Goal: Task Accomplishment & Management: Use online tool/utility

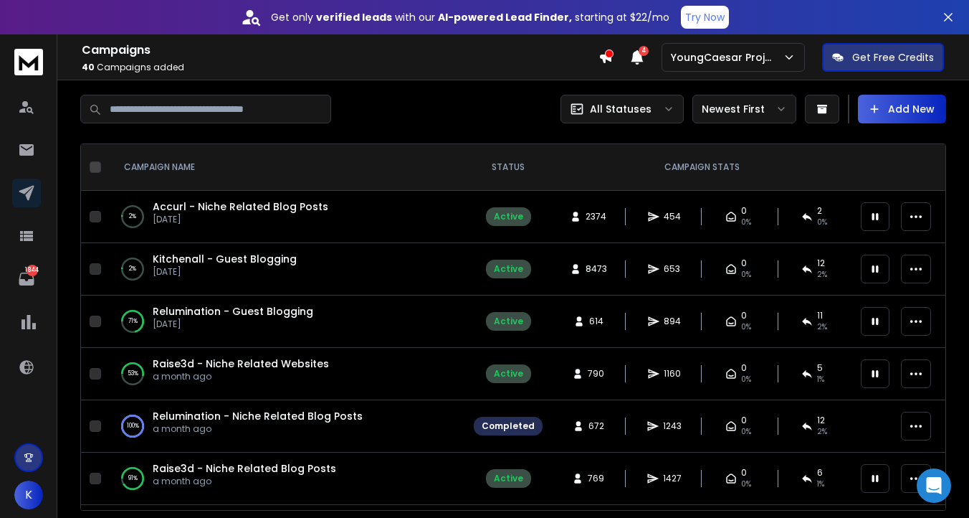
click at [949, 20] on icon at bounding box center [948, 17] width 13 height 13
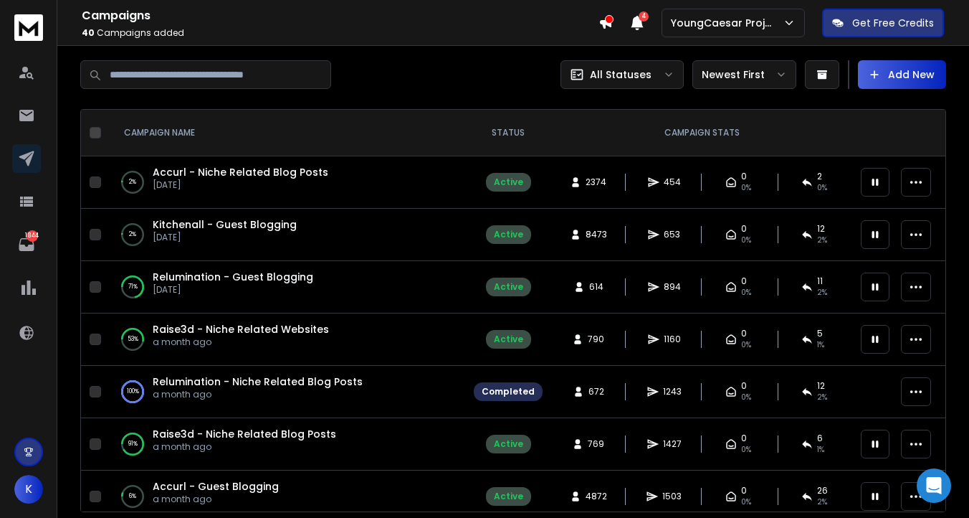
click at [315, 378] on span "Relumination - Niche Related Blog Posts" at bounding box center [258, 381] width 210 height 14
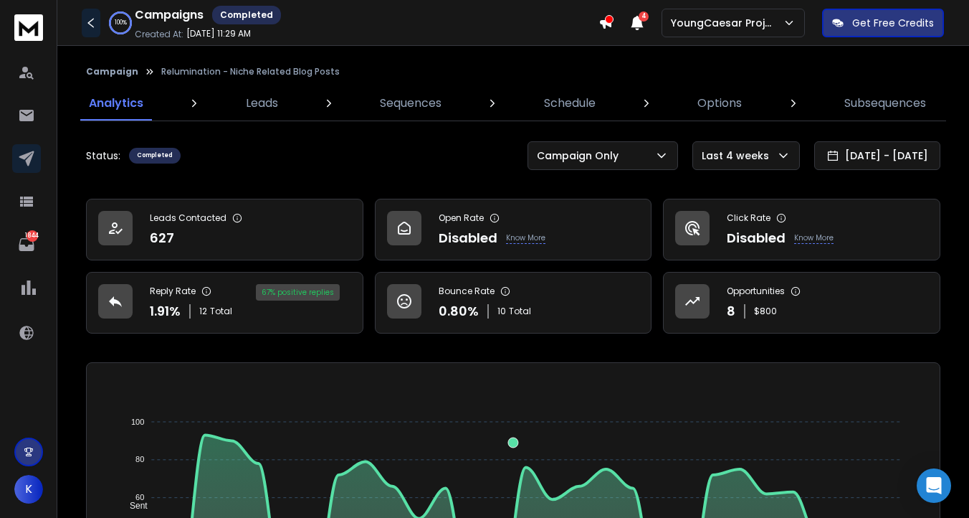
click at [95, 19] on icon at bounding box center [91, 22] width 13 height 13
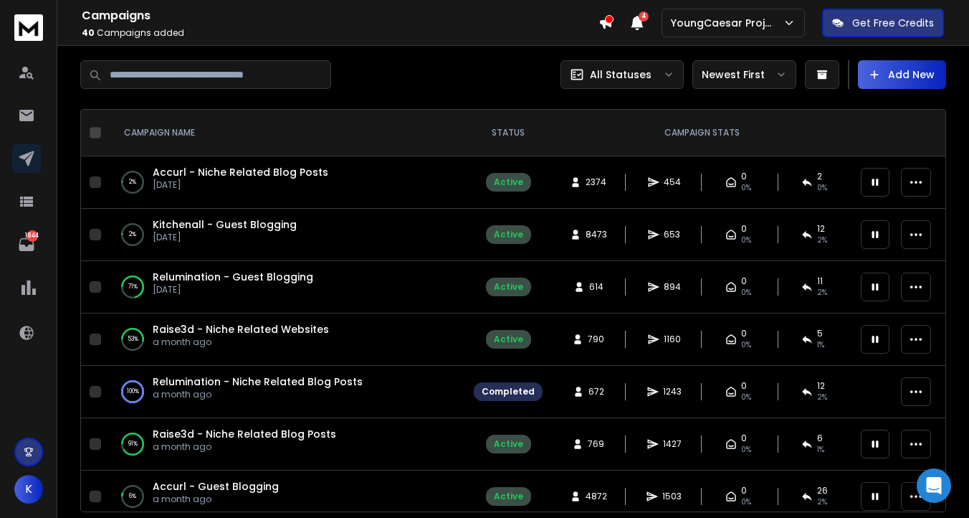
click at [297, 381] on span "Relumination - Niche Related Blog Posts" at bounding box center [258, 381] width 210 height 14
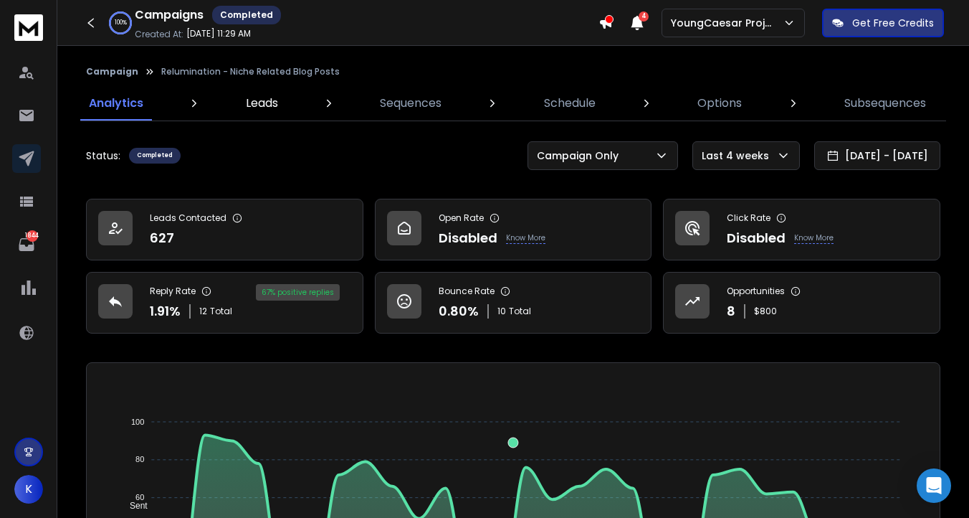
click at [270, 103] on p "Leads" at bounding box center [262, 103] width 32 height 17
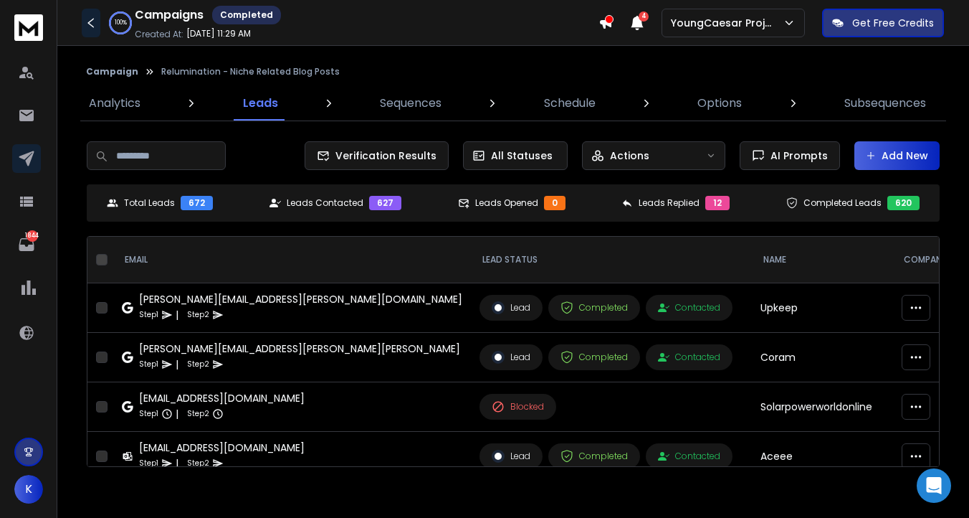
click at [83, 22] on button at bounding box center [91, 23] width 19 height 29
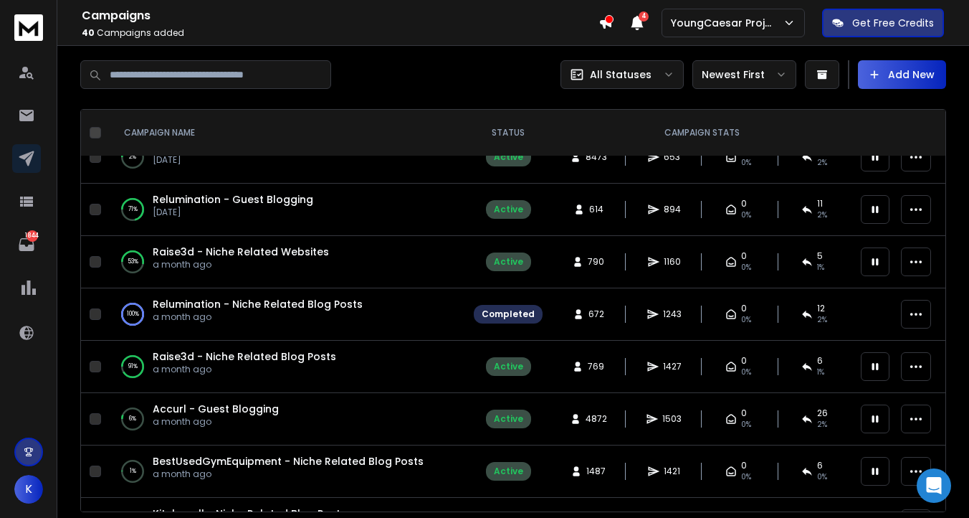
scroll to position [78, 0]
click at [283, 305] on span "Relumination - Niche Related Blog Posts" at bounding box center [258, 303] width 210 height 14
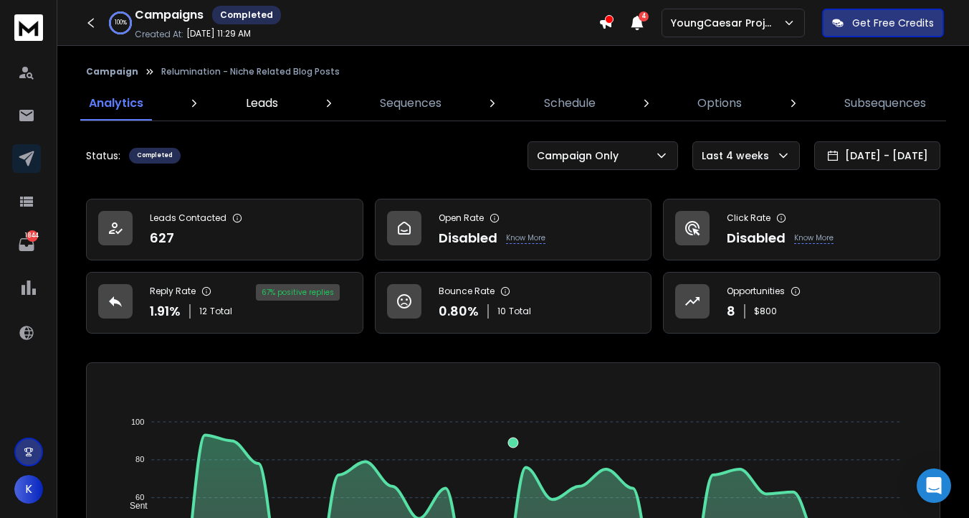
click at [270, 100] on p "Leads" at bounding box center [262, 103] width 32 height 17
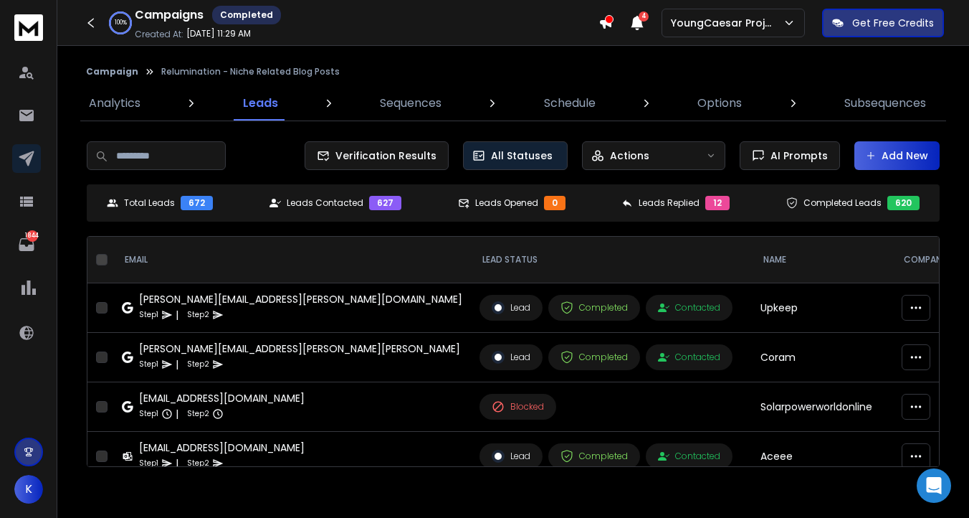
click at [558, 154] on button "All Statuses" at bounding box center [515, 155] width 105 height 29
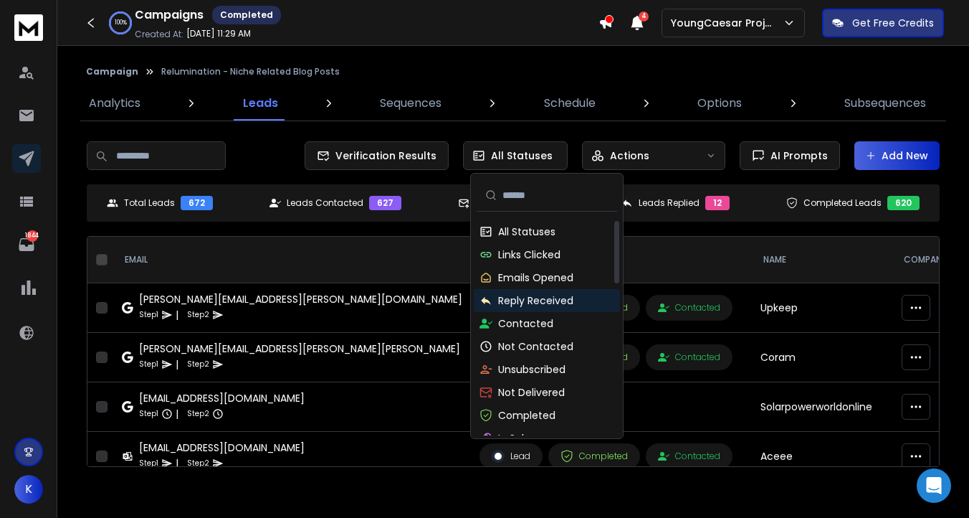
click at [533, 307] on p "Reply Received" at bounding box center [535, 300] width 75 height 14
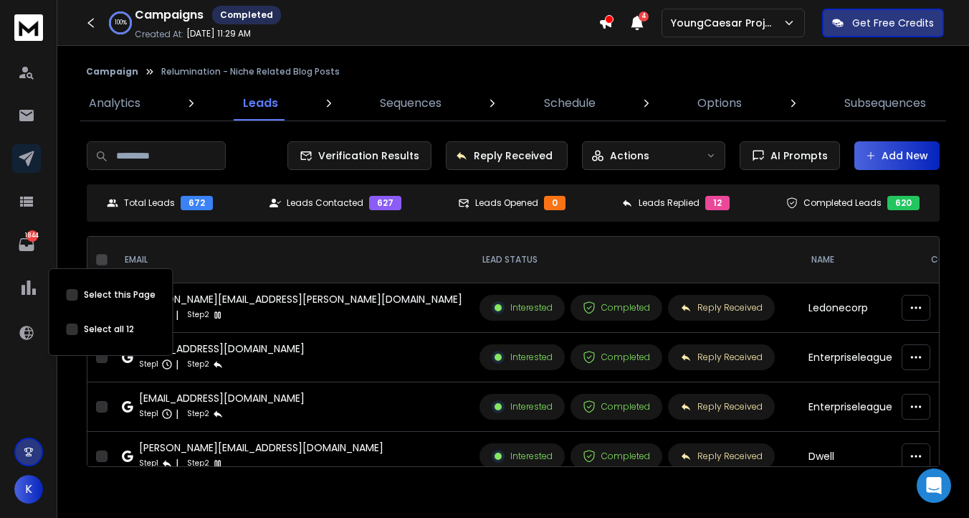
click at [76, 327] on button "Select this Page" at bounding box center [72, 328] width 11 height 11
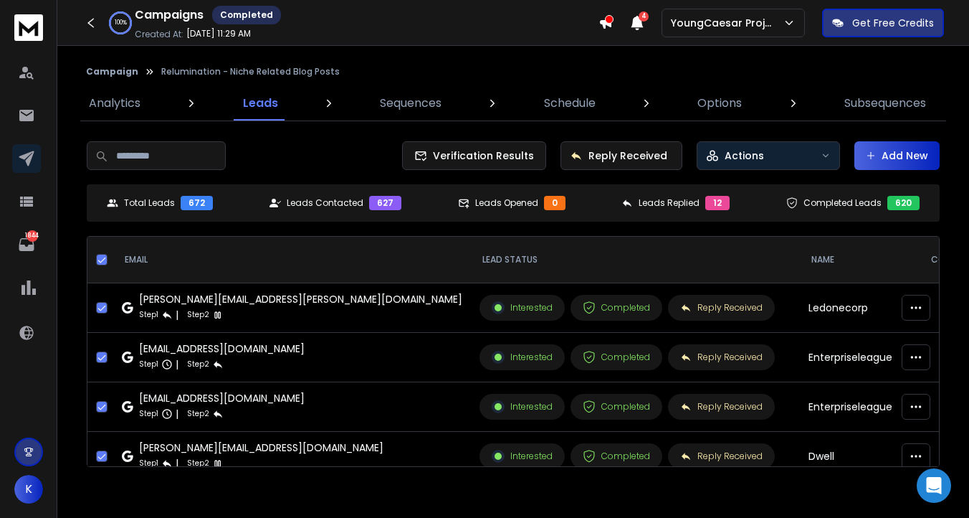
click at [829, 161] on button "Actions" at bounding box center [768, 155] width 143 height 29
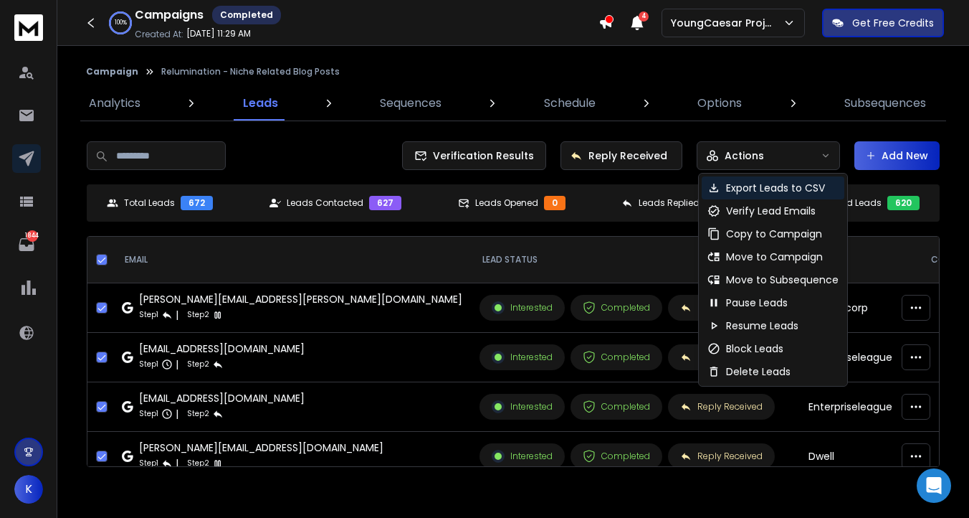
click at [788, 193] on p "Export Leads to CSV" at bounding box center [775, 188] width 99 height 14
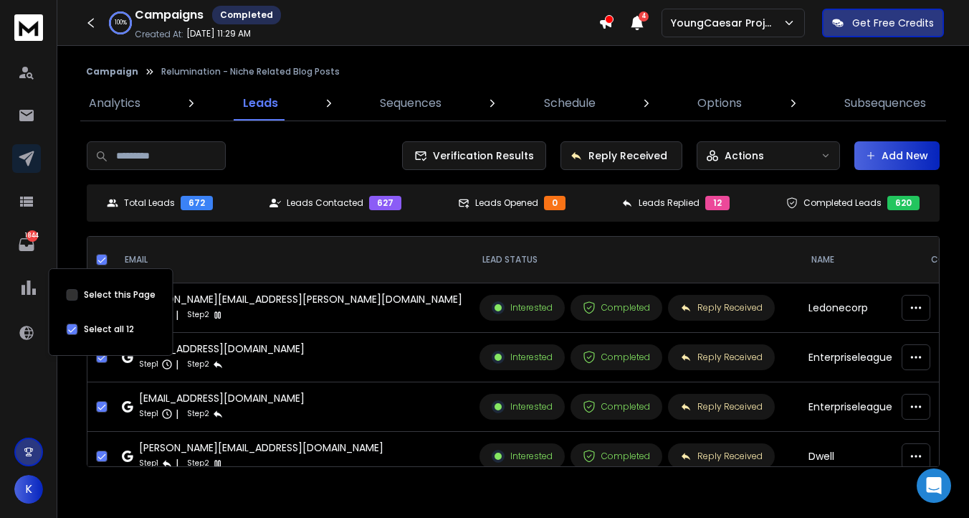
click at [100, 261] on button "Select this Page" at bounding box center [101, 259] width 11 height 11
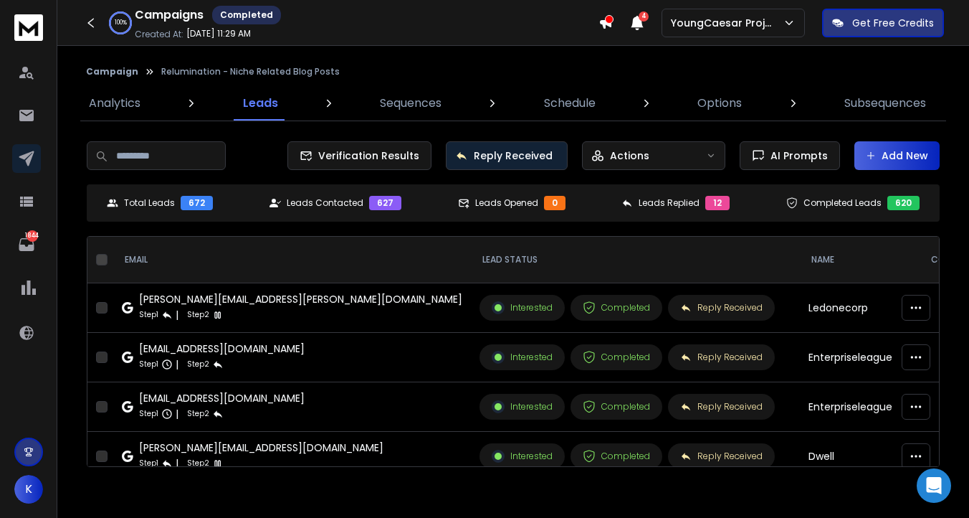
click at [538, 158] on p "Reply Received" at bounding box center [513, 155] width 79 height 14
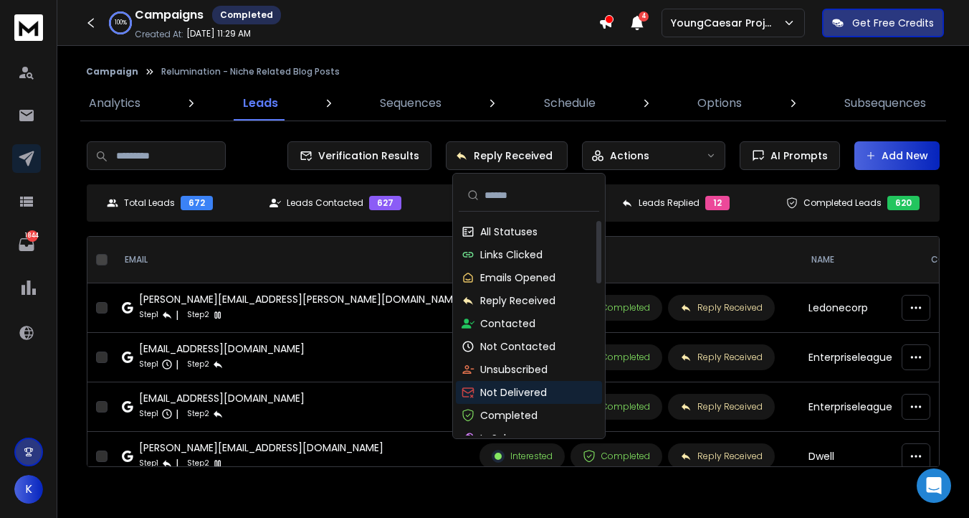
click at [520, 388] on p "Not Delivered" at bounding box center [513, 392] width 67 height 14
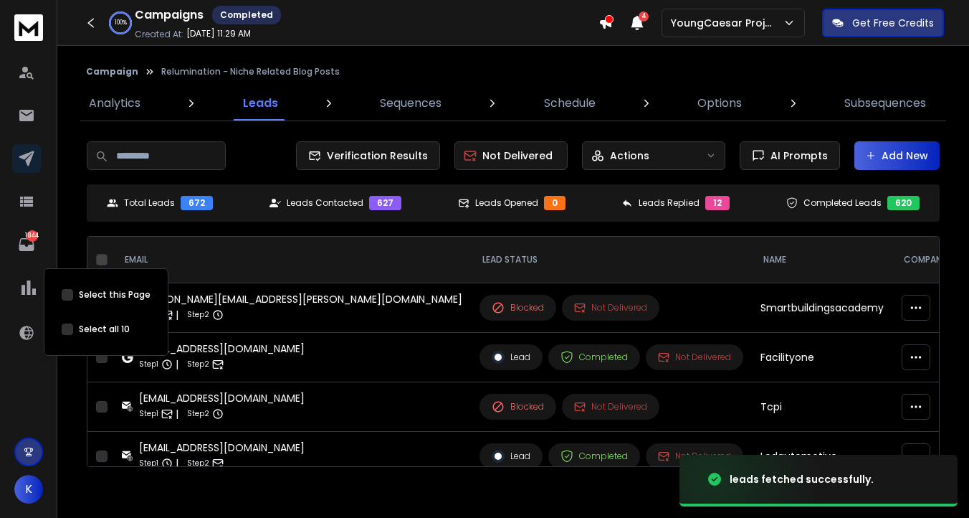
click at [70, 330] on button "Select this Page" at bounding box center [67, 328] width 11 height 11
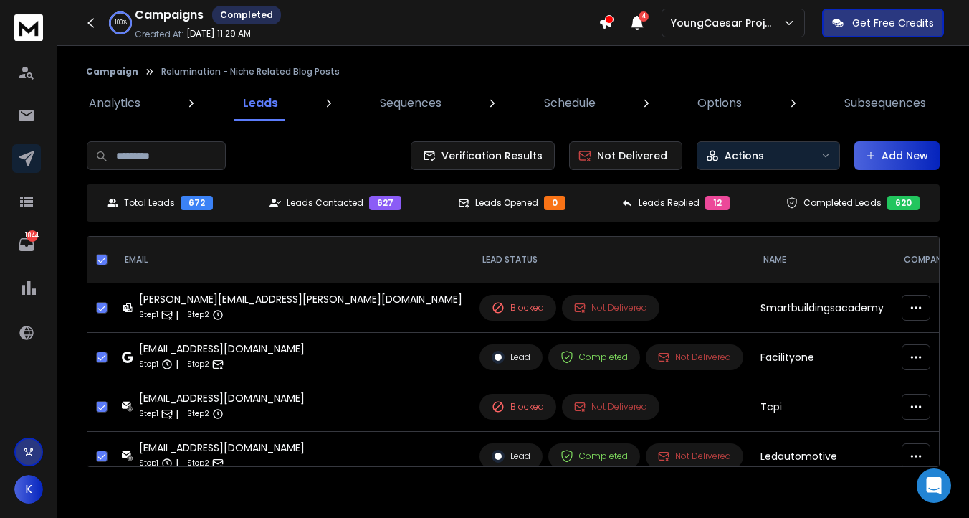
click at [813, 159] on div "Actions" at bounding box center [760, 155] width 109 height 14
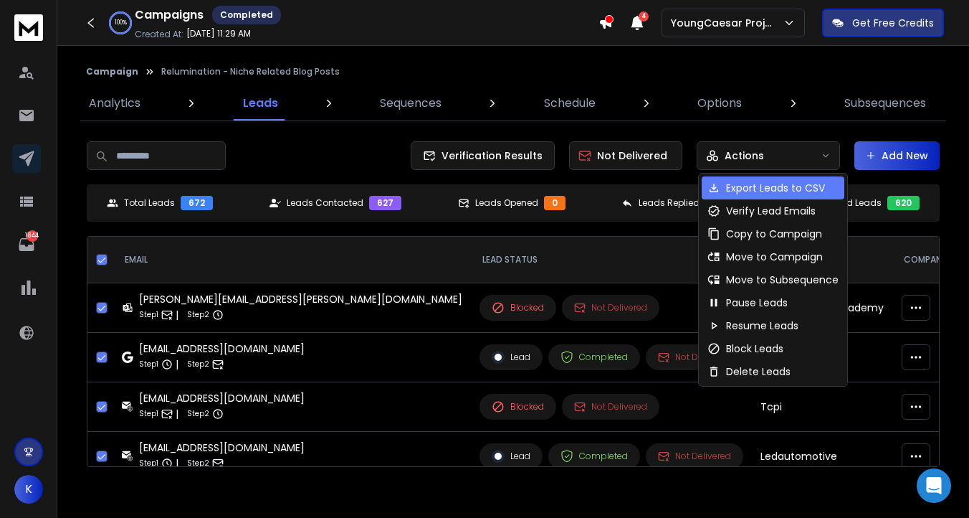
click at [794, 194] on p "Export Leads to CSV" at bounding box center [775, 188] width 99 height 14
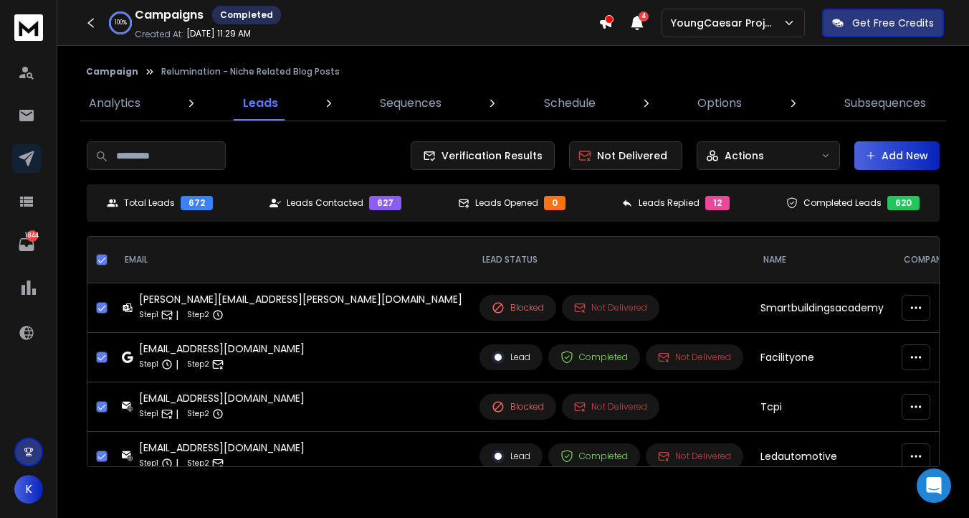
click at [458, 21] on div "100 % Campaigns Completed Created At: Jul 16, 2025, 11:29 AM 4 YoungCaesar Proj…" at bounding box center [484, 23] width 969 height 46
drag, startPoint x: 153, startPoint y: 73, endPoint x: 321, endPoint y: 81, distance: 167.9
click at [321, 81] on div "Campaign Relumination - Niche Related Blog Posts" at bounding box center [513, 71] width 866 height 23
copy p "Relumination - Niche Related Blog Posts"
click at [90, 20] on icon at bounding box center [90, 22] width 6 height 9
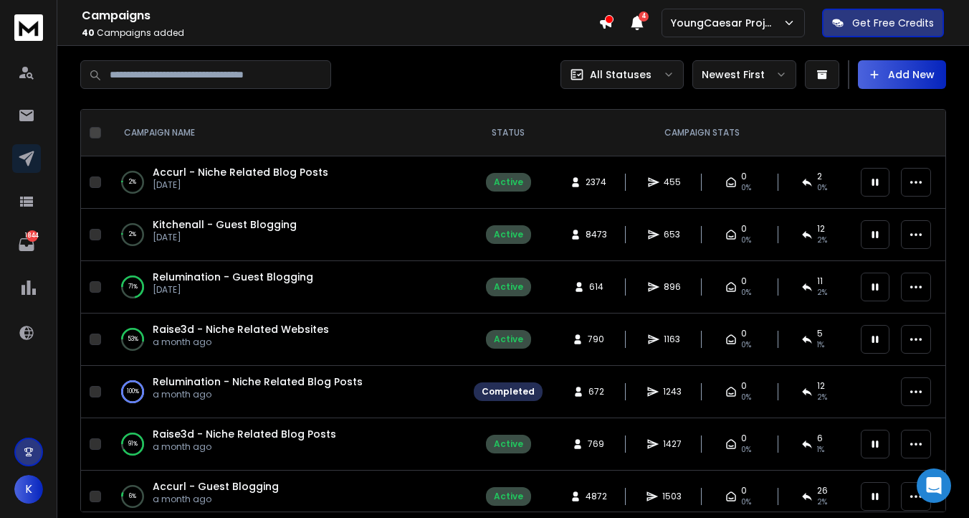
click at [914, 391] on icon "button" at bounding box center [916, 391] width 14 height 14
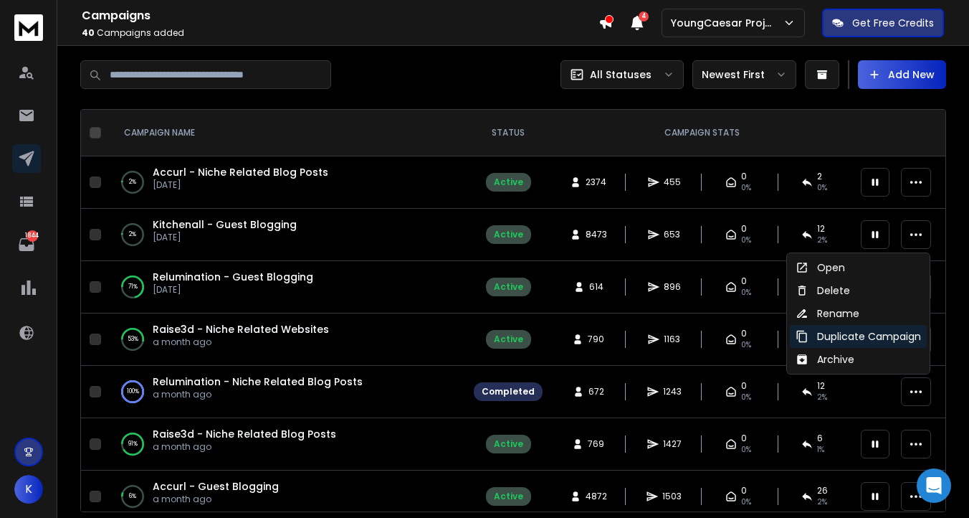
click at [875, 338] on div "Duplicate Campaign" at bounding box center [858, 336] width 125 height 14
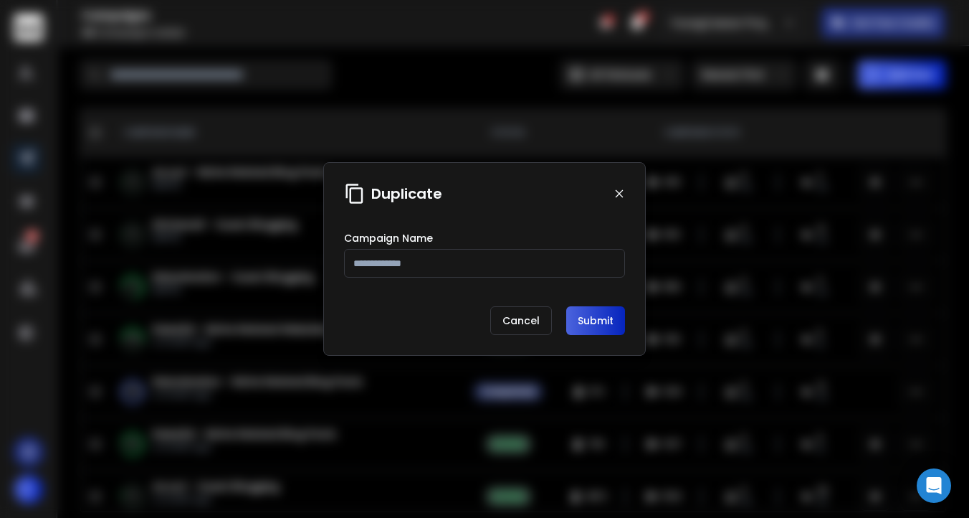
click at [513, 258] on input "text" at bounding box center [484, 263] width 281 height 29
paste input "**********"
type input "**********"
click at [591, 321] on button "Submit" at bounding box center [595, 320] width 59 height 29
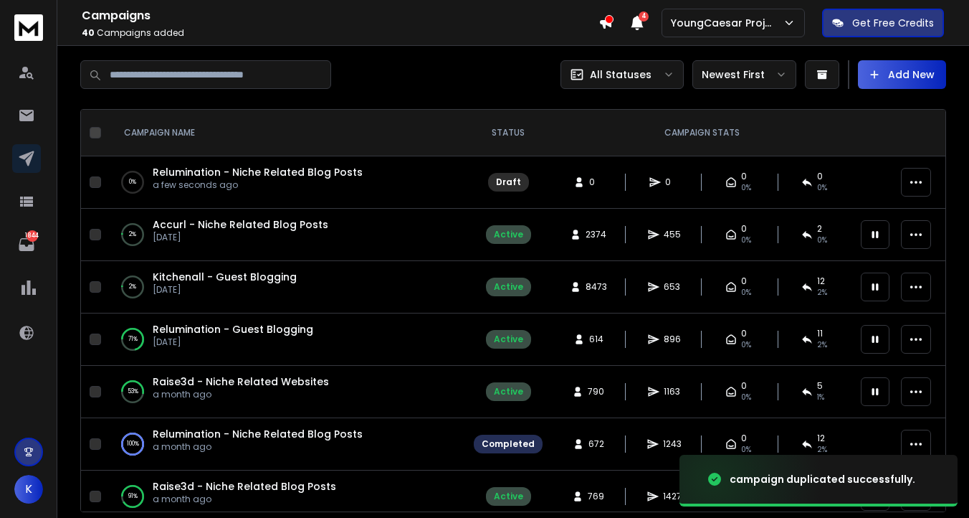
click at [306, 168] on span "Relumination - Niche Related Blog Posts" at bounding box center [258, 172] width 210 height 14
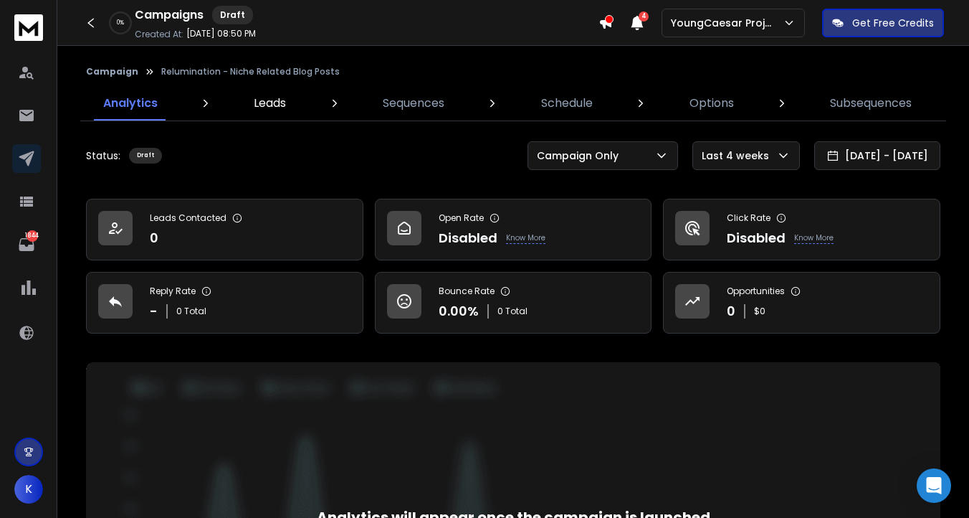
click at [276, 99] on p "Leads" at bounding box center [270, 103] width 32 height 17
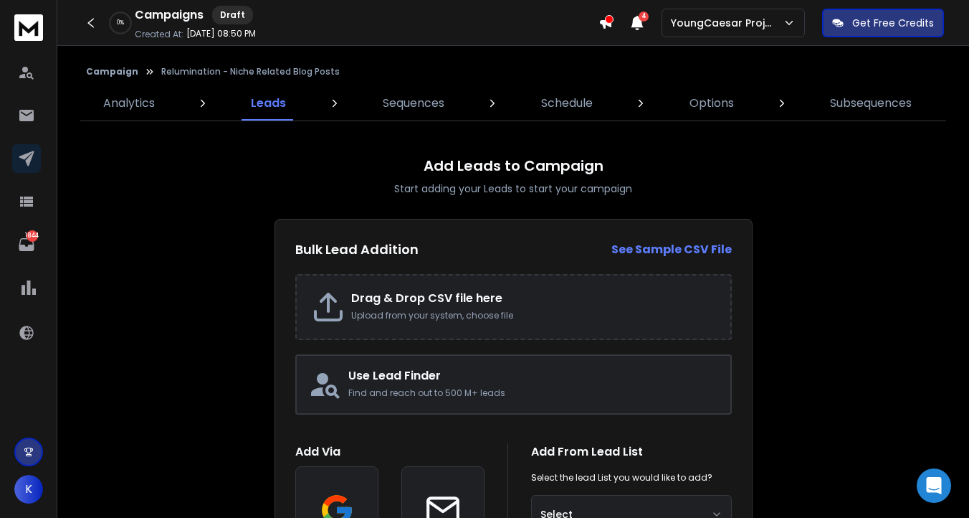
click at [455, 318] on p "Upload from your system, choose file" at bounding box center [533, 315] width 365 height 11
type input "**********"
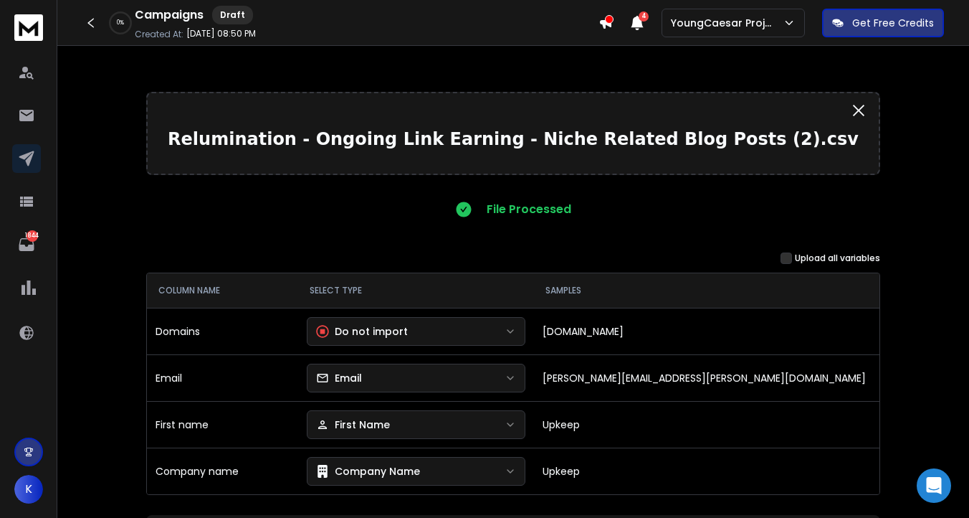
scroll to position [199, 0]
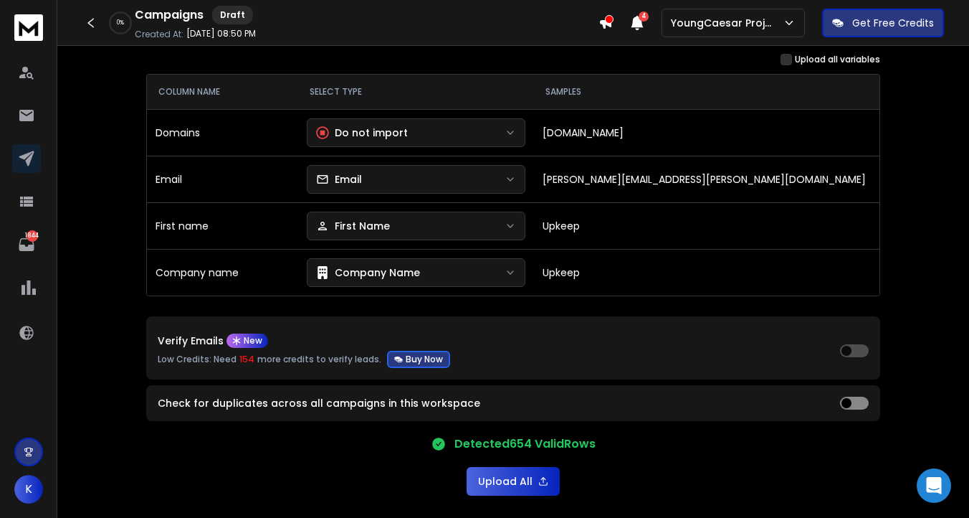
click at [492, 483] on button "Upload All" at bounding box center [513, 481] width 93 height 29
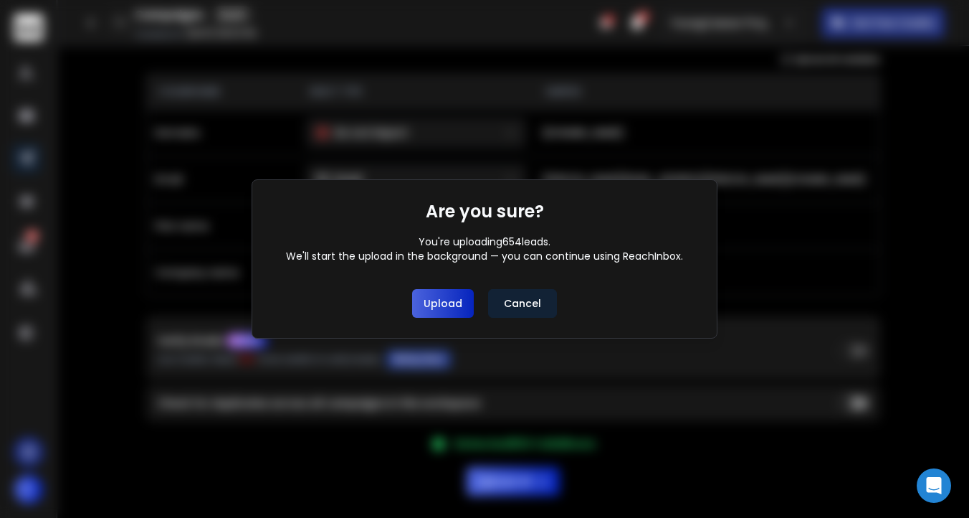
click at [442, 302] on button "Upload" at bounding box center [443, 303] width 62 height 29
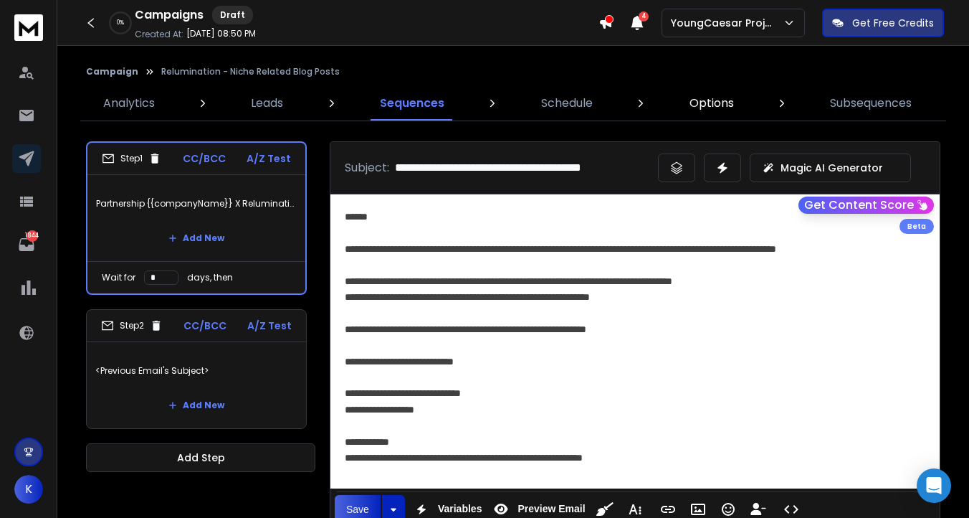
click at [716, 102] on p "Options" at bounding box center [712, 103] width 44 height 17
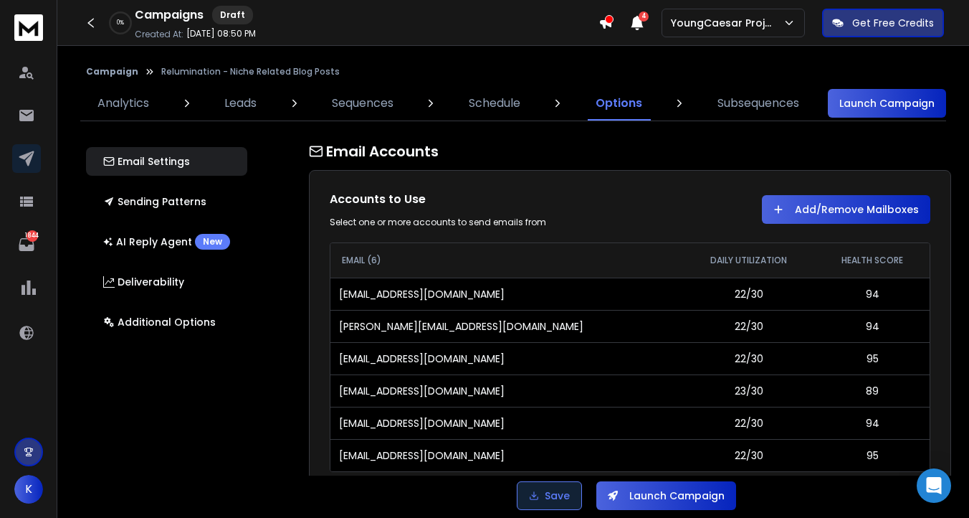
click at [547, 487] on button "Save" at bounding box center [549, 495] width 65 height 29
click at [648, 506] on button "Launch Campaign" at bounding box center [666, 495] width 140 height 29
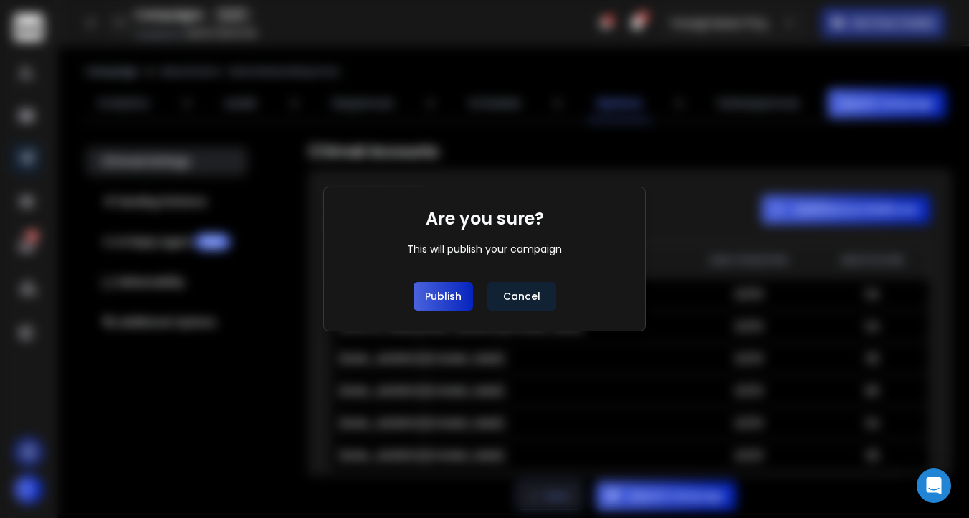
click at [452, 299] on button "Publish" at bounding box center [443, 296] width 59 height 29
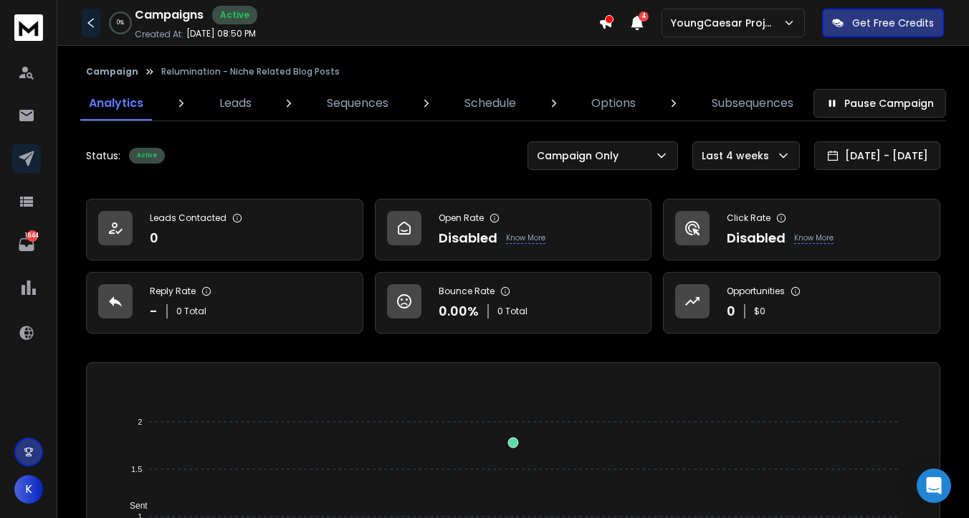
click at [91, 24] on icon at bounding box center [91, 22] width 13 height 13
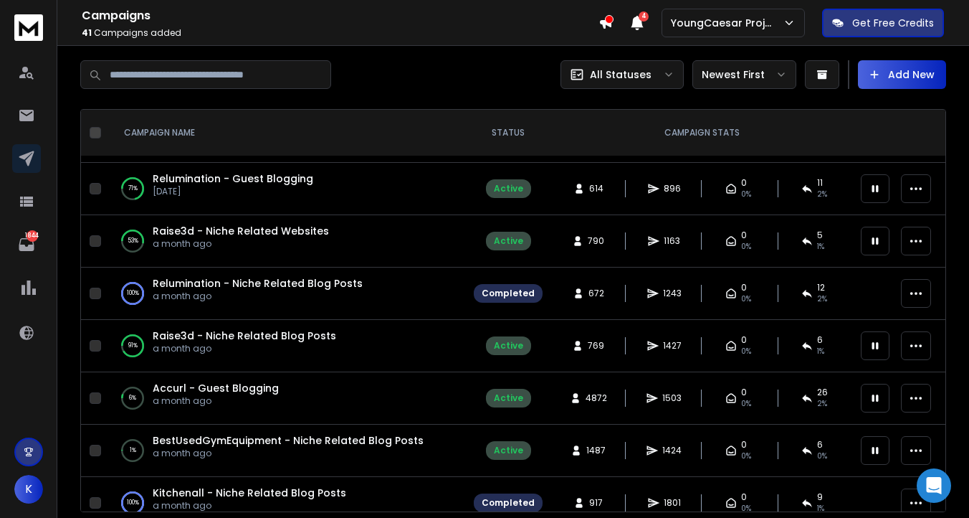
scroll to position [154, 0]
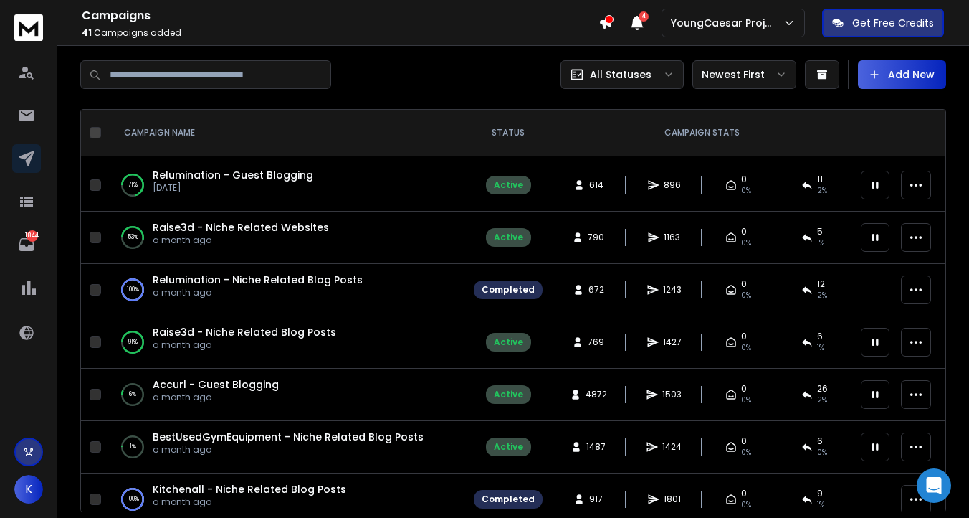
click at [916, 290] on icon "button" at bounding box center [915, 289] width 11 height 3
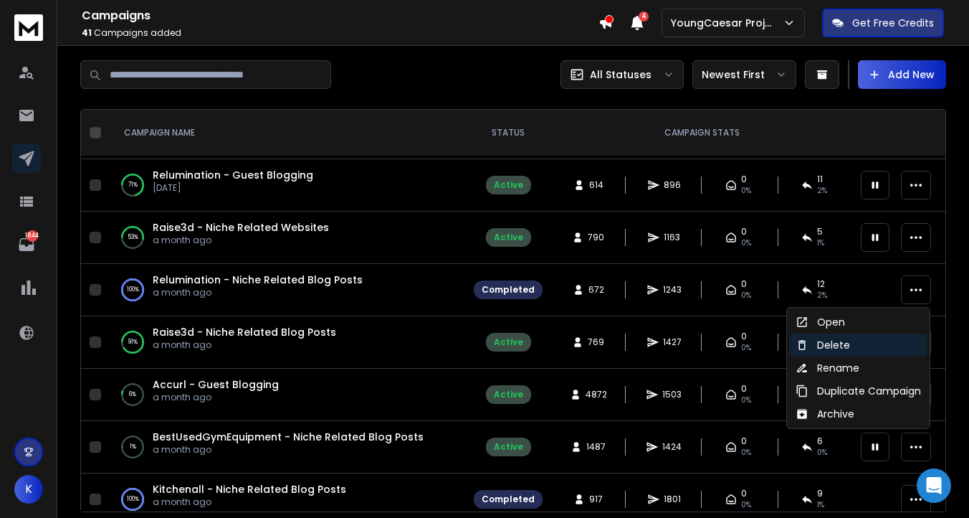
click at [845, 348] on div "Delete" at bounding box center [823, 345] width 54 height 14
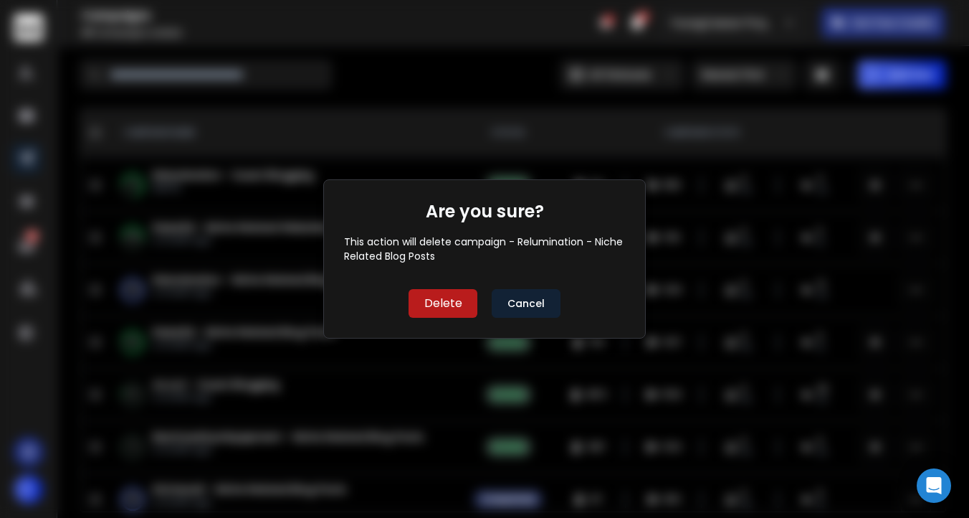
click at [467, 301] on button "Delete" at bounding box center [443, 303] width 69 height 29
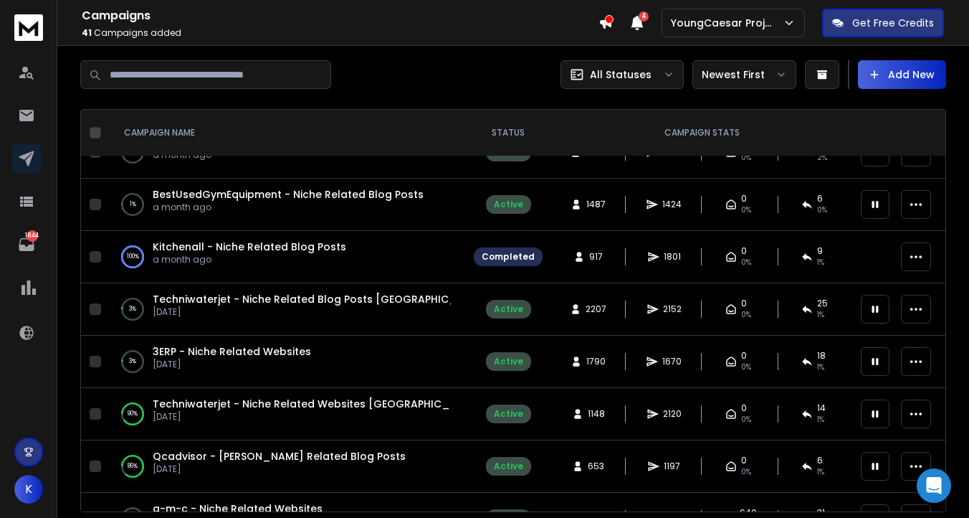
scroll to position [338, 0]
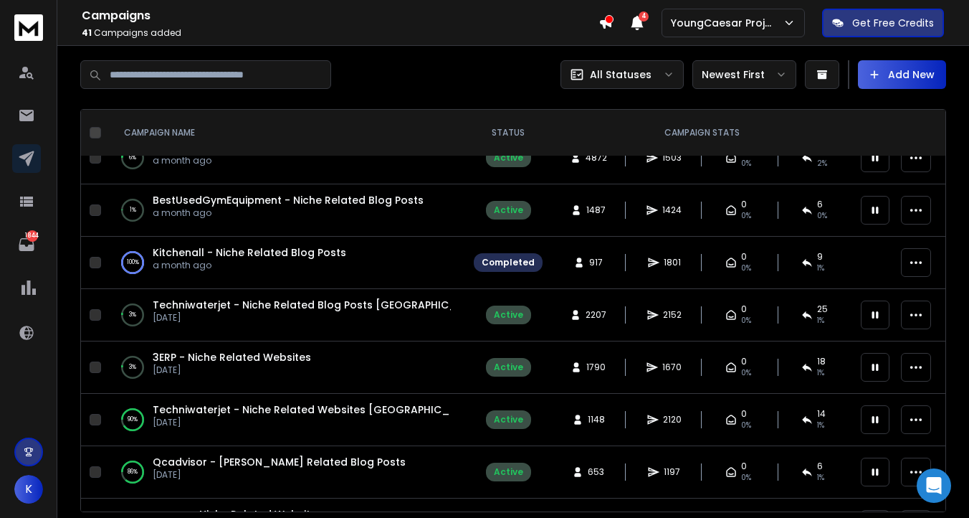
click at [287, 250] on span "Kitchenall - Niche Related Blog Posts" at bounding box center [250, 252] width 194 height 14
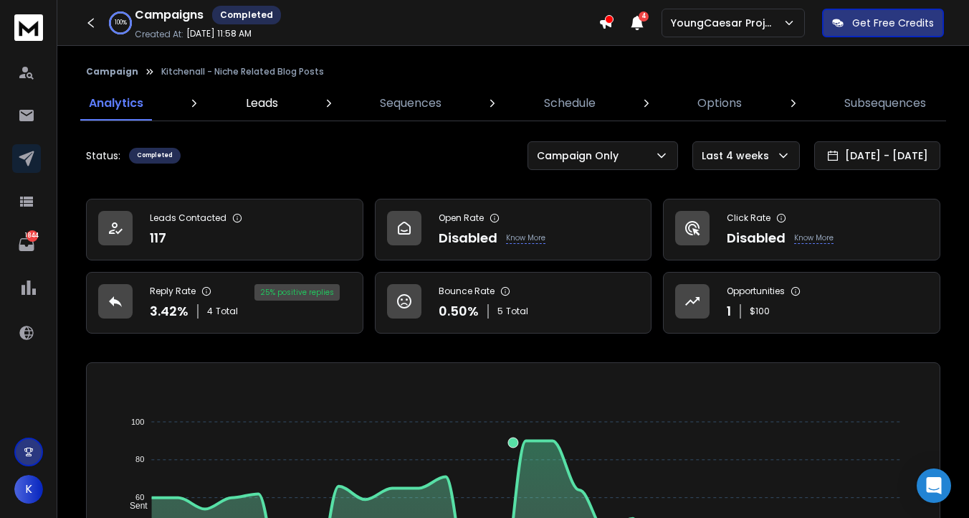
click at [247, 106] on p "Leads" at bounding box center [262, 103] width 32 height 17
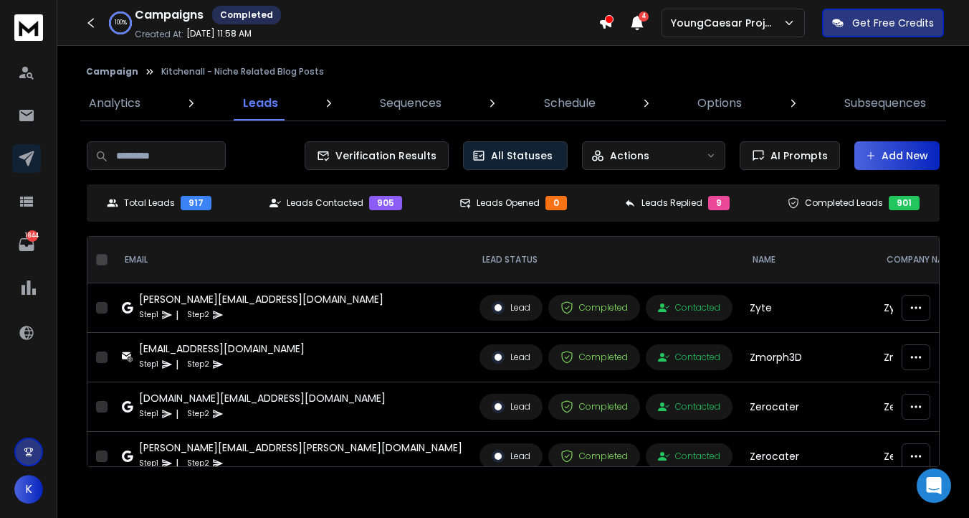
click at [502, 161] on p "All Statuses" at bounding box center [522, 155] width 62 height 14
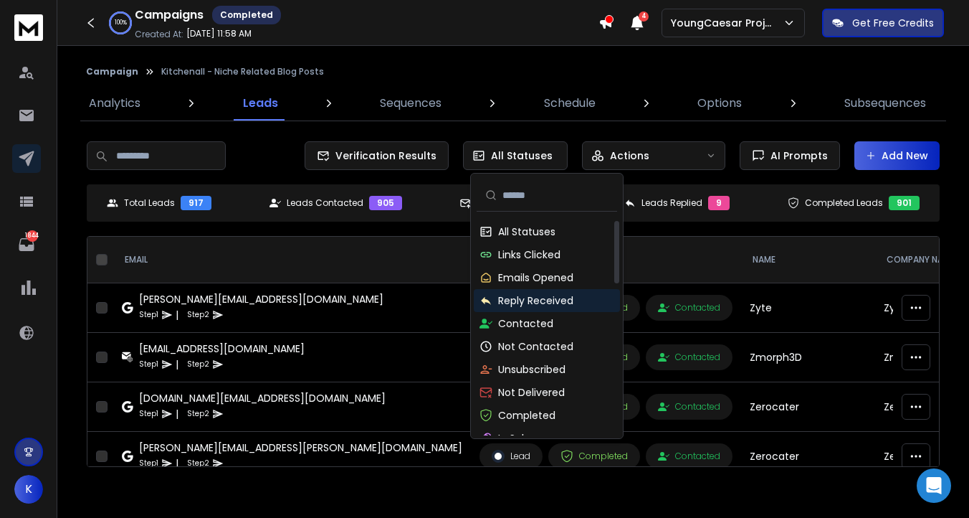
click at [513, 305] on p "Reply Received" at bounding box center [535, 300] width 75 height 14
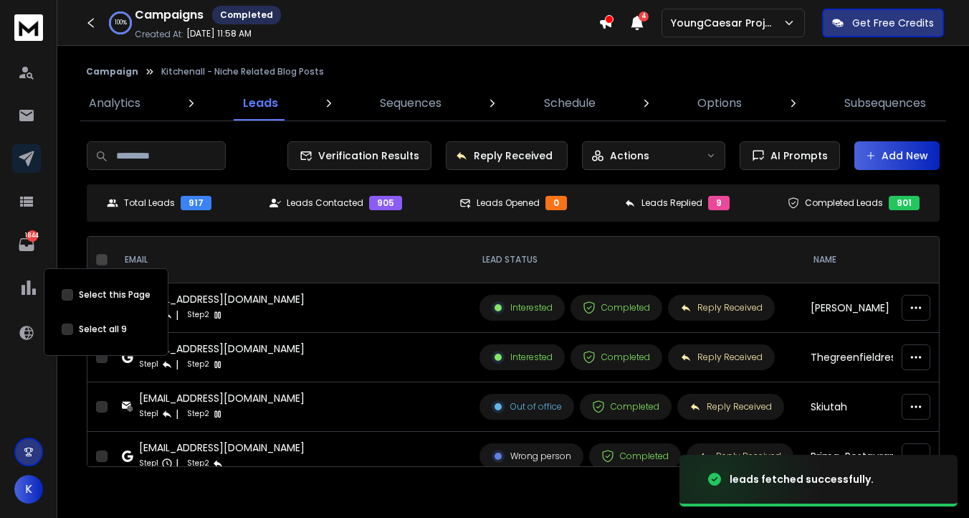
click at [67, 332] on button "Select this Page" at bounding box center [67, 328] width 11 height 11
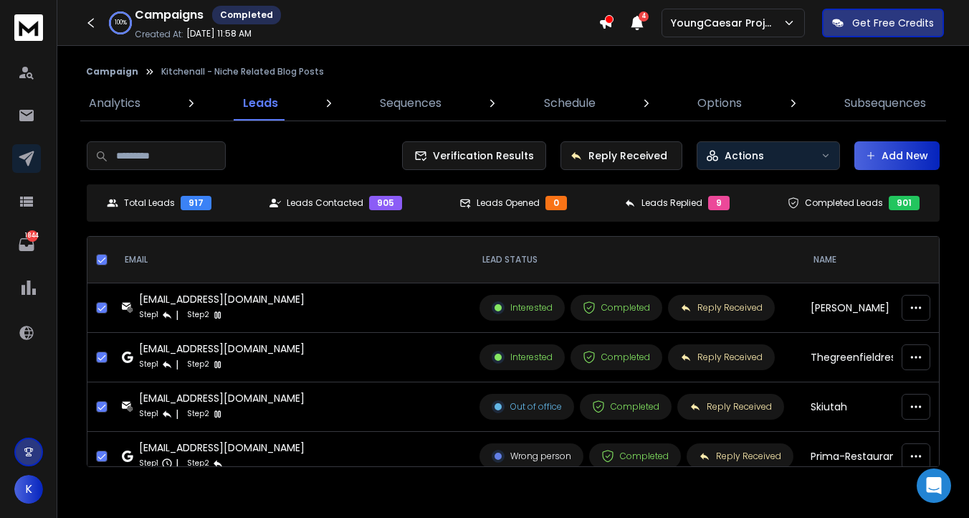
click at [776, 161] on div "Actions" at bounding box center [760, 155] width 109 height 14
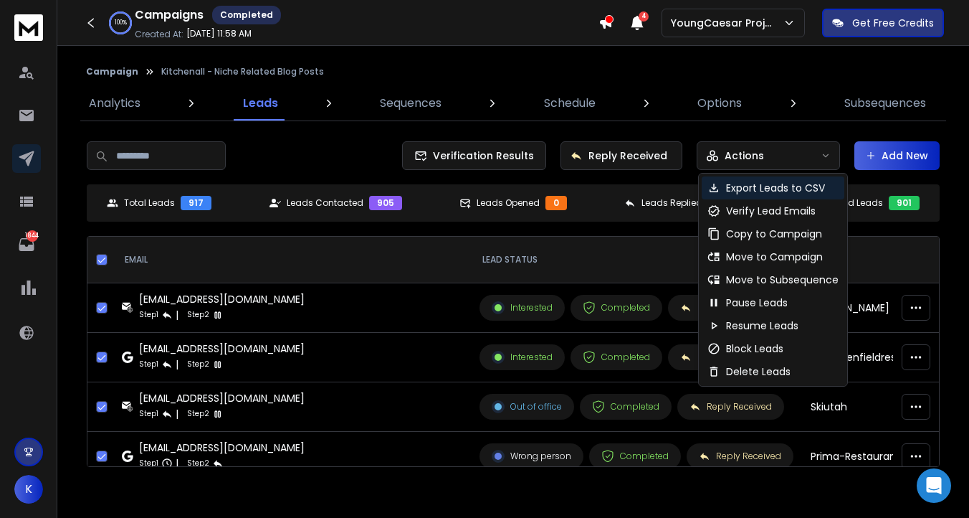
click at [787, 186] on p "Export Leads to CSV" at bounding box center [775, 188] width 99 height 14
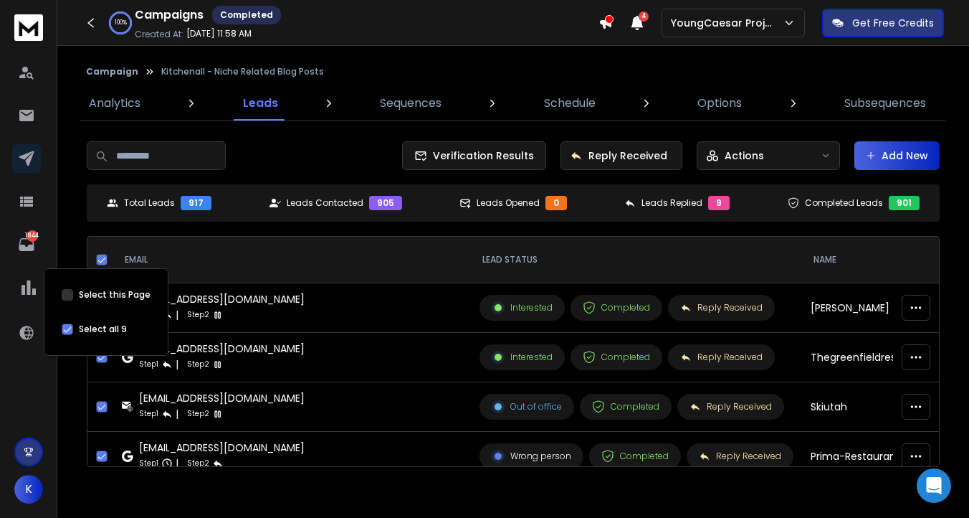
click at [100, 256] on button "Select this Page" at bounding box center [101, 259] width 11 height 11
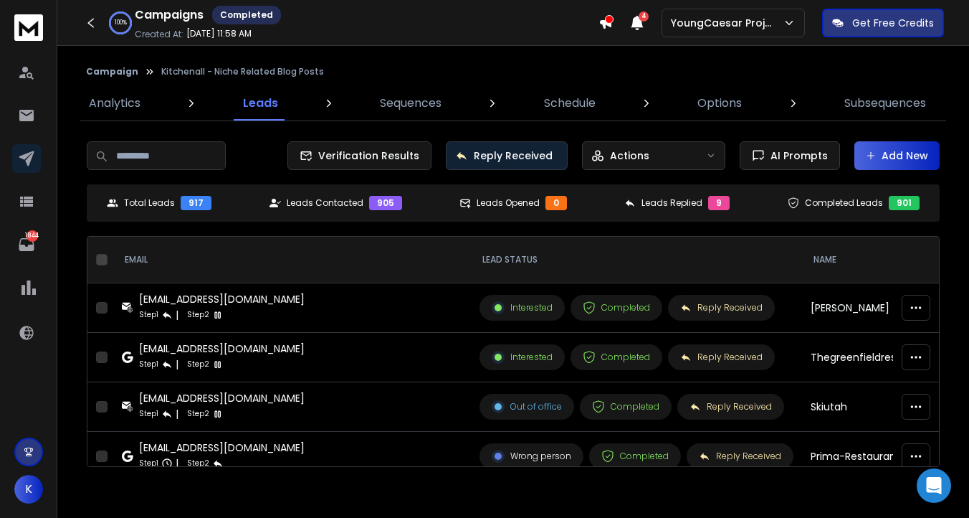
click at [548, 156] on p "Reply Received" at bounding box center [513, 155] width 79 height 14
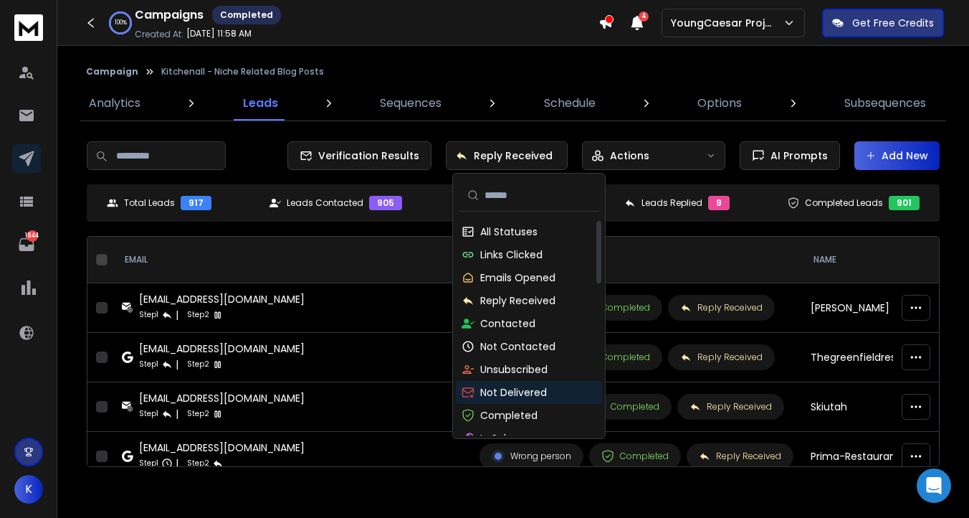
click at [512, 388] on p "Not Delivered" at bounding box center [513, 392] width 67 height 14
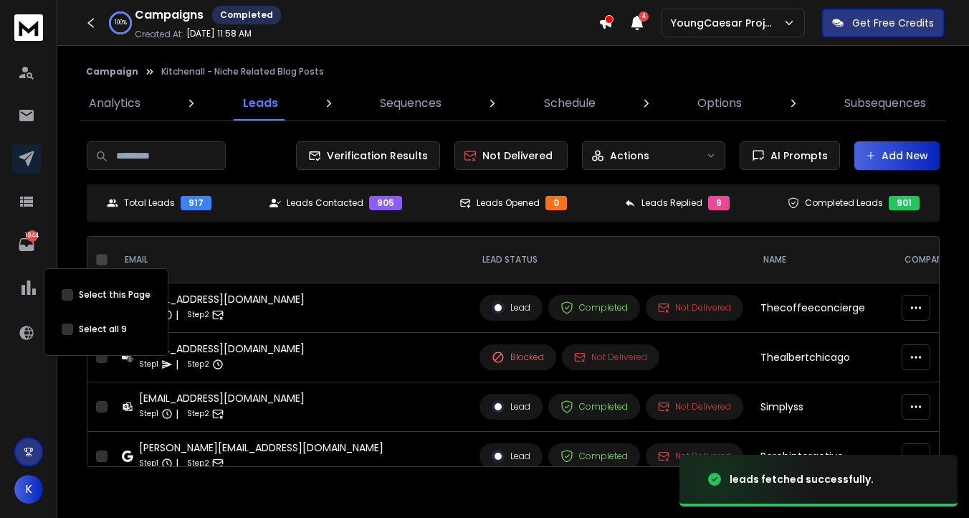
click at [73, 332] on div "Select all 9" at bounding box center [106, 328] width 89 height 11
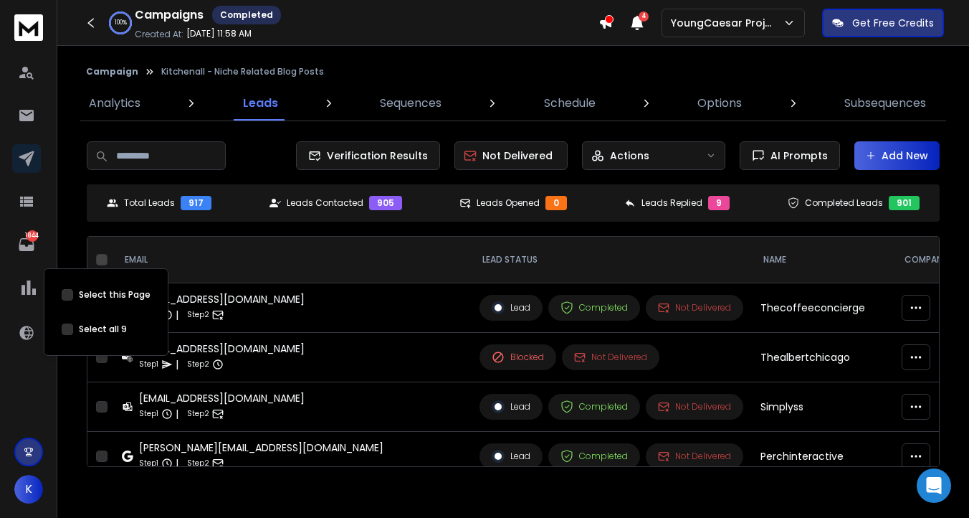
click at [70, 330] on button "Select this Page" at bounding box center [67, 328] width 11 height 11
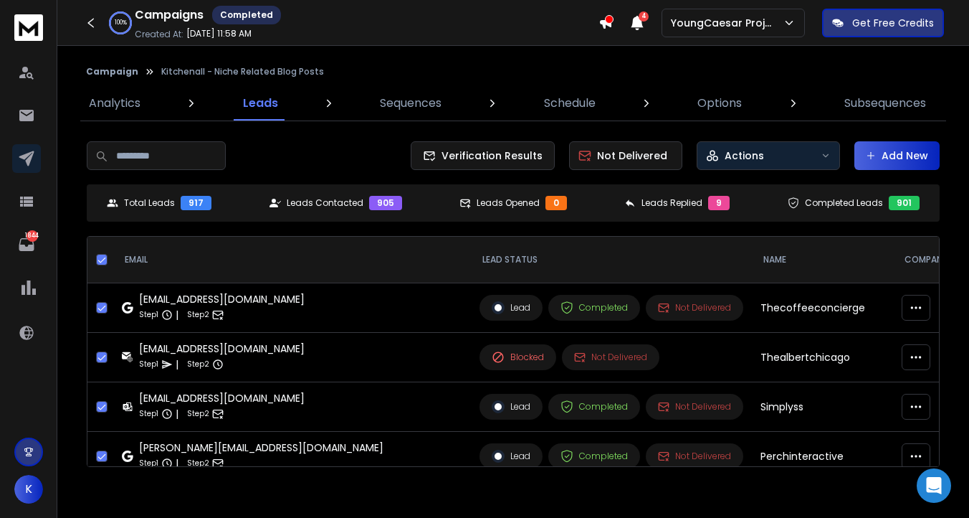
click at [755, 164] on button "Actions" at bounding box center [768, 155] width 143 height 29
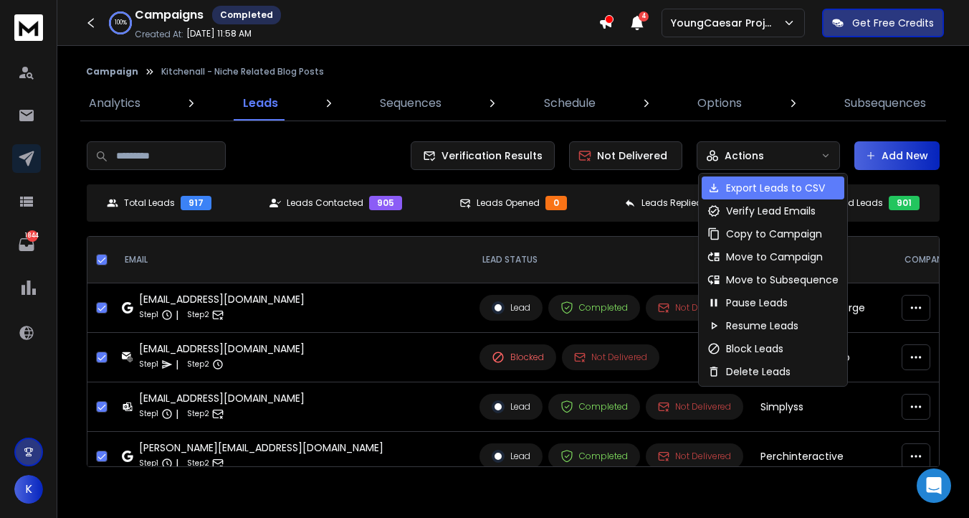
click at [762, 184] on p "Export Leads to CSV" at bounding box center [775, 188] width 99 height 14
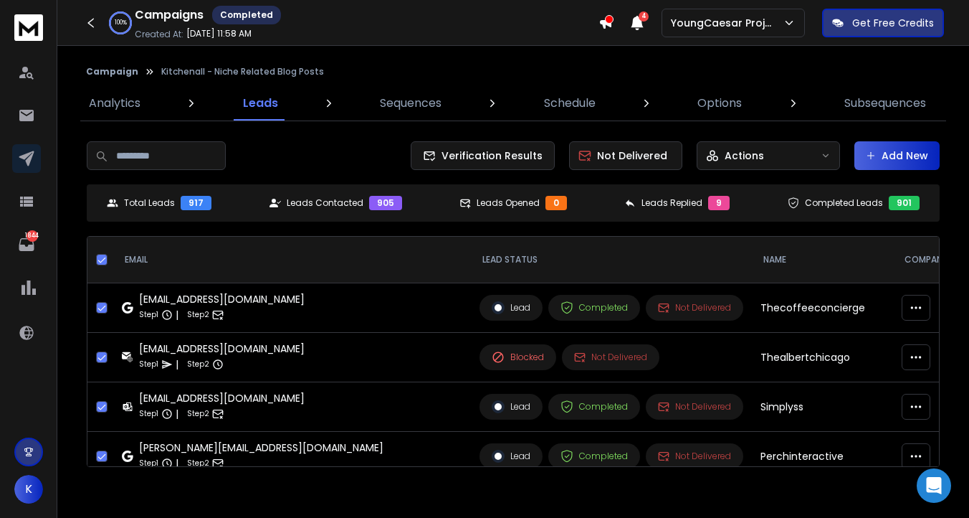
click at [421, 68] on div "Campaign Kitchenall - Niche Related Blog Posts" at bounding box center [513, 71] width 866 height 23
click at [471, 44] on div "100 % Campaigns Completed Created At: Jun 27, 2025, 11:58 AM 4 YoungCaesar Proj…" at bounding box center [484, 23] width 969 height 46
drag, startPoint x: 156, startPoint y: 71, endPoint x: 310, endPoint y: 83, distance: 153.9
click at [310, 83] on div "Campaign Kitchenall - Niche Related Blog Posts Analytics Leads Sequences Schedu…" at bounding box center [513, 90] width 866 height 61
copy p "Kitchenall - Niche Related Blog Posts"
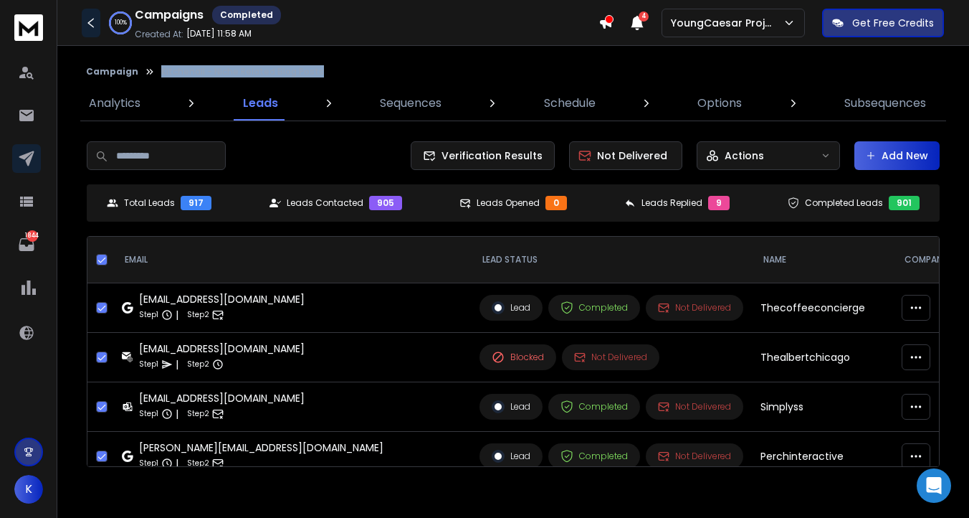
click at [91, 20] on icon at bounding box center [90, 22] width 6 height 9
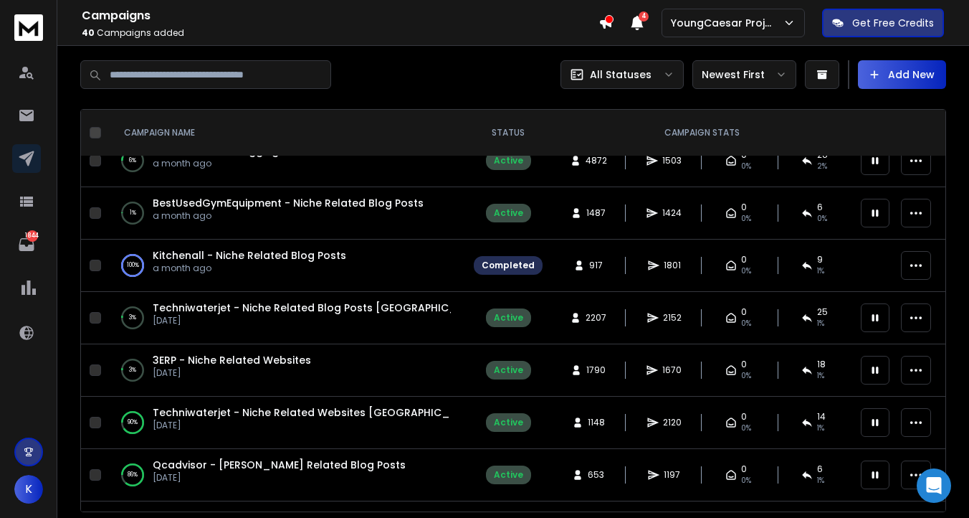
scroll to position [338, 0]
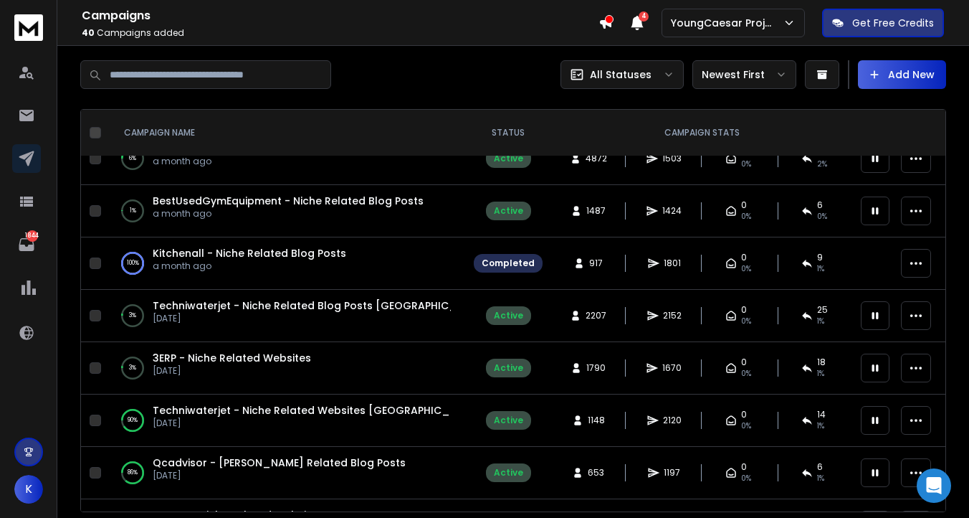
click at [920, 260] on icon "button" at bounding box center [916, 263] width 14 height 14
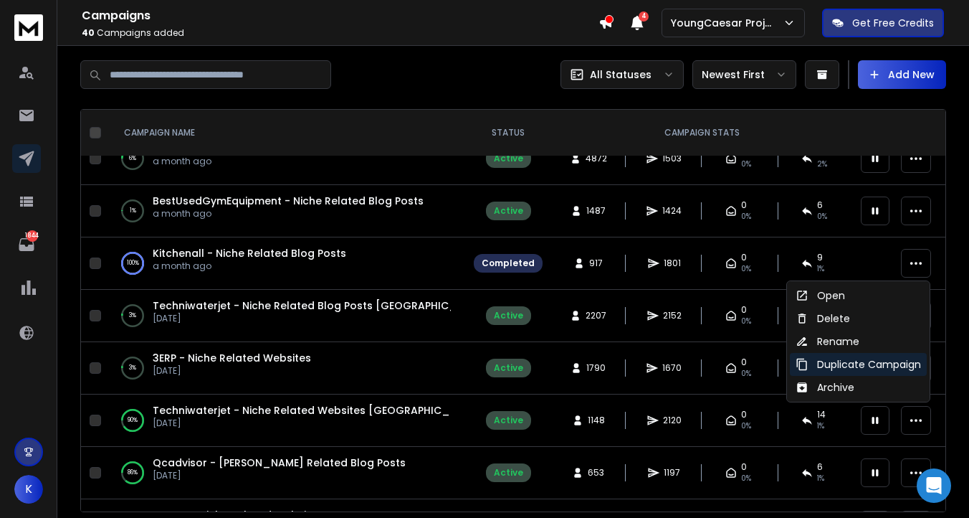
click at [859, 368] on div "Duplicate Campaign" at bounding box center [858, 364] width 125 height 14
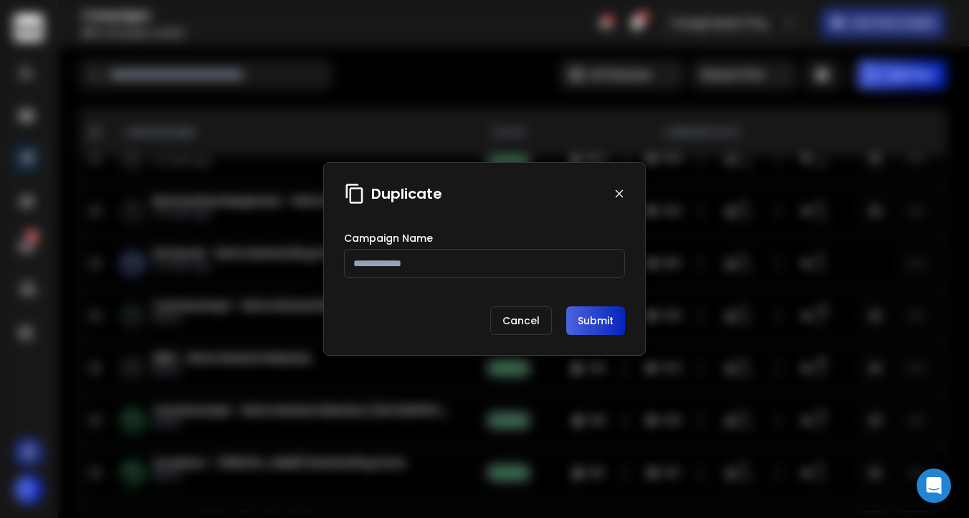
click at [495, 260] on input "text" at bounding box center [484, 263] width 281 height 29
paste input "**********"
type input "**********"
click at [606, 318] on button "Submit" at bounding box center [595, 320] width 59 height 29
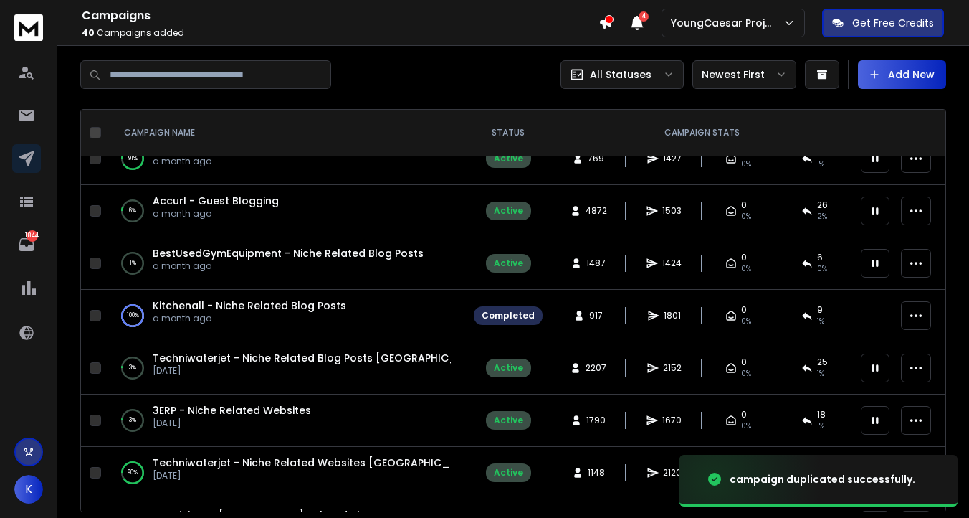
scroll to position [0, 0]
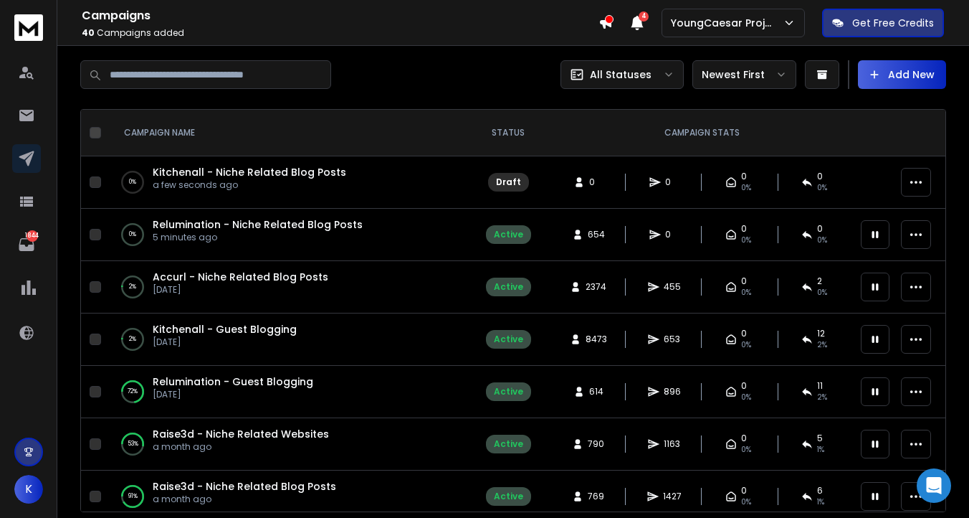
click at [276, 173] on span "Kitchenall - Niche Related Blog Posts" at bounding box center [250, 172] width 194 height 14
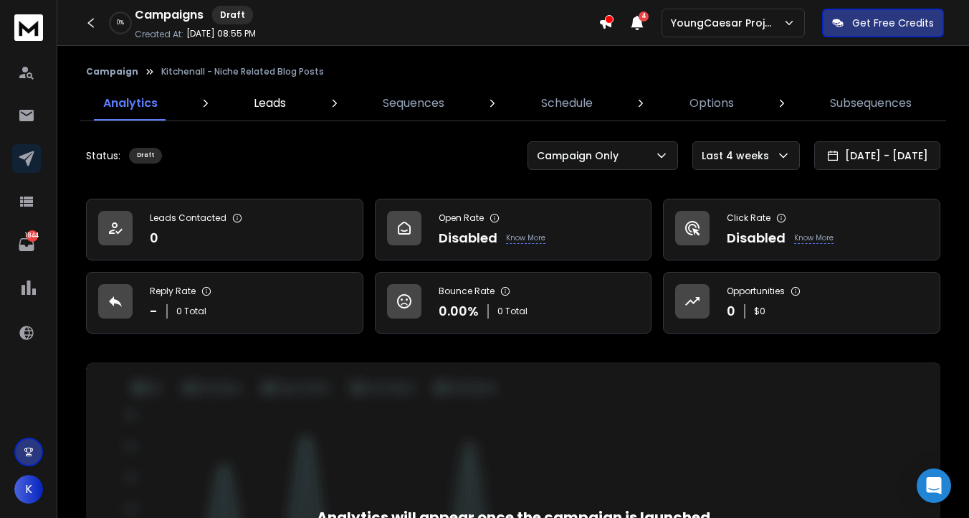
click at [280, 101] on p "Leads" at bounding box center [270, 103] width 32 height 17
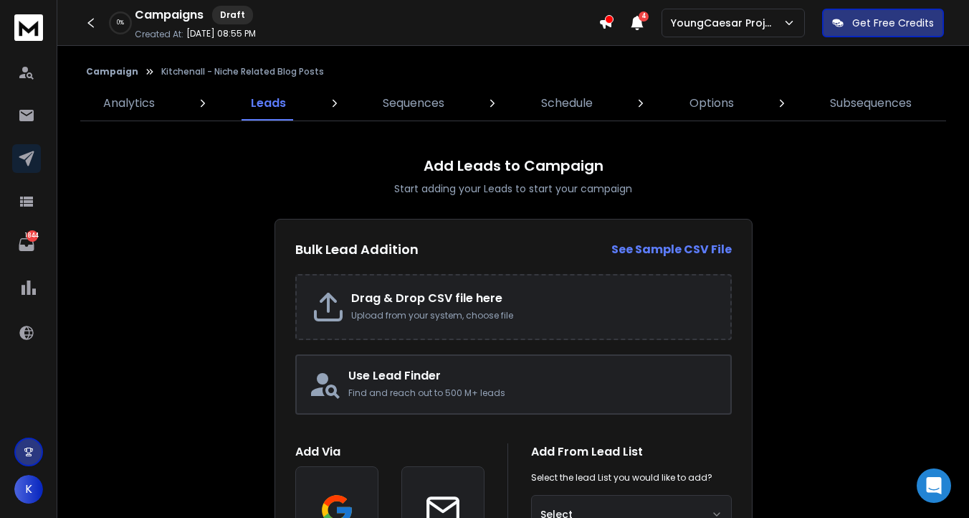
click at [395, 298] on h2 "Drag & Drop CSV file here" at bounding box center [533, 298] width 365 height 17
type input "**********"
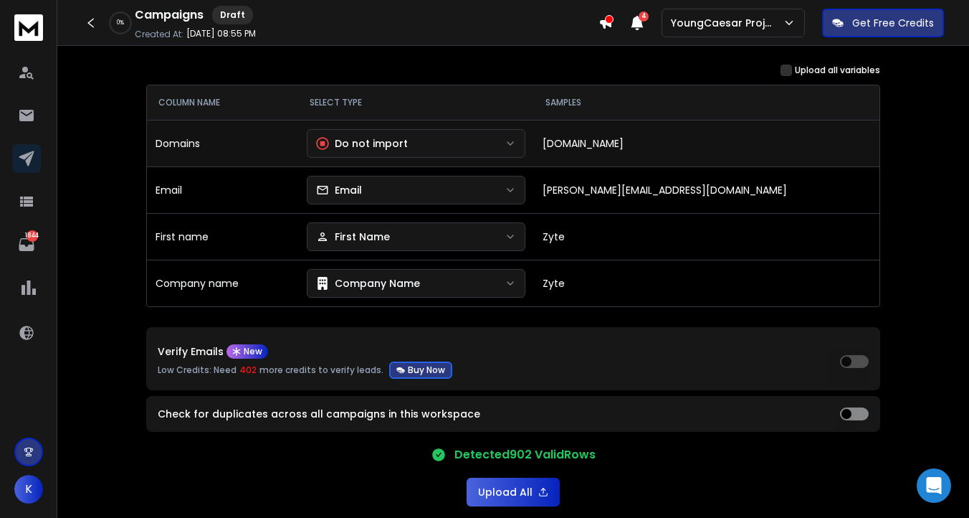
scroll to position [199, 0]
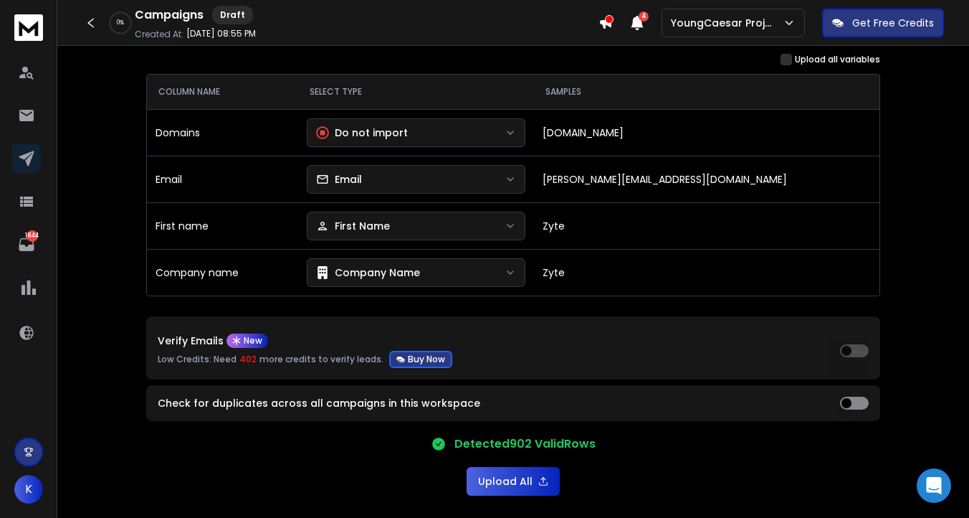
click at [517, 480] on button "Upload All" at bounding box center [513, 481] width 93 height 29
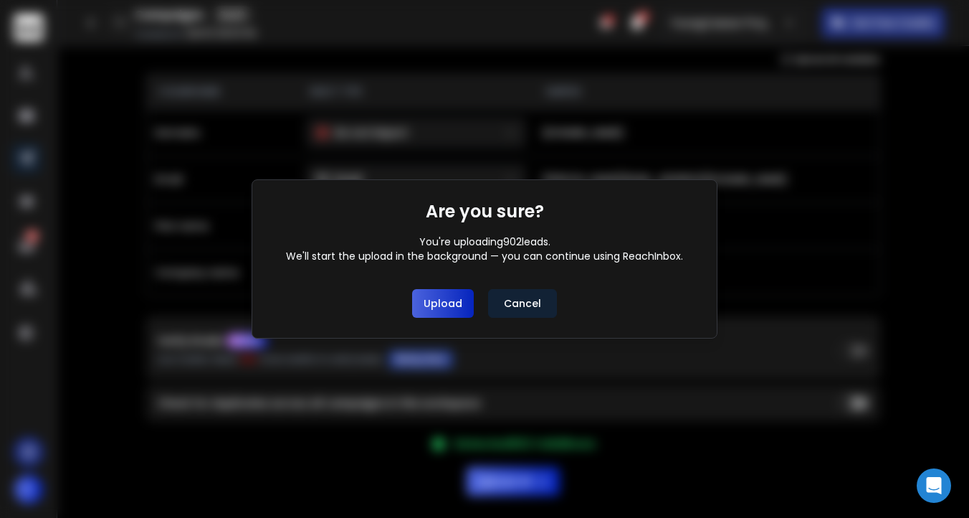
click at [430, 295] on button "Upload" at bounding box center [443, 303] width 62 height 29
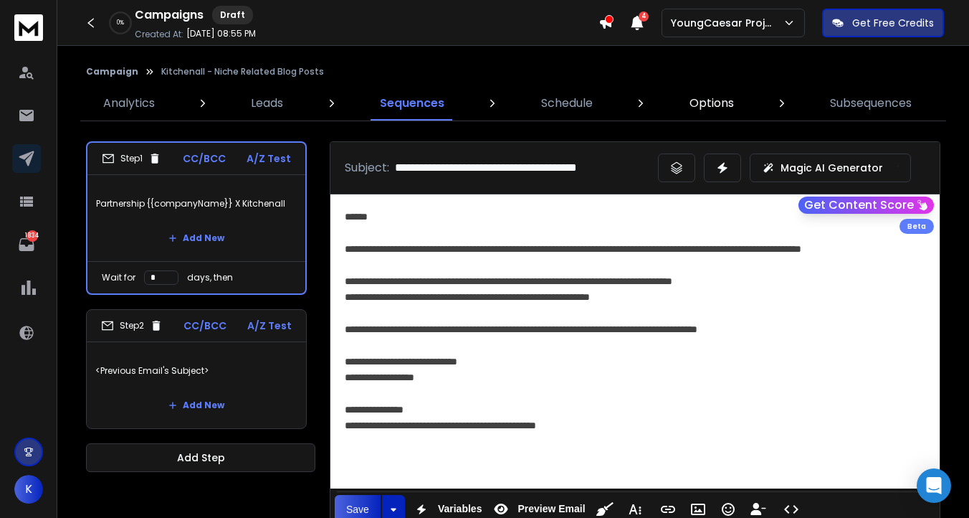
click at [709, 104] on p "Options" at bounding box center [712, 103] width 44 height 17
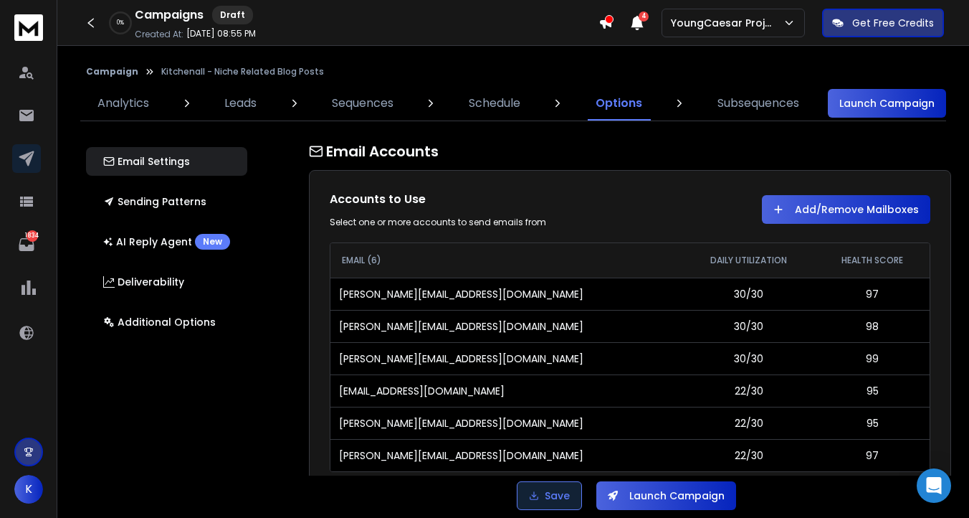
click at [546, 497] on button "Save" at bounding box center [549, 495] width 65 height 29
click at [629, 501] on button "Launch Campaign" at bounding box center [666, 495] width 140 height 29
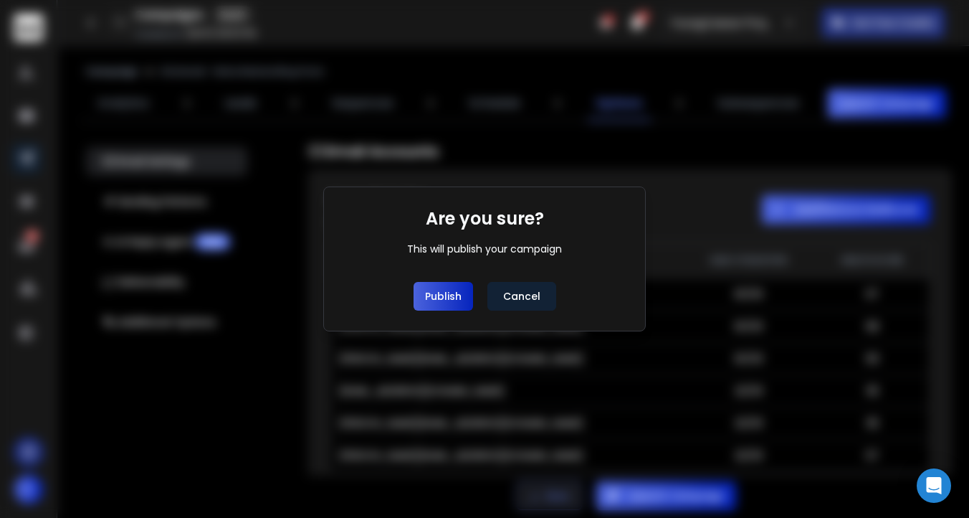
click at [459, 302] on button "Publish" at bounding box center [443, 296] width 59 height 29
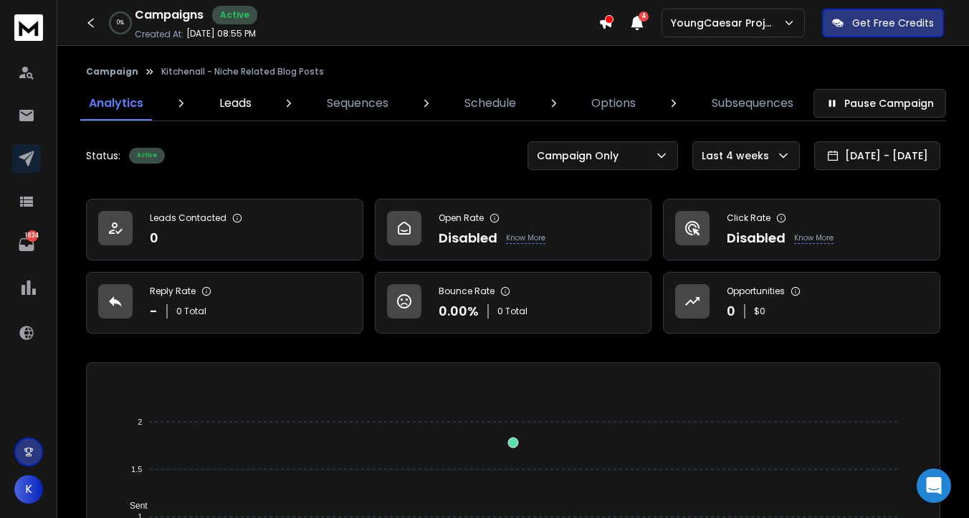
click at [229, 103] on p "Leads" at bounding box center [235, 103] width 32 height 17
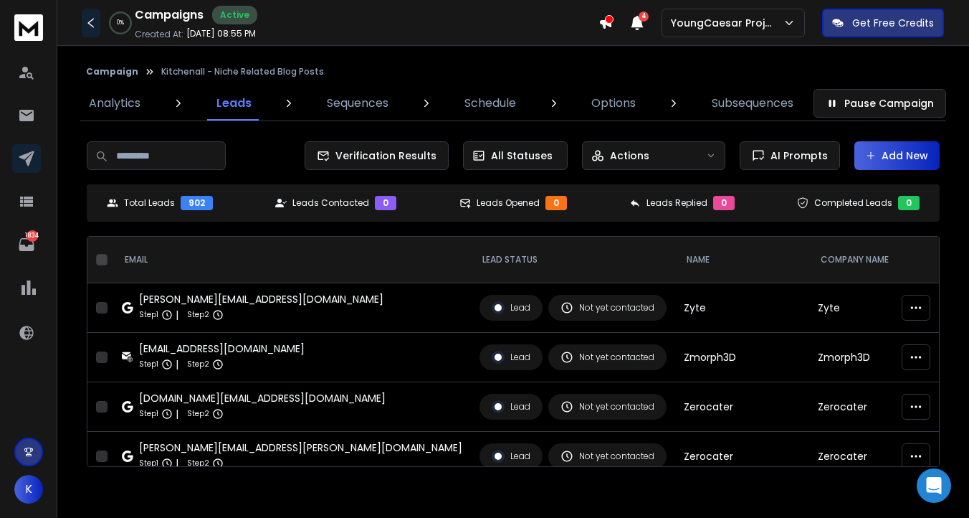
click at [93, 25] on icon at bounding box center [91, 22] width 13 height 13
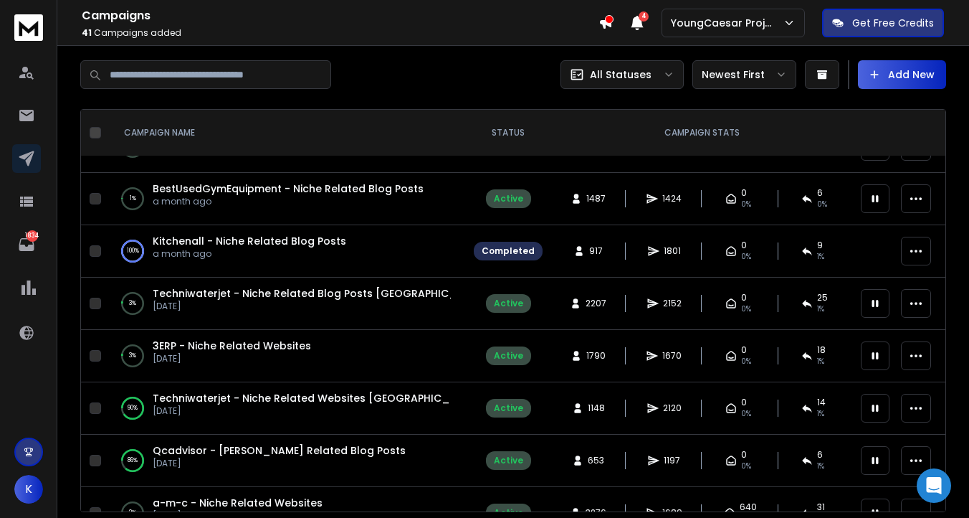
scroll to position [398, 0]
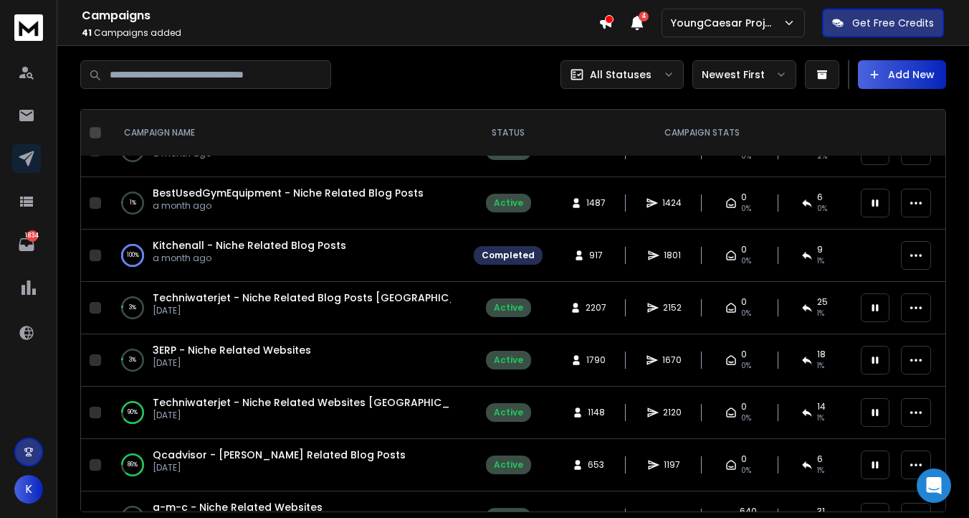
click at [919, 255] on icon "button" at bounding box center [915, 255] width 11 height 3
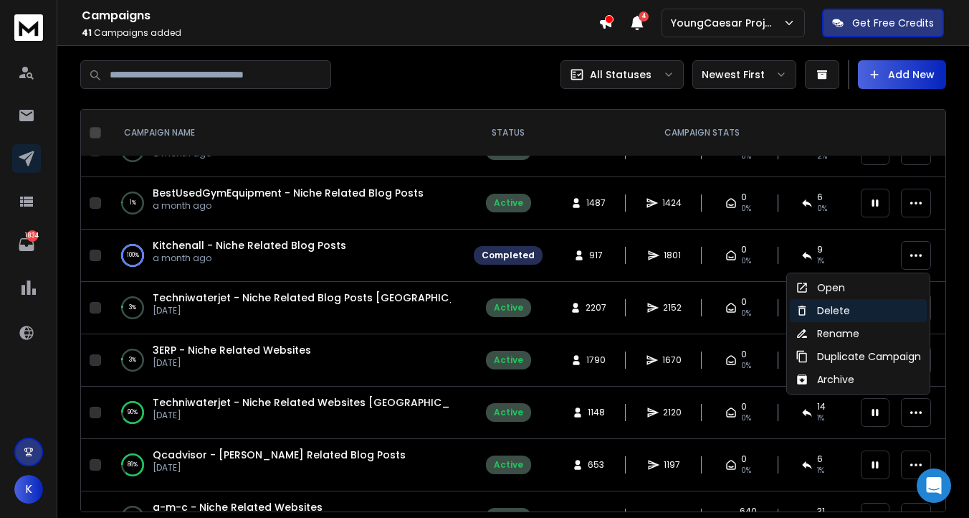
click at [841, 315] on div "Delete" at bounding box center [823, 310] width 54 height 14
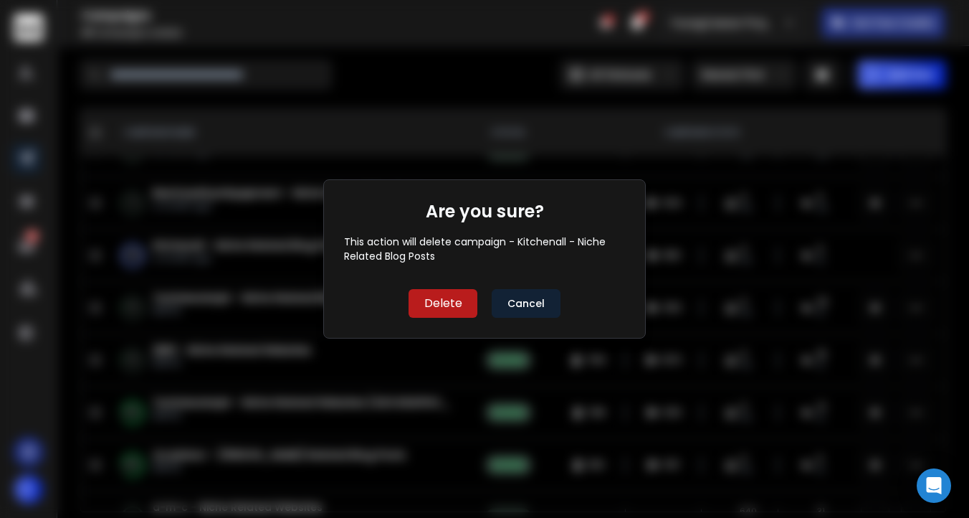
click at [443, 307] on button "Delete" at bounding box center [443, 303] width 69 height 29
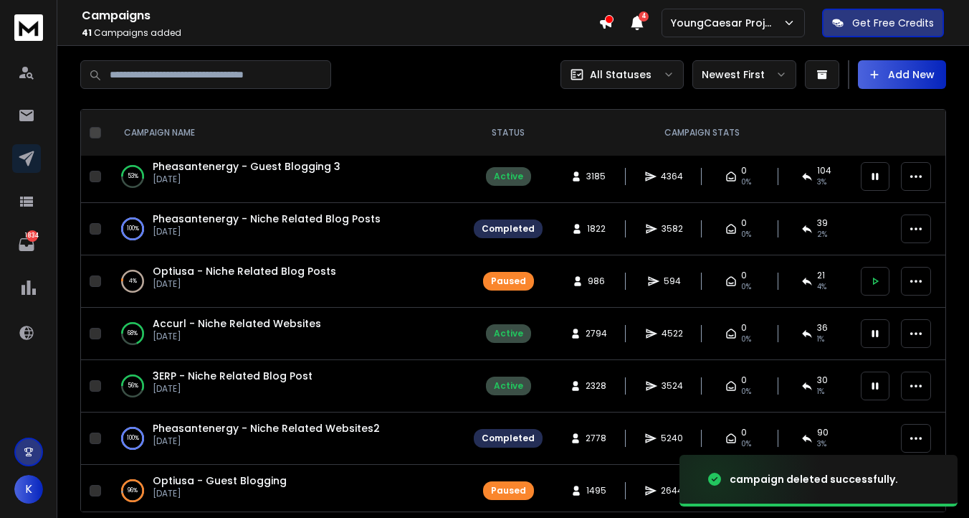
scroll to position [1270, 0]
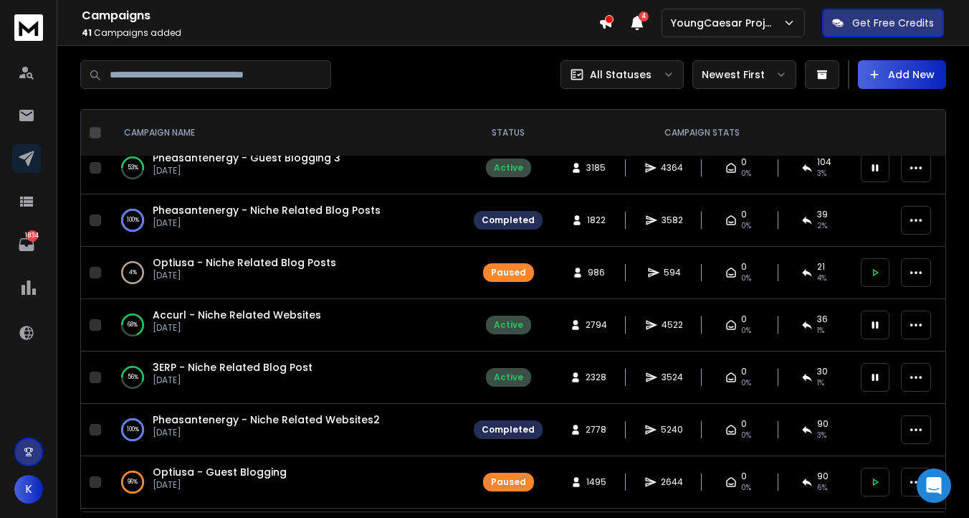
click at [319, 211] on span "Pheasantenergy - Niche Related Blog Posts" at bounding box center [267, 210] width 228 height 14
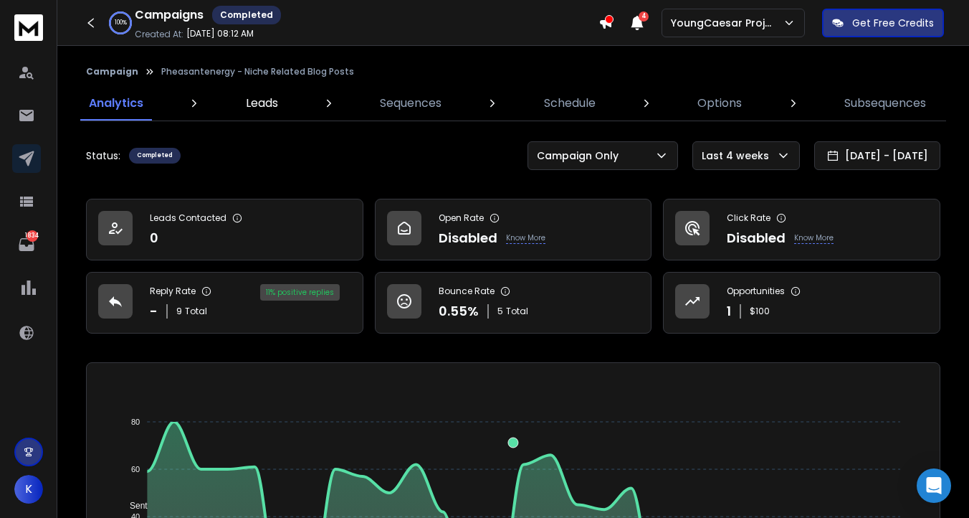
click at [272, 113] on link "Leads" at bounding box center [261, 103] width 49 height 34
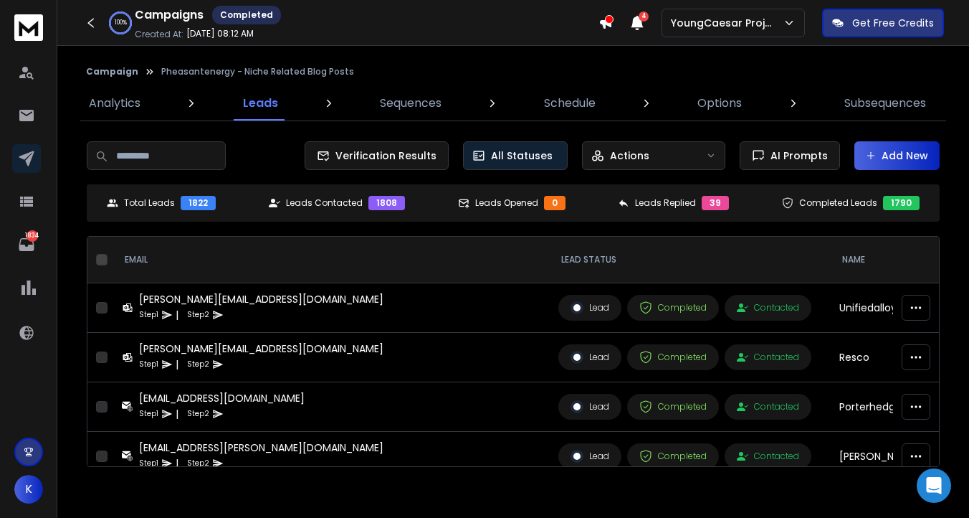
click at [550, 159] on p "All Statuses" at bounding box center [522, 155] width 62 height 14
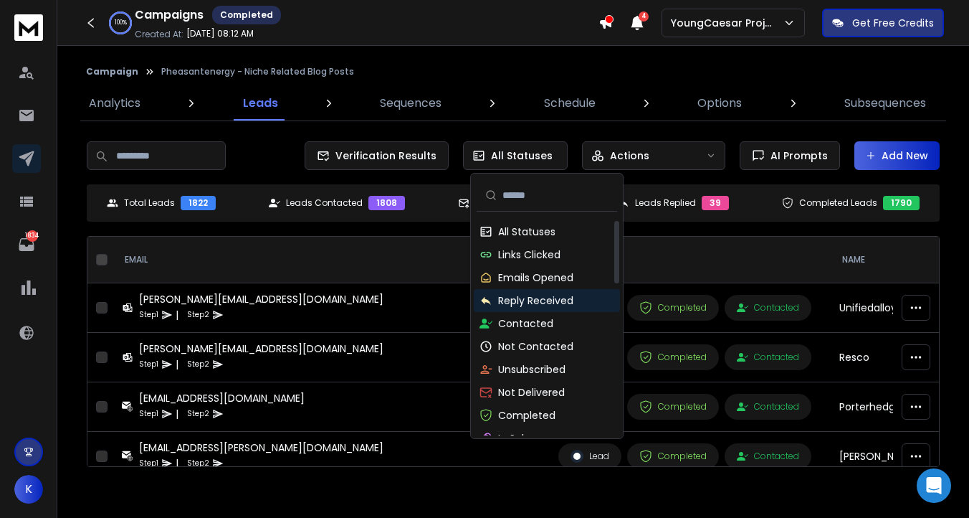
click at [534, 296] on p "Reply Received" at bounding box center [535, 300] width 75 height 14
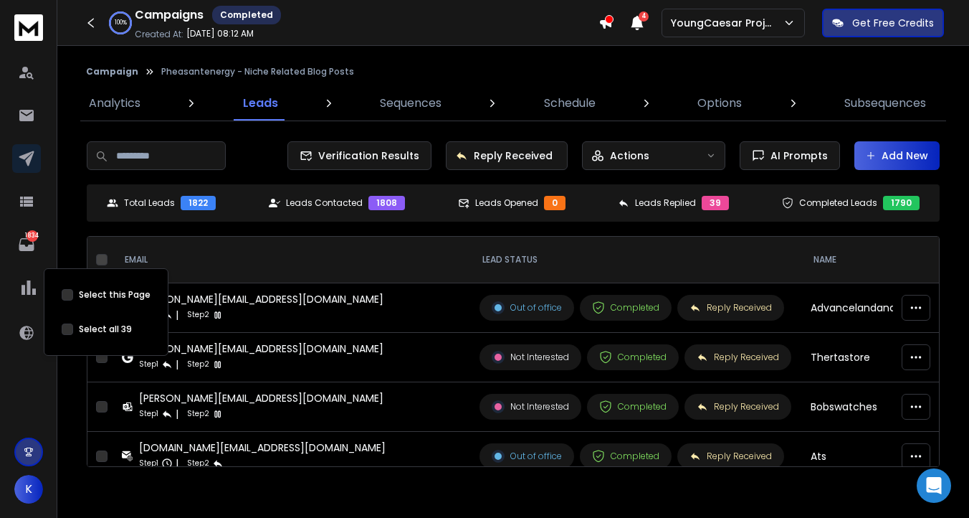
click at [65, 333] on button "Select this Page" at bounding box center [67, 328] width 11 height 11
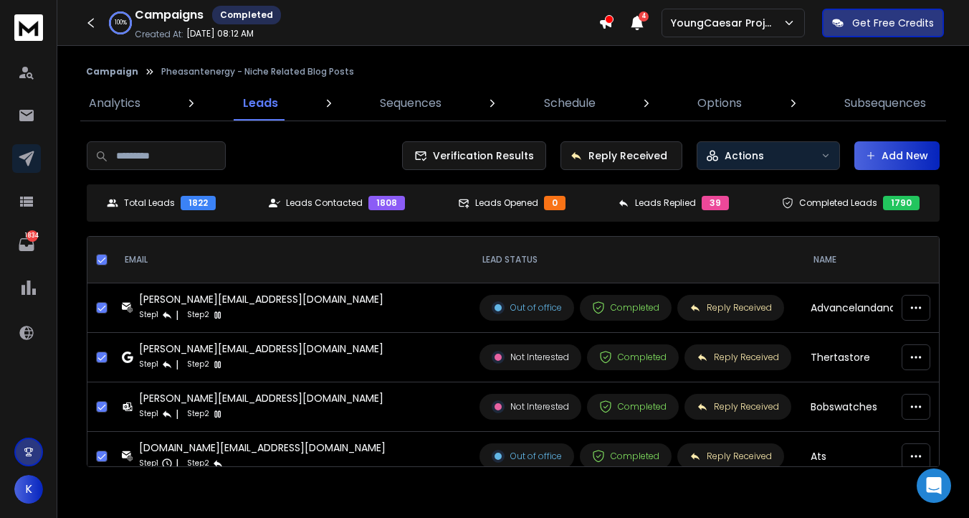
click at [776, 161] on div "Actions" at bounding box center [760, 155] width 109 height 14
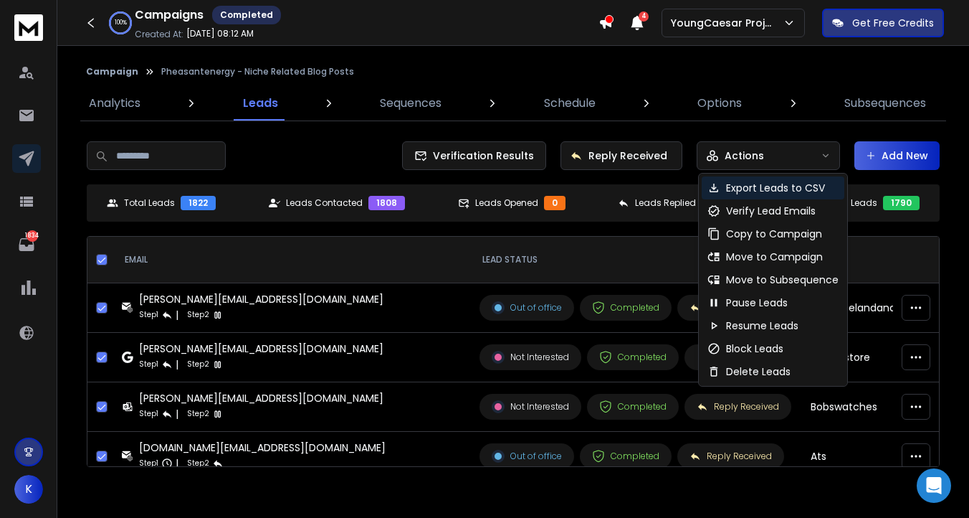
click at [773, 183] on p "Export Leads to CSV" at bounding box center [775, 188] width 99 height 14
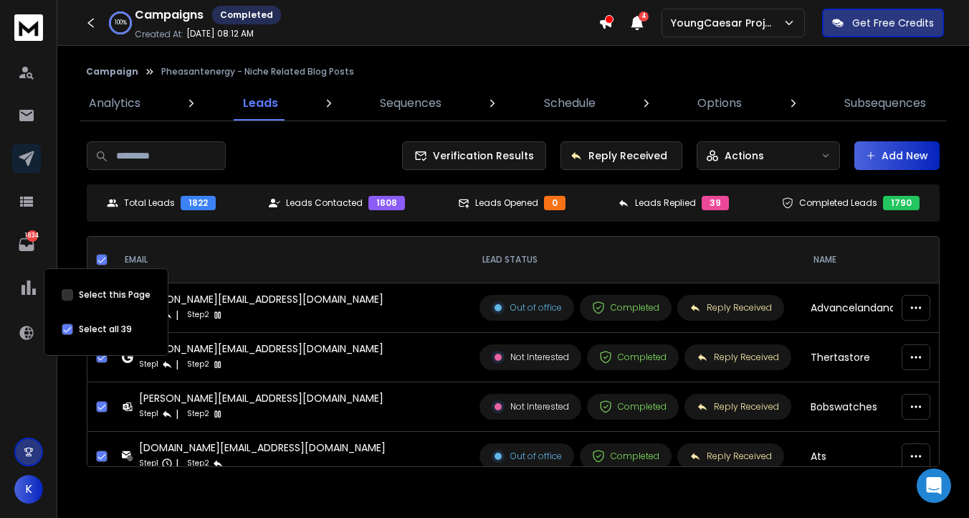
click at [102, 257] on button "Select this Page" at bounding box center [101, 259] width 11 height 11
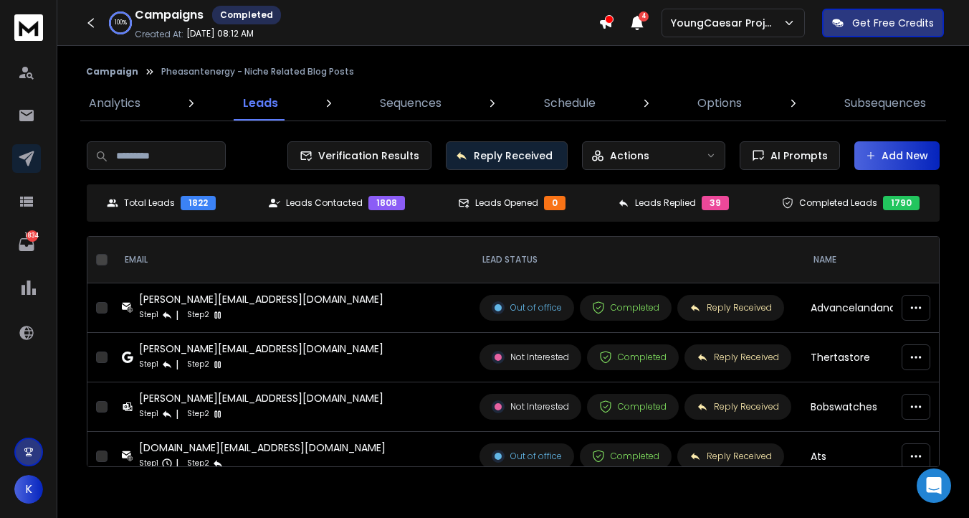
click at [555, 164] on button "Reply Received" at bounding box center [507, 155] width 122 height 29
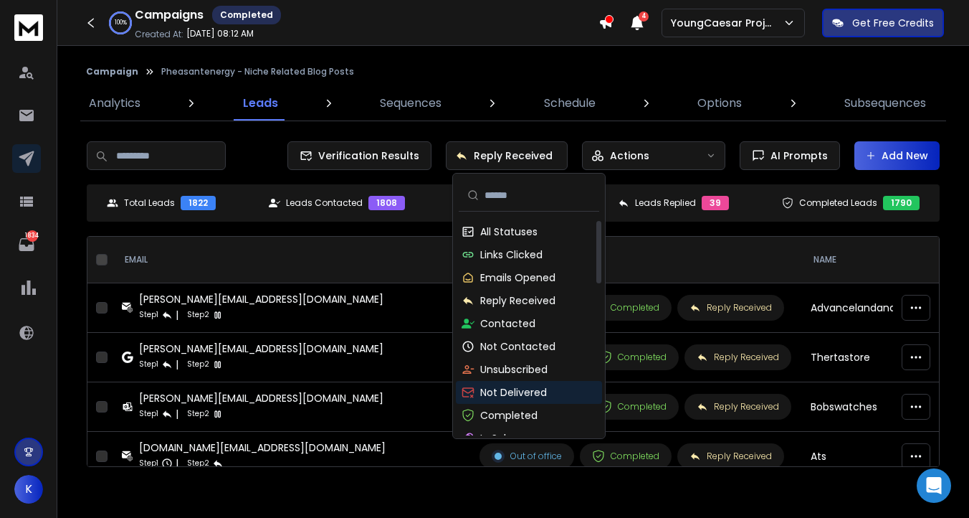
click at [498, 389] on p "Not Delivered" at bounding box center [513, 392] width 67 height 14
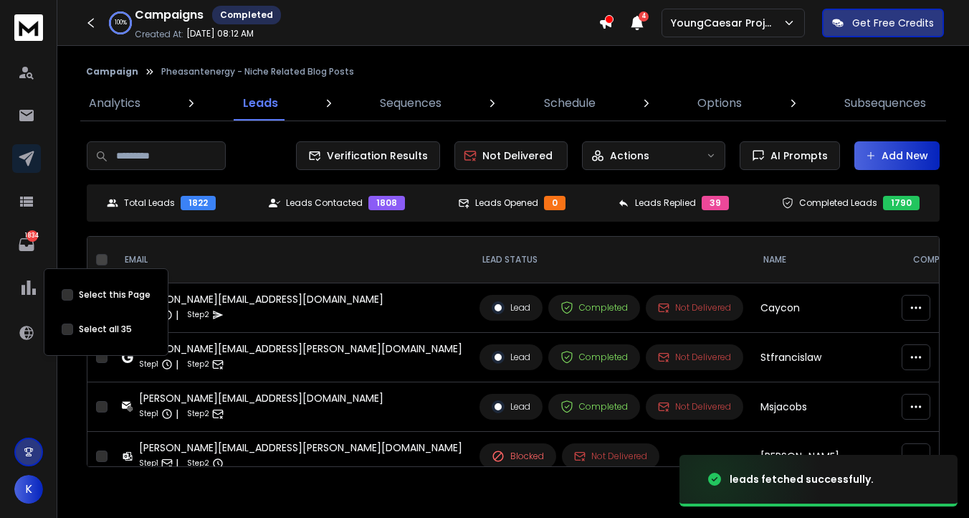
click at [67, 330] on button "Select this Page" at bounding box center [67, 328] width 11 height 11
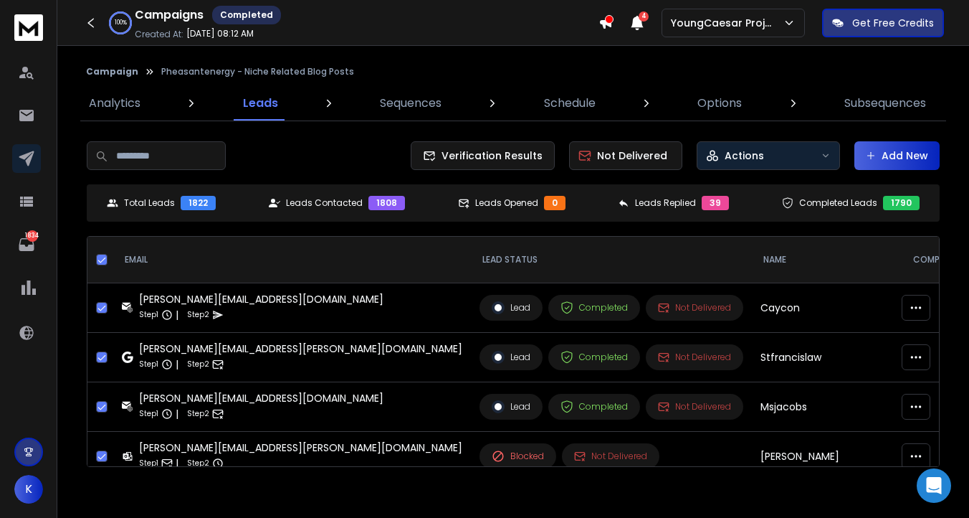
click at [827, 161] on icon "button" at bounding box center [826, 155] width 10 height 11
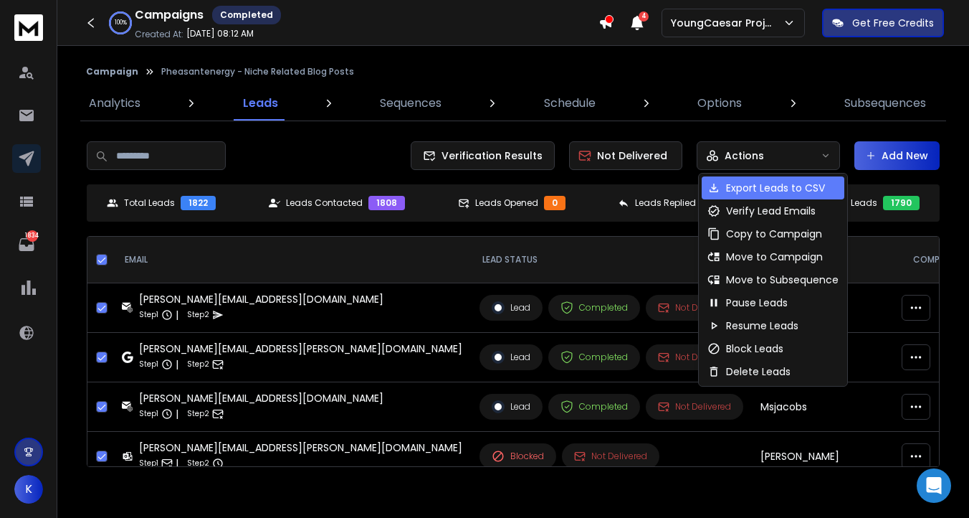
click at [789, 189] on p "Export Leads to CSV" at bounding box center [775, 188] width 99 height 14
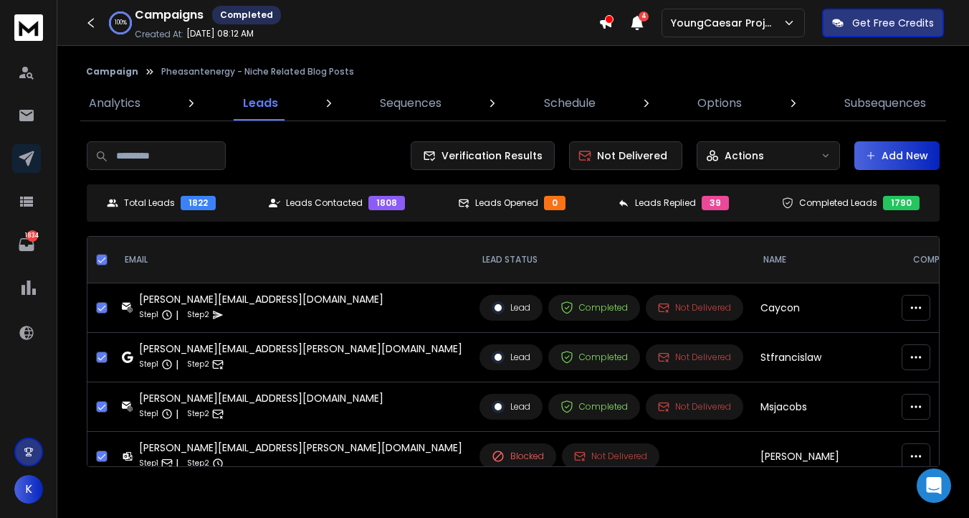
click at [421, 63] on div "Campaign Pheasantenergy - Niche Related Blog Posts" at bounding box center [513, 71] width 866 height 23
drag, startPoint x: 157, startPoint y: 75, endPoint x: 310, endPoint y: 81, distance: 153.5
click at [310, 81] on div "Campaign Pheasantenergy - Niche Related Blog Posts" at bounding box center [513, 71] width 866 height 23
copy p "Pheasantenergy - Niche Related Blog Posts"
click at [95, 22] on icon at bounding box center [91, 22] width 13 height 13
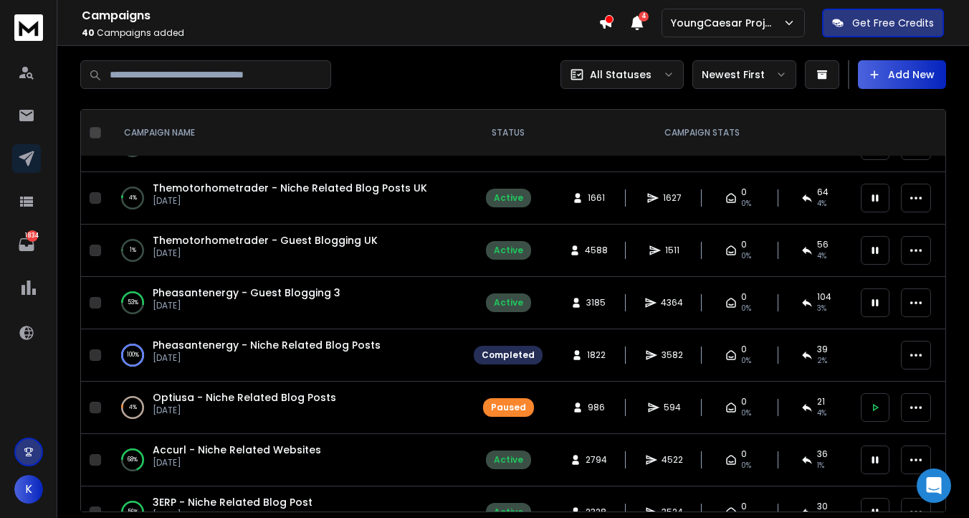
scroll to position [1137, 0]
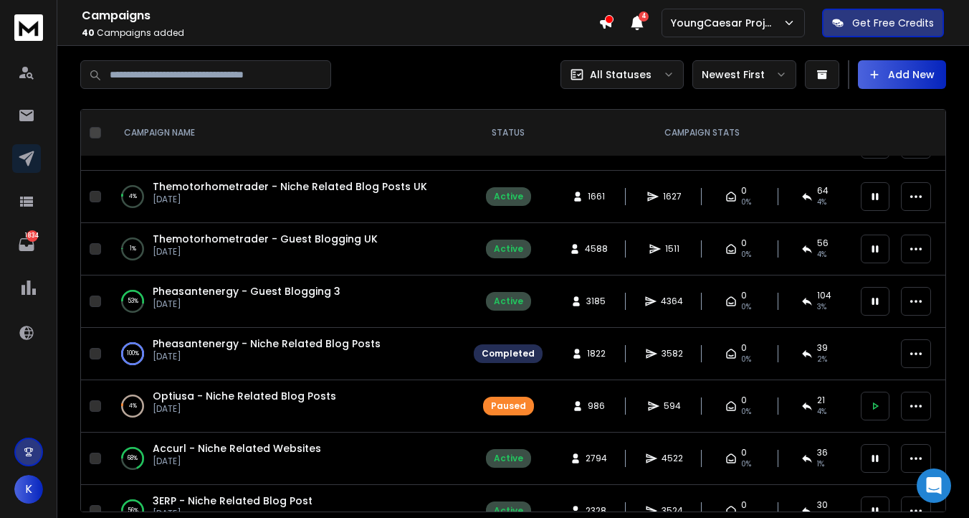
click at [915, 349] on icon "button" at bounding box center [916, 353] width 14 height 14
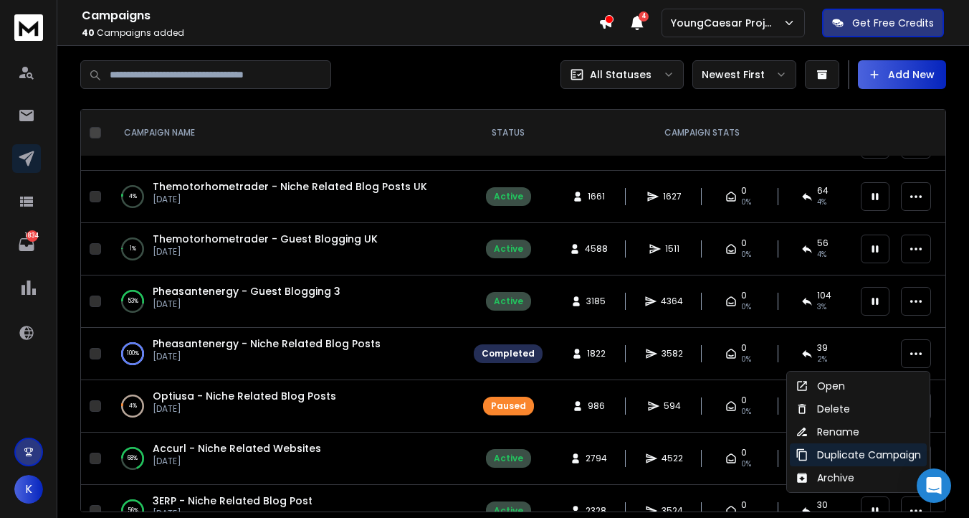
click at [837, 454] on div "Duplicate Campaign" at bounding box center [858, 454] width 125 height 14
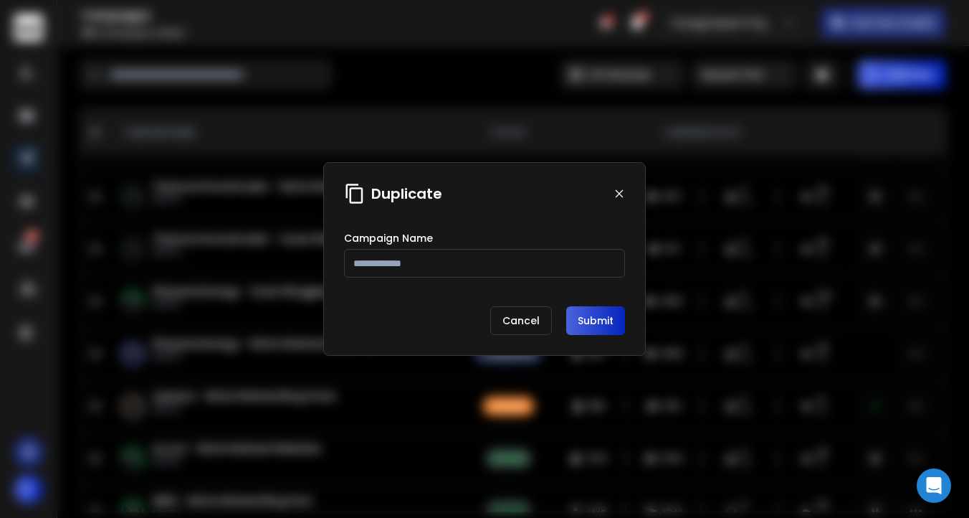
click at [471, 267] on input "text" at bounding box center [484, 263] width 281 height 29
paste input "**********"
type input "**********"
click at [600, 323] on button "Submit" at bounding box center [595, 320] width 59 height 29
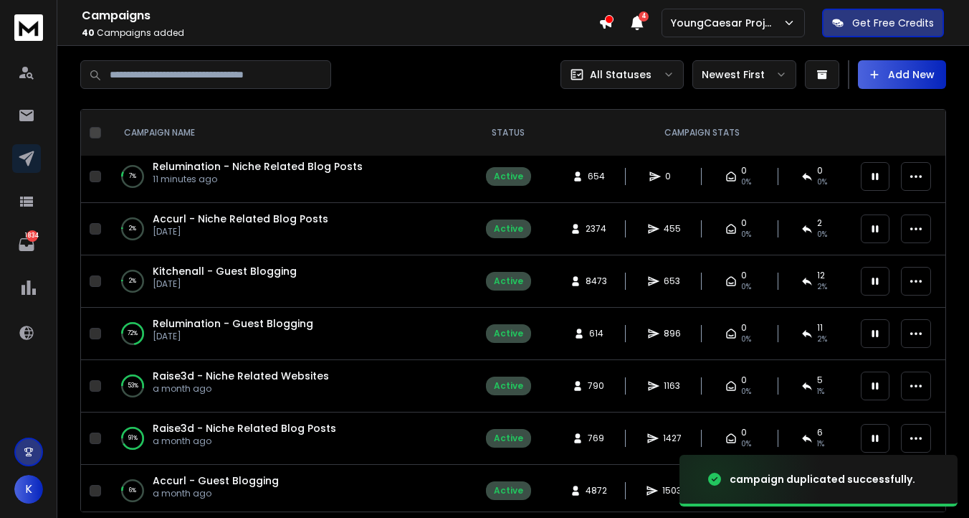
scroll to position [0, 0]
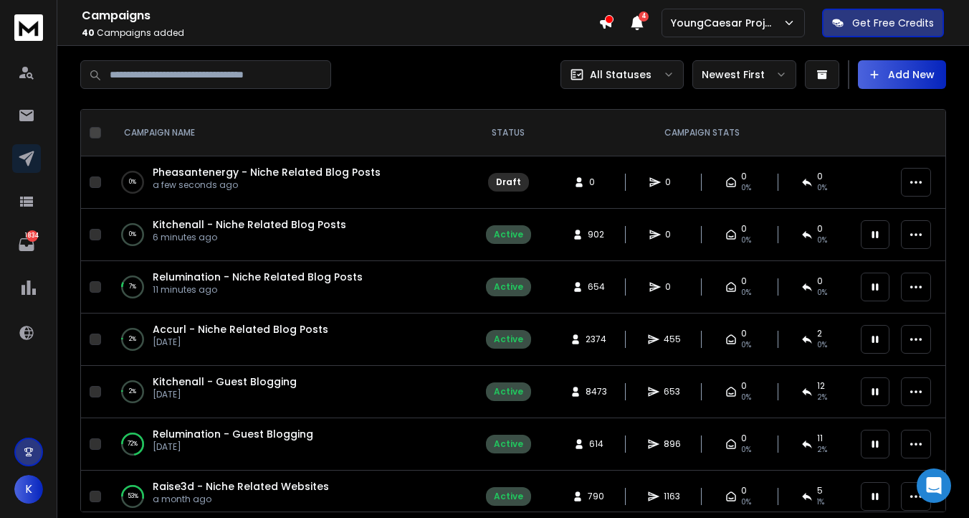
click at [315, 170] on span "Pheasantenergy - Niche Related Blog Posts" at bounding box center [267, 172] width 228 height 14
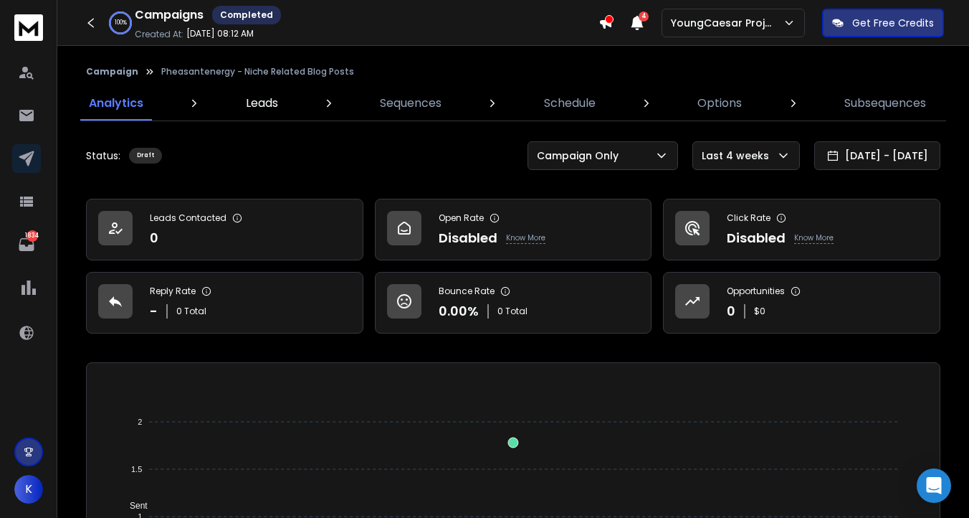
click at [274, 103] on p "Leads" at bounding box center [262, 103] width 32 height 17
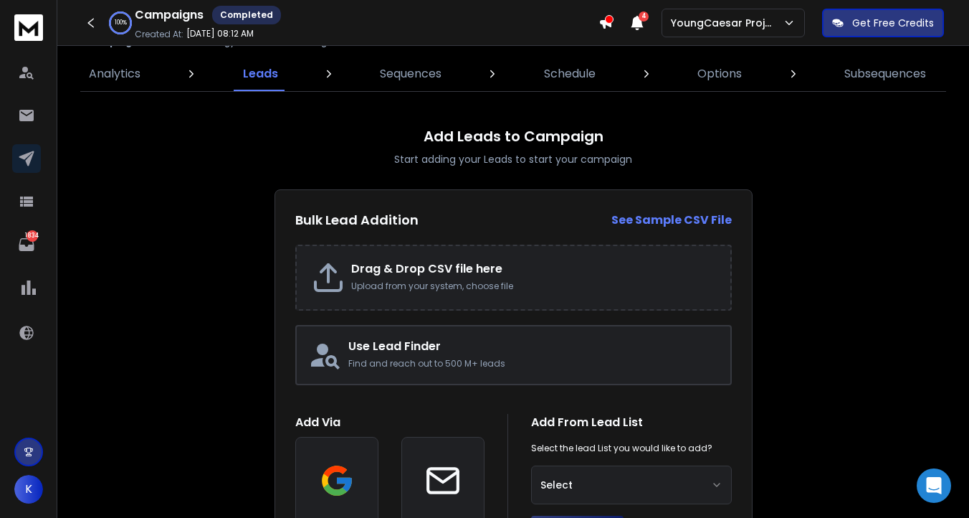
scroll to position [31, 0]
click at [396, 286] on p "Upload from your system, choose file" at bounding box center [533, 284] width 365 height 11
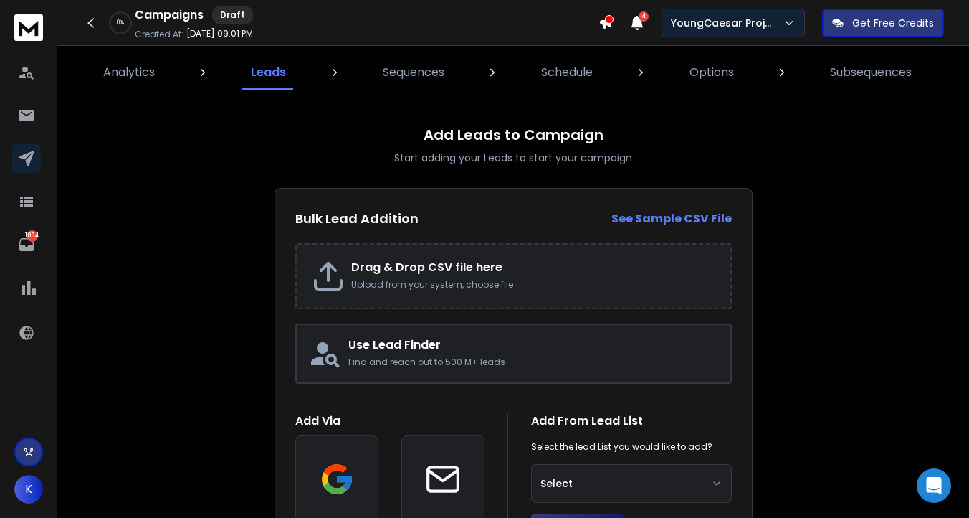
type input "**********"
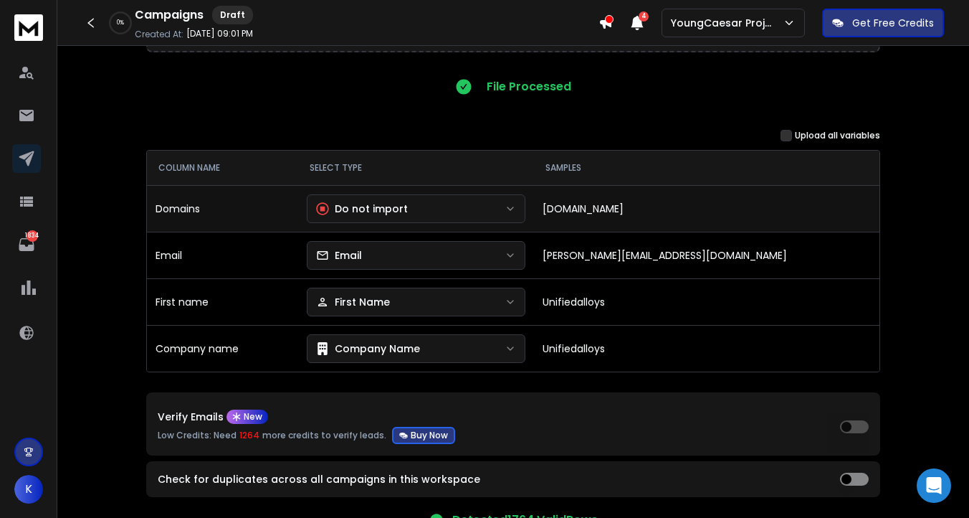
scroll to position [199, 0]
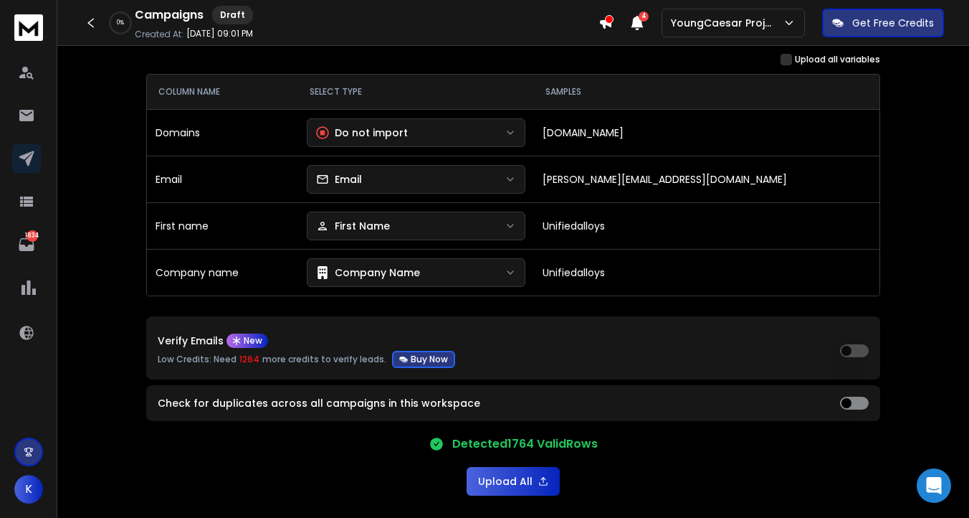
click at [506, 484] on button "Upload All" at bounding box center [513, 481] width 93 height 29
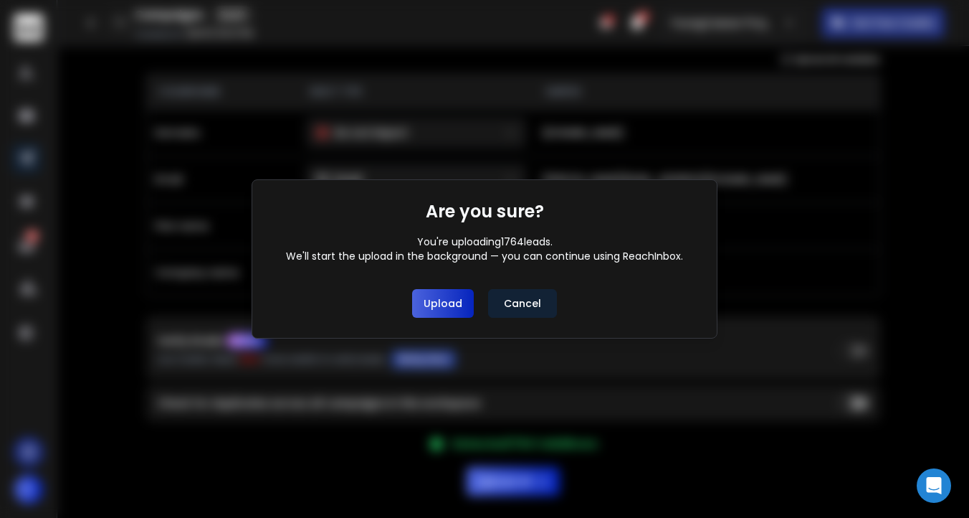
click at [463, 306] on button "Upload" at bounding box center [443, 303] width 62 height 29
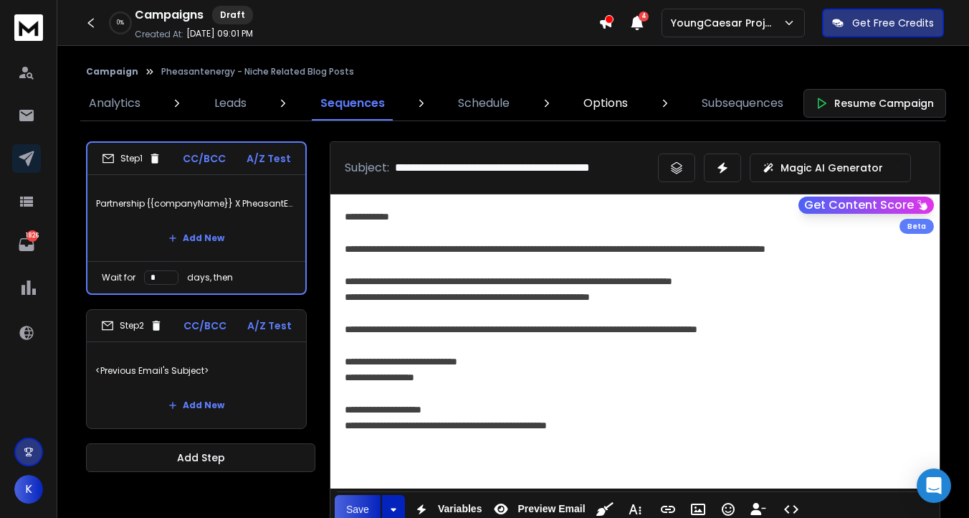
click at [626, 107] on p "Options" at bounding box center [605, 103] width 44 height 17
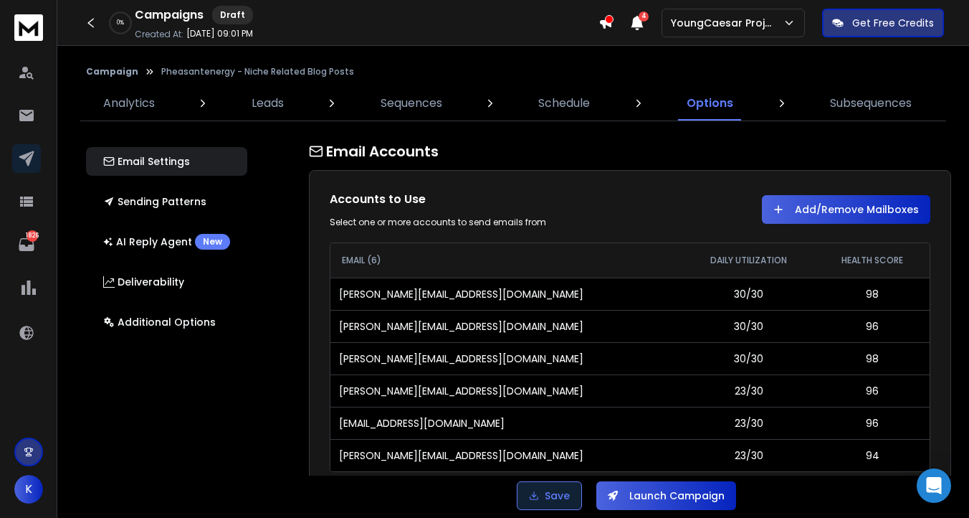
click at [548, 502] on button "Save" at bounding box center [549, 495] width 65 height 29
click at [641, 496] on button "Launch Campaign" at bounding box center [666, 495] width 140 height 29
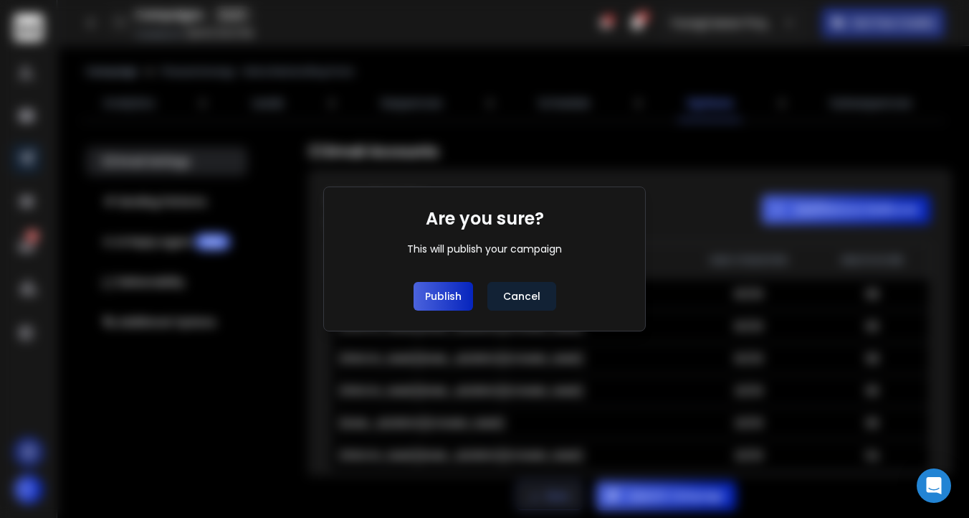
click at [453, 297] on button "Publish" at bounding box center [443, 296] width 59 height 29
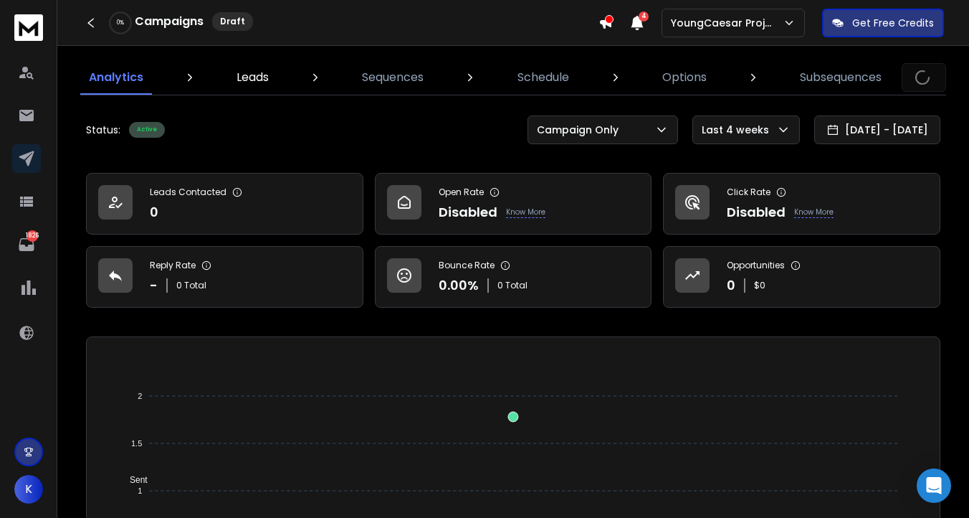
click at [257, 73] on p "Leads" at bounding box center [253, 77] width 32 height 17
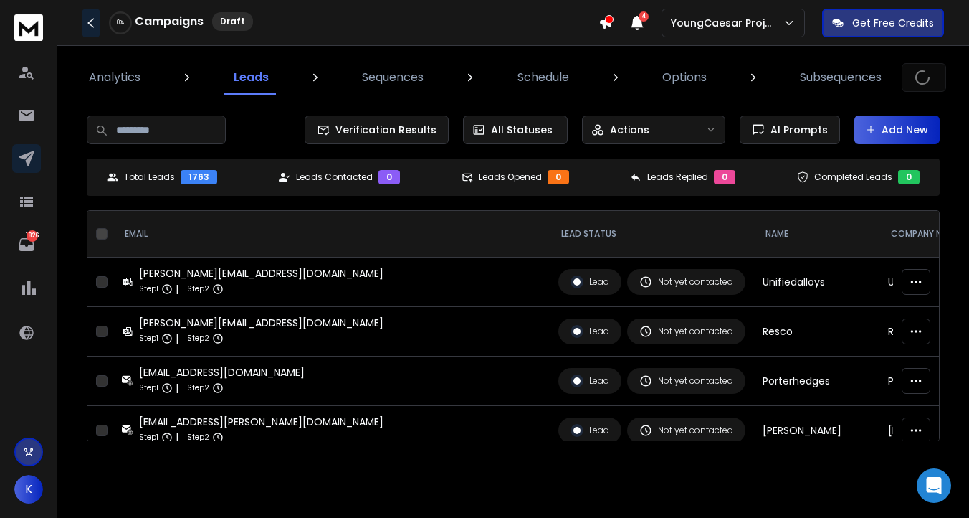
click at [95, 20] on icon at bounding box center [91, 22] width 13 height 13
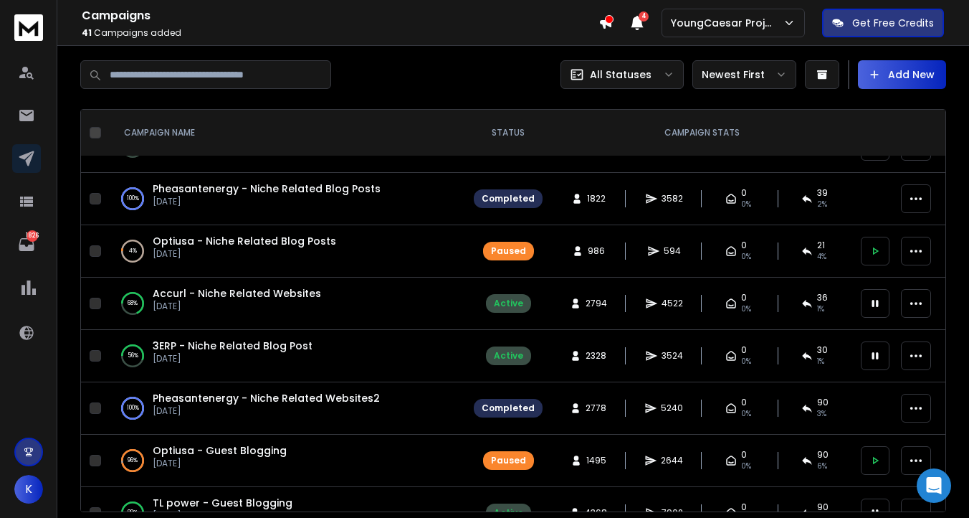
scroll to position [1335, 0]
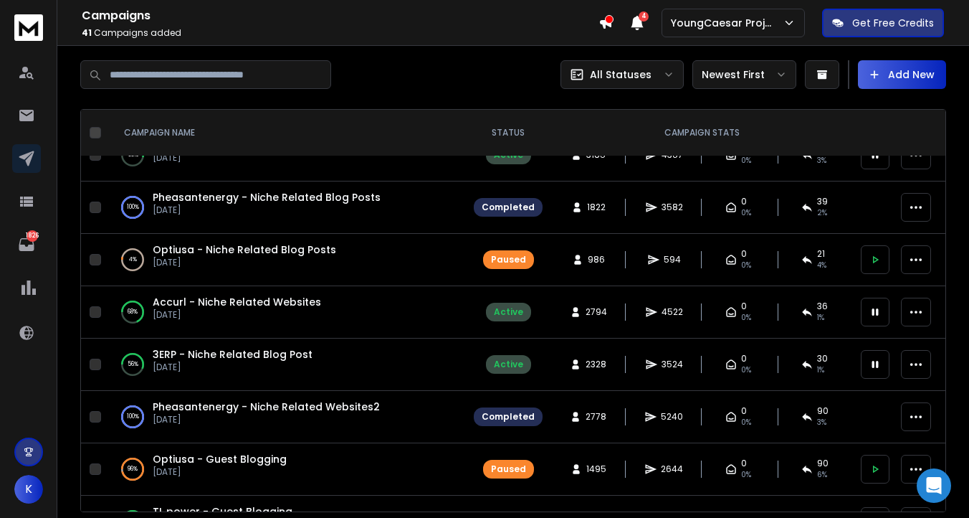
click at [905, 212] on button "button" at bounding box center [916, 207] width 30 height 29
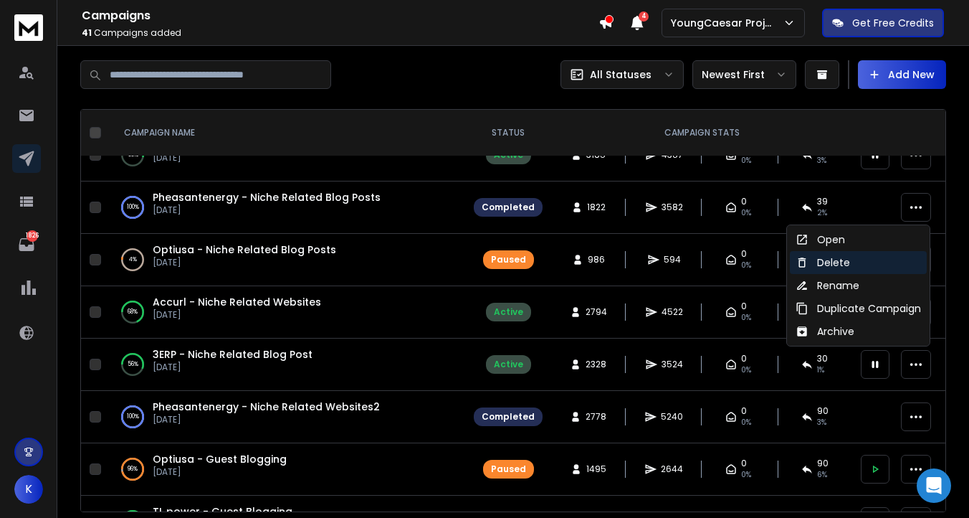
click at [846, 270] on div "Delete" at bounding box center [858, 262] width 137 height 23
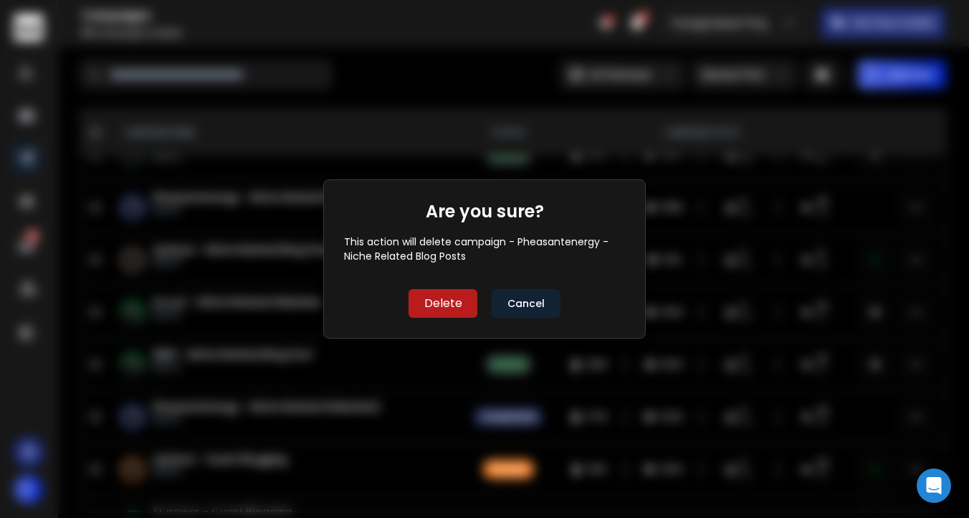
click at [449, 302] on button "Delete" at bounding box center [443, 303] width 69 height 29
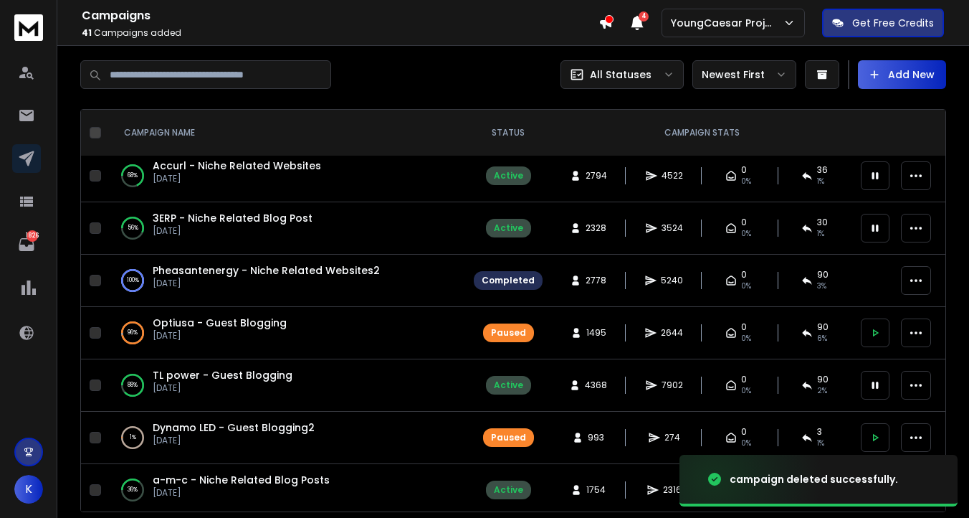
scroll to position [1420, 0]
click at [340, 270] on span "Pheasantenergy - Niche Related Websites2" at bounding box center [266, 269] width 227 height 14
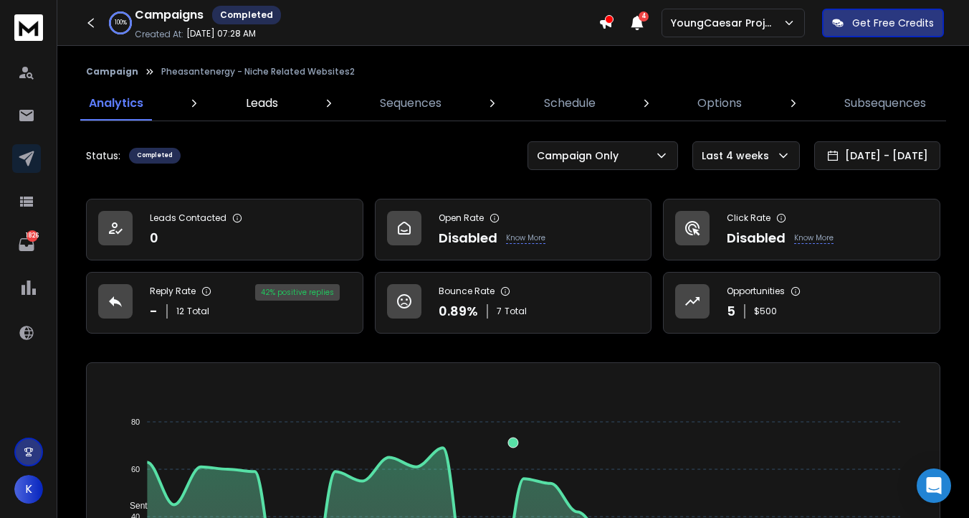
click at [272, 106] on p "Leads" at bounding box center [262, 103] width 32 height 17
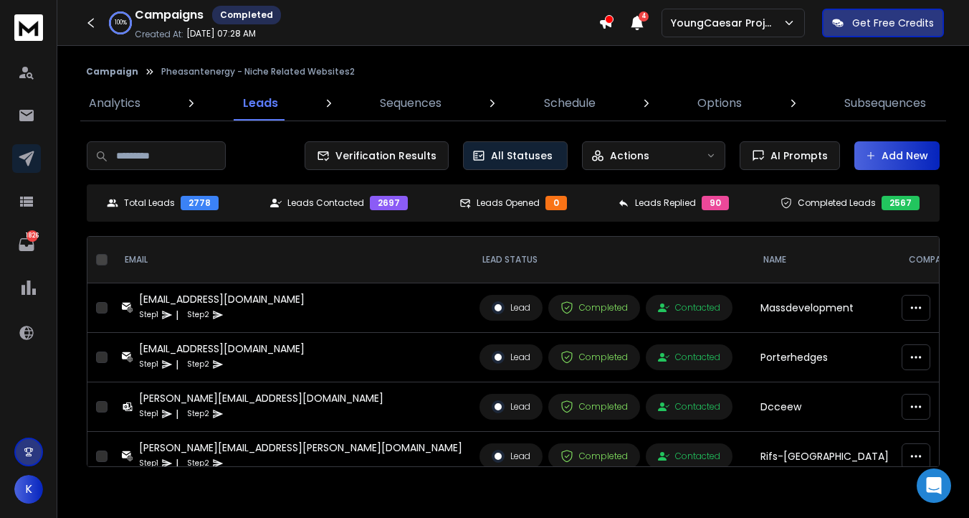
click at [553, 158] on p "All Statuses" at bounding box center [522, 155] width 62 height 14
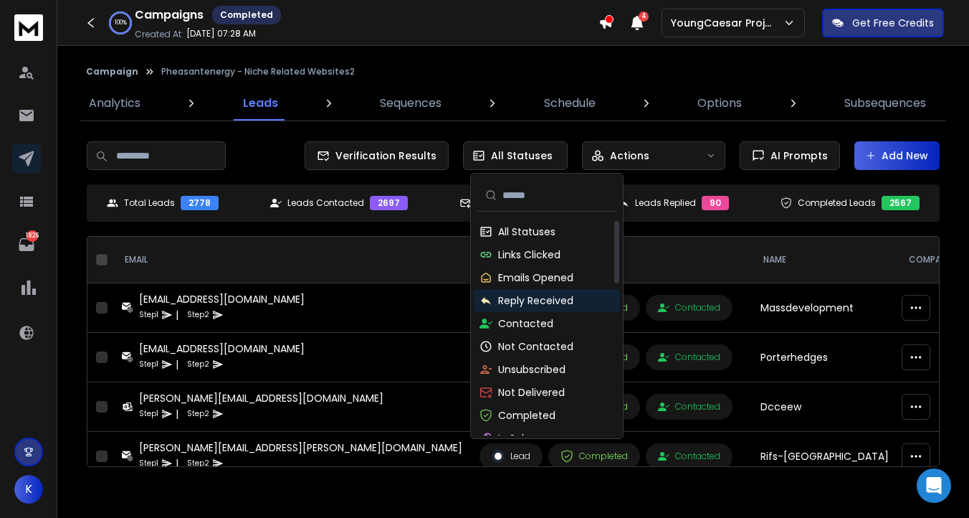
click at [528, 302] on p "Reply Received" at bounding box center [535, 300] width 75 height 14
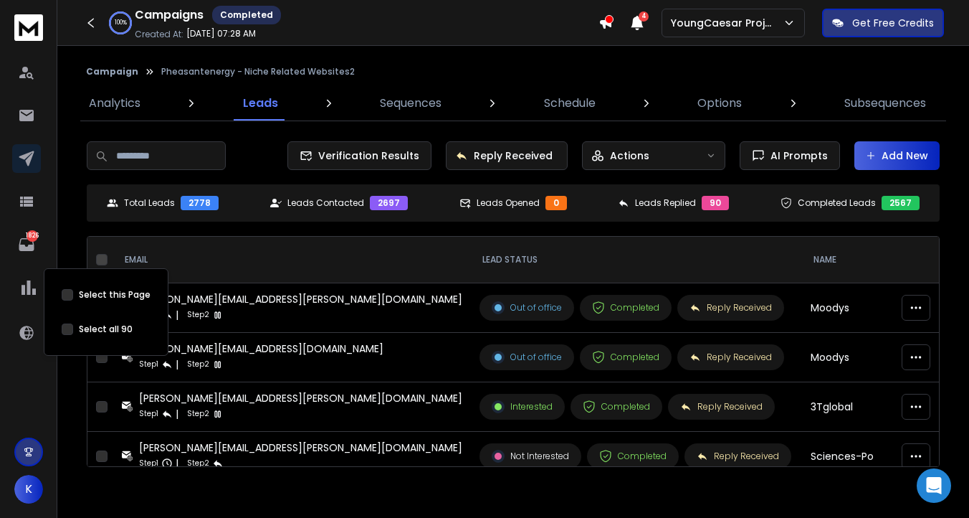
click at [67, 334] on button "Select this Page" at bounding box center [67, 328] width 11 height 11
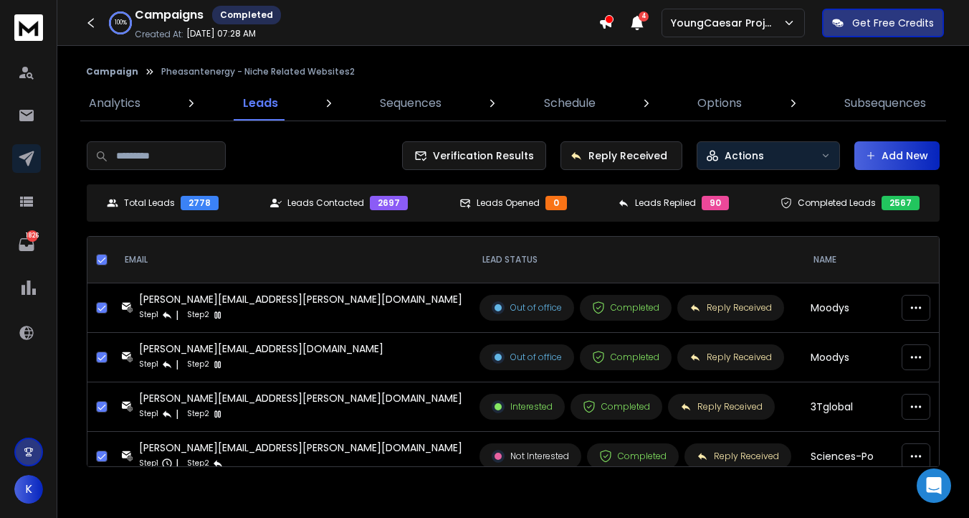
click at [730, 161] on p "Actions" at bounding box center [744, 155] width 39 height 14
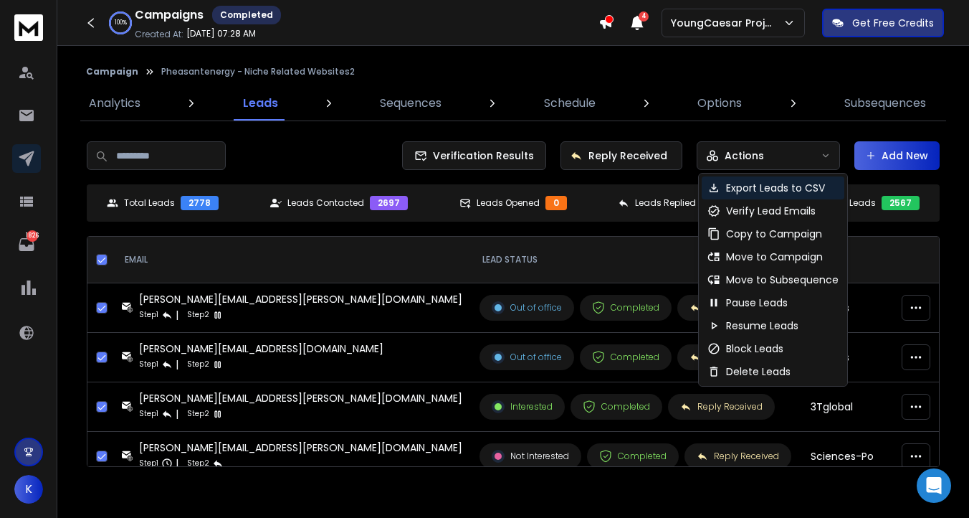
click at [735, 184] on p "Export Leads to CSV" at bounding box center [775, 188] width 99 height 14
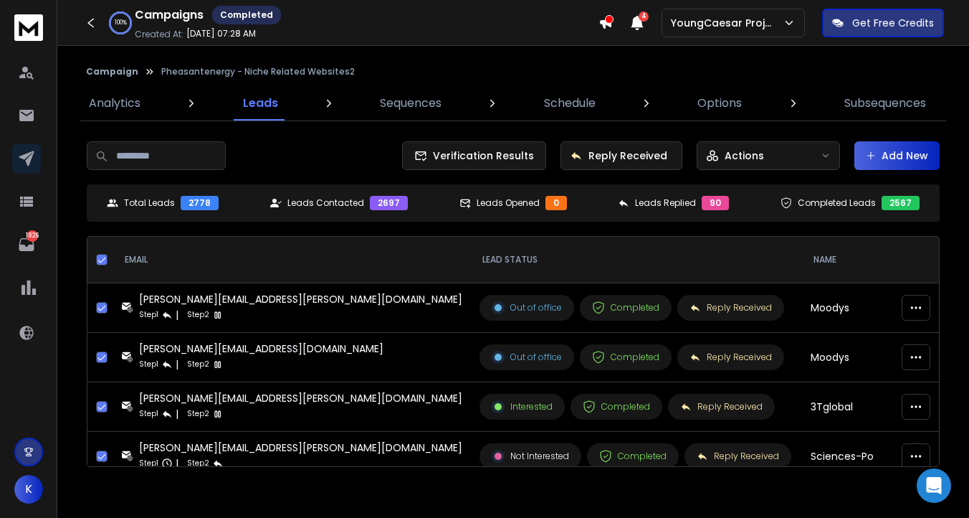
click at [101, 265] on th at bounding box center [100, 260] width 26 height 47
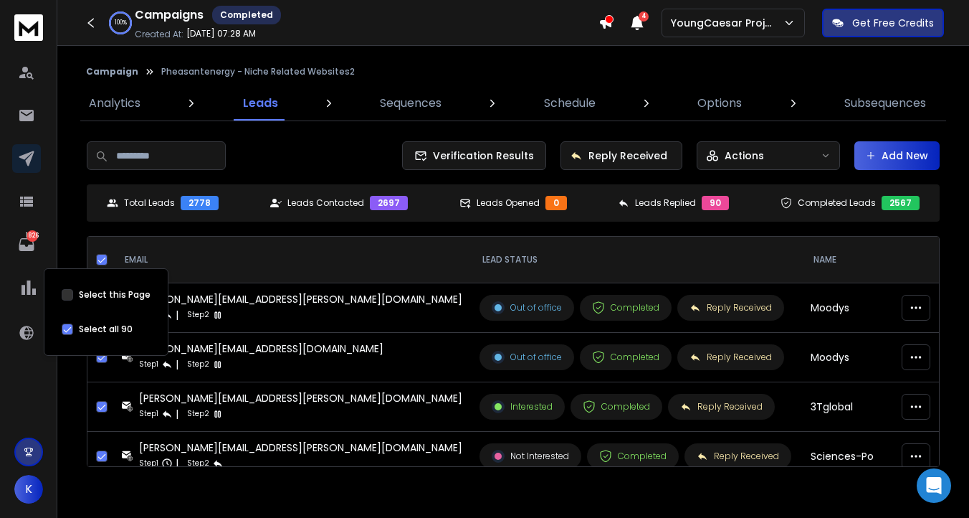
click at [97, 257] on button "Select this Page" at bounding box center [101, 259] width 11 height 11
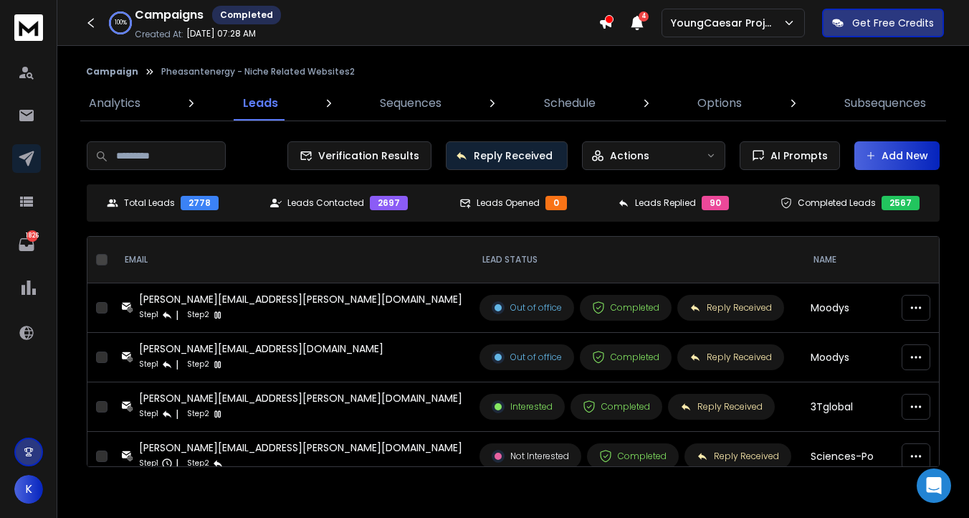
click at [504, 148] on p "Reply Received" at bounding box center [513, 155] width 79 height 14
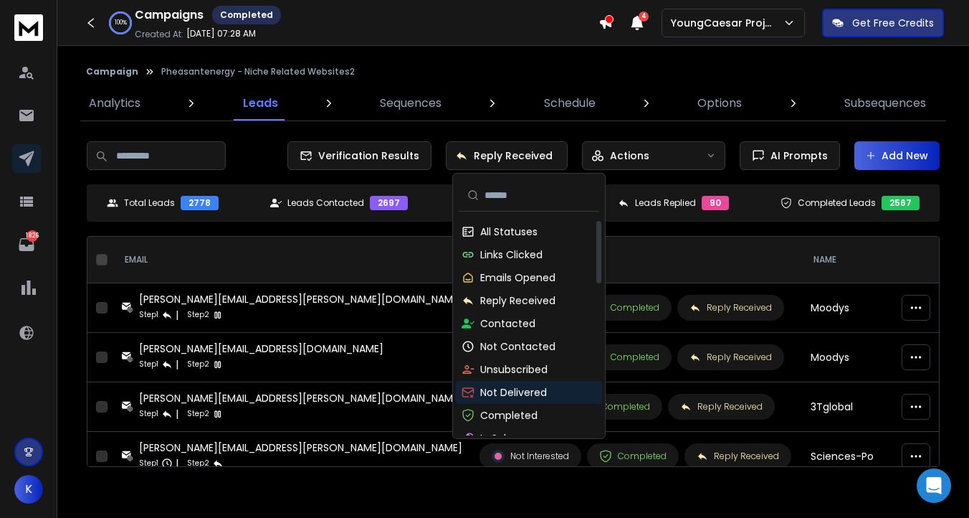
click at [512, 391] on p "Not Delivered" at bounding box center [513, 392] width 67 height 14
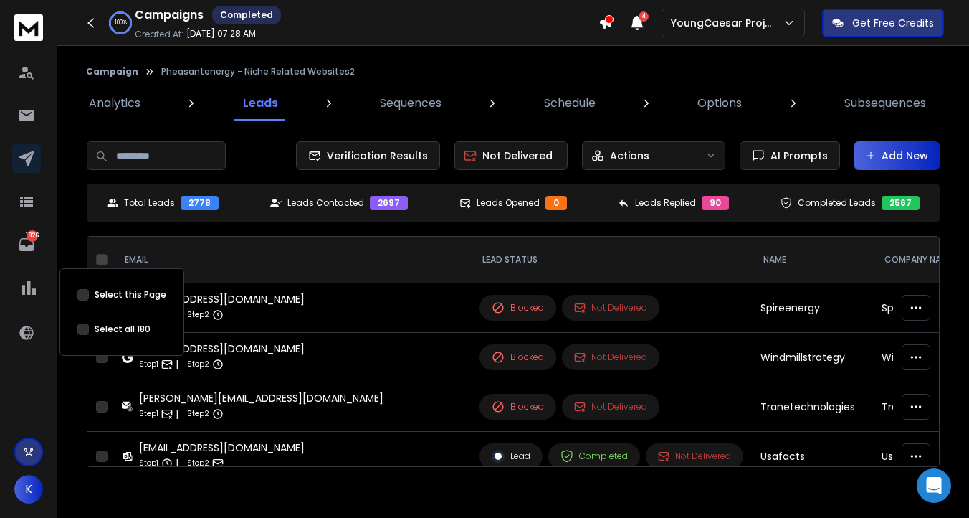
click at [86, 336] on div "Select all 180" at bounding box center [121, 329] width 89 height 29
click at [82, 331] on button "Select this Page" at bounding box center [82, 328] width 11 height 11
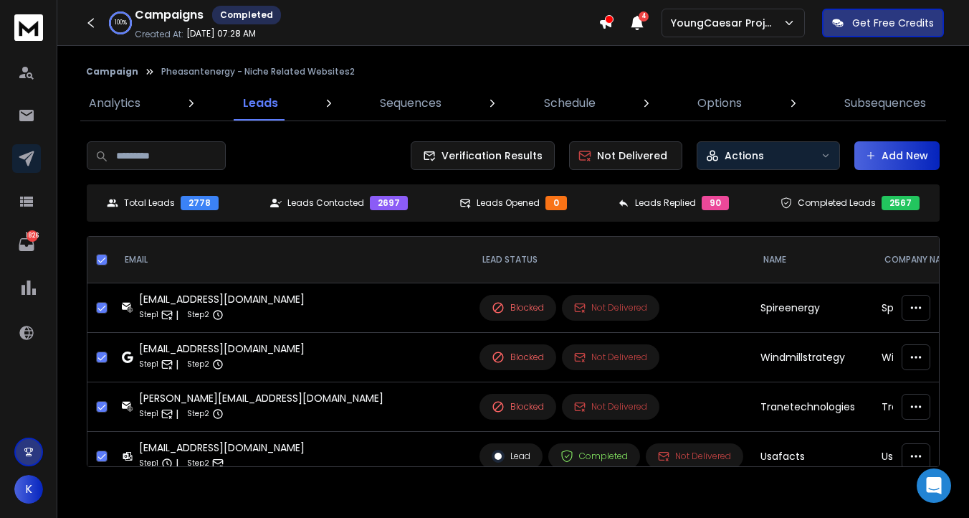
click at [730, 156] on p "Actions" at bounding box center [744, 155] width 39 height 14
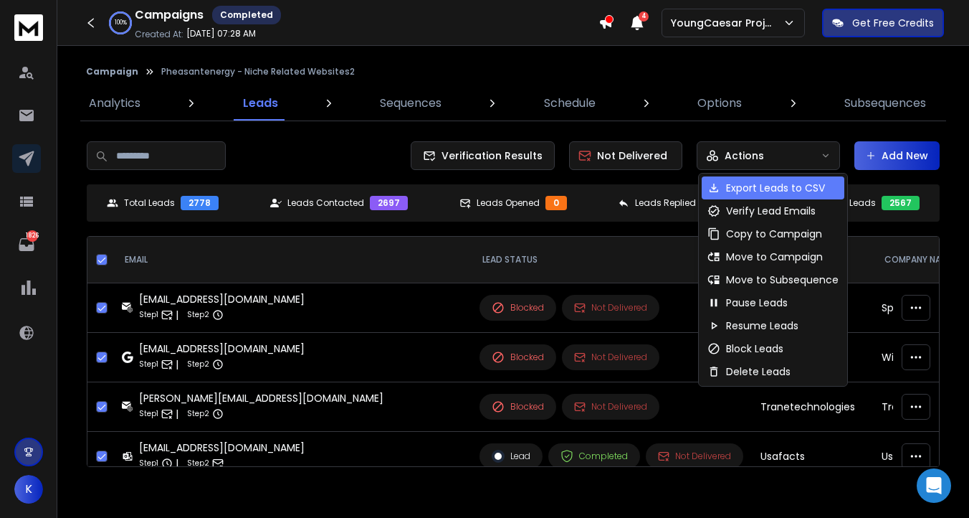
click at [755, 190] on p "Export Leads to CSV" at bounding box center [775, 188] width 99 height 14
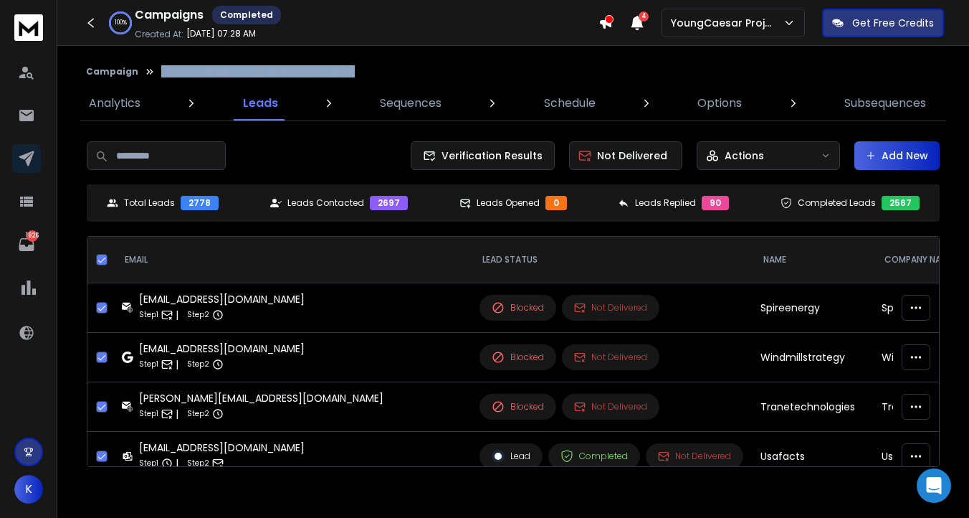
drag, startPoint x: 158, startPoint y: 73, endPoint x: 338, endPoint y: 78, distance: 180.0
click at [338, 78] on div "Campaign Pheasantenergy - Niche Related Websites2" at bounding box center [513, 71] width 866 height 23
copy p "Pheasantenergy - Niche Related Websites2"
click at [90, 18] on icon at bounding box center [91, 22] width 13 height 13
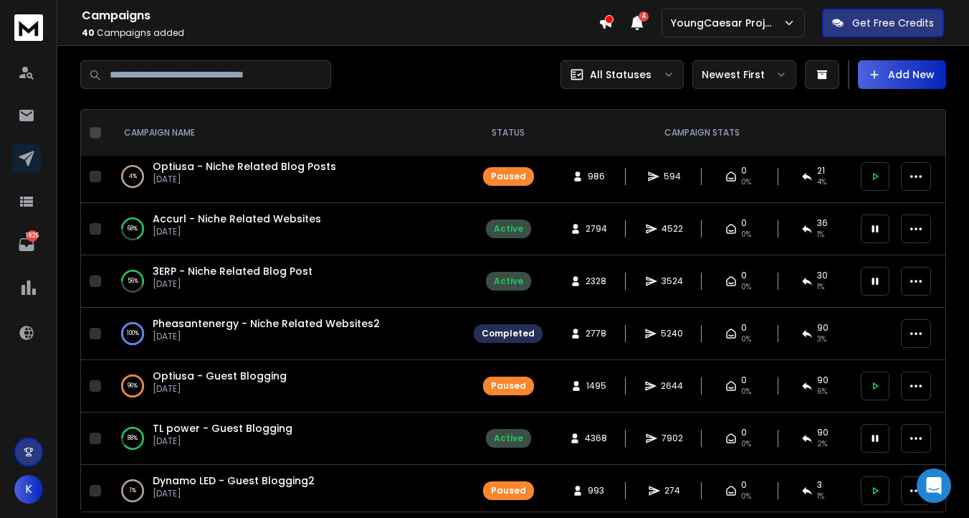
scroll to position [1393, 0]
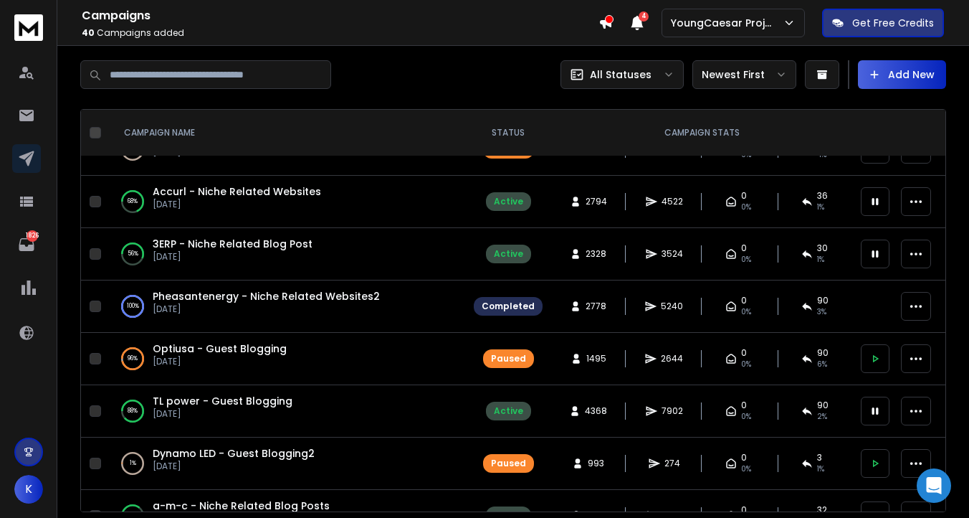
click at [918, 309] on icon "button" at bounding box center [916, 306] width 14 height 14
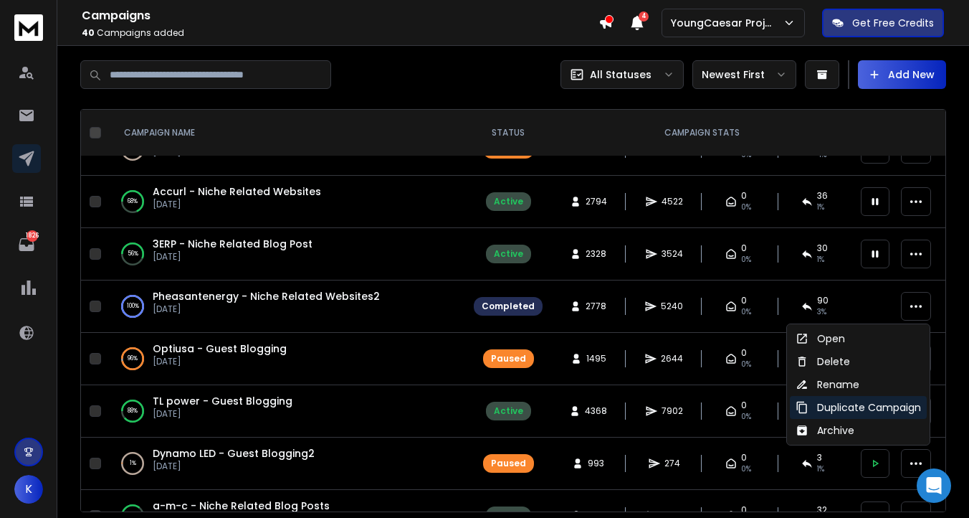
click at [836, 406] on div "Duplicate Campaign" at bounding box center [858, 407] width 125 height 14
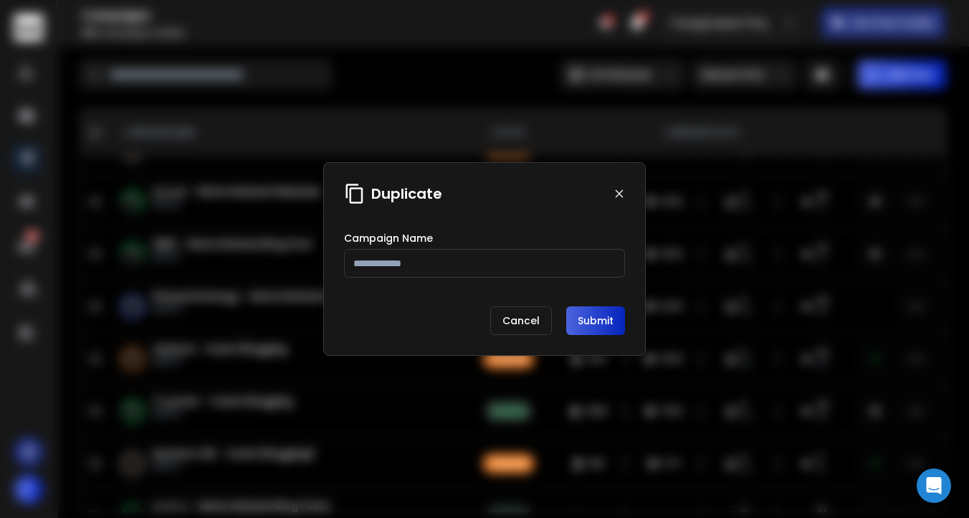
click at [490, 267] on input "text" at bounding box center [484, 263] width 281 height 29
paste input "**********"
type input "**********"
click at [594, 322] on button "Submit" at bounding box center [595, 320] width 59 height 29
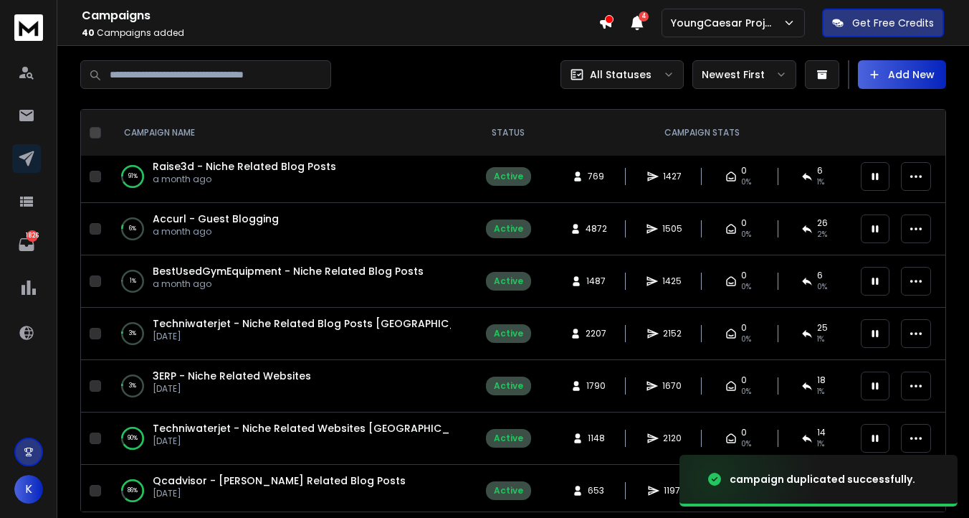
scroll to position [0, 0]
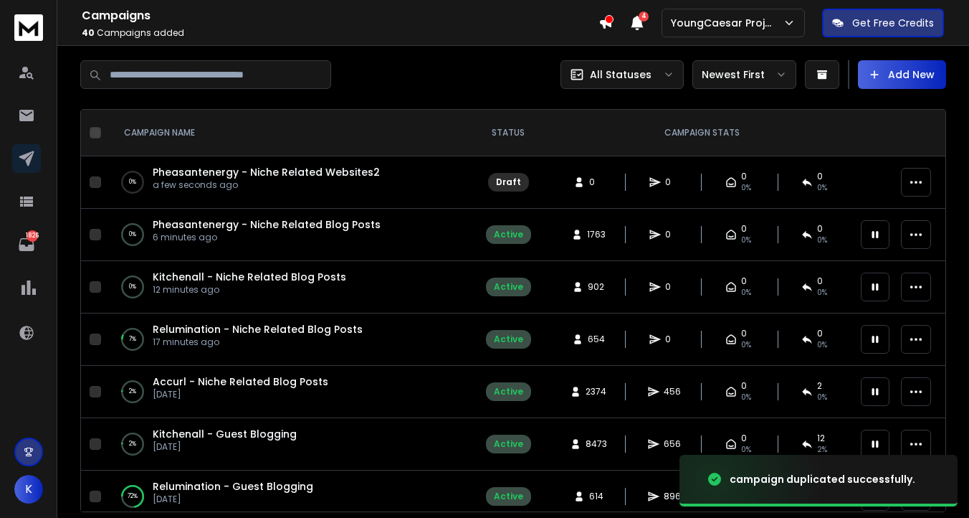
click at [303, 168] on span "Pheasantenergy - Niche Related Websites2" at bounding box center [266, 172] width 227 height 14
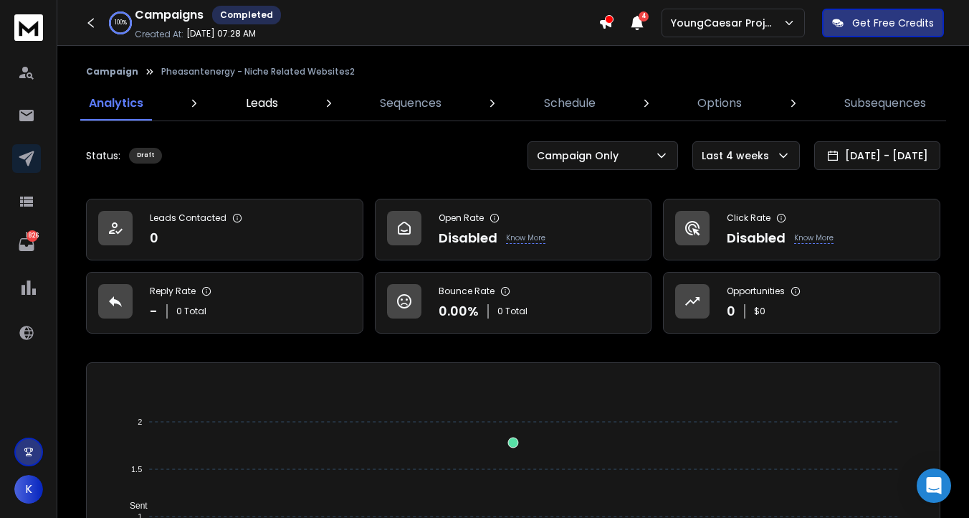
click at [262, 110] on p "Leads" at bounding box center [262, 103] width 32 height 17
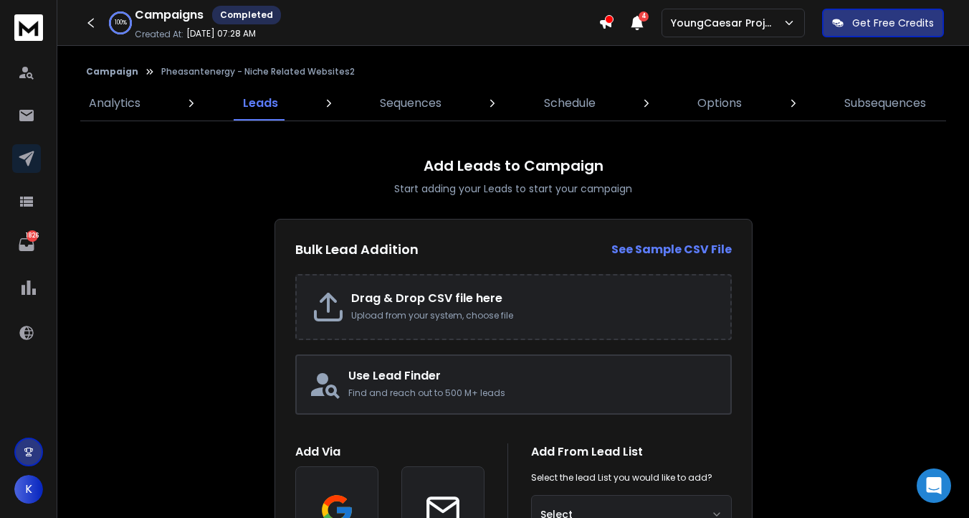
click at [424, 300] on h2 "Drag & Drop CSV file here" at bounding box center [533, 298] width 365 height 17
type input "**********"
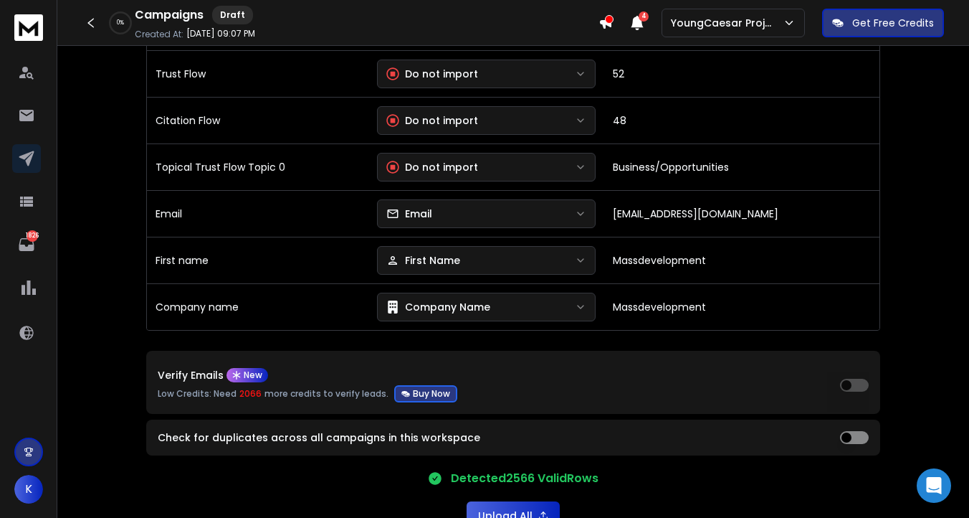
scroll to position [431, 0]
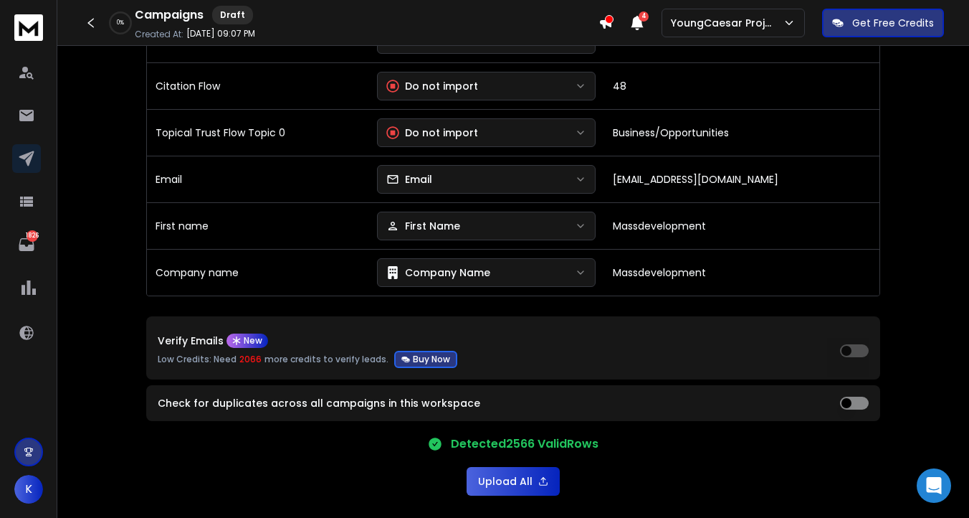
click at [517, 486] on button "Upload All" at bounding box center [513, 481] width 93 height 29
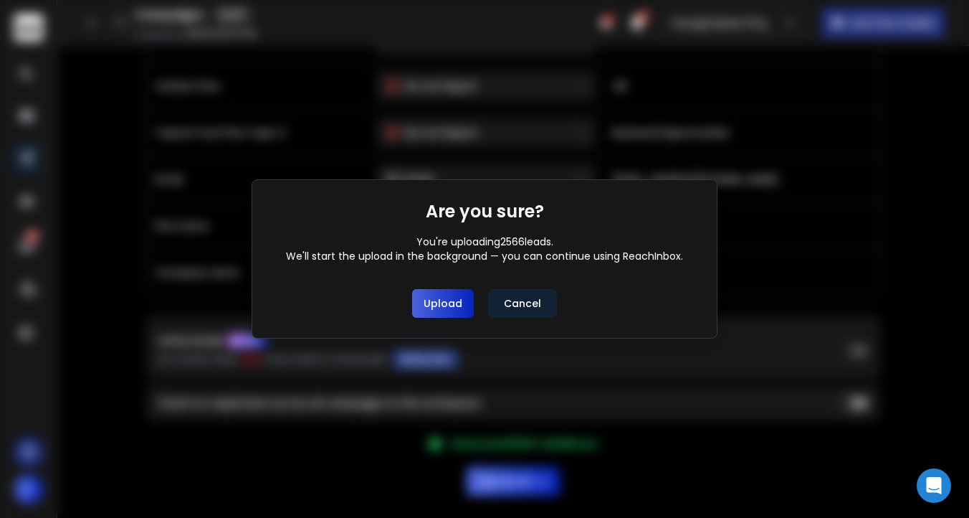
click at [430, 295] on button "Upload" at bounding box center [443, 303] width 62 height 29
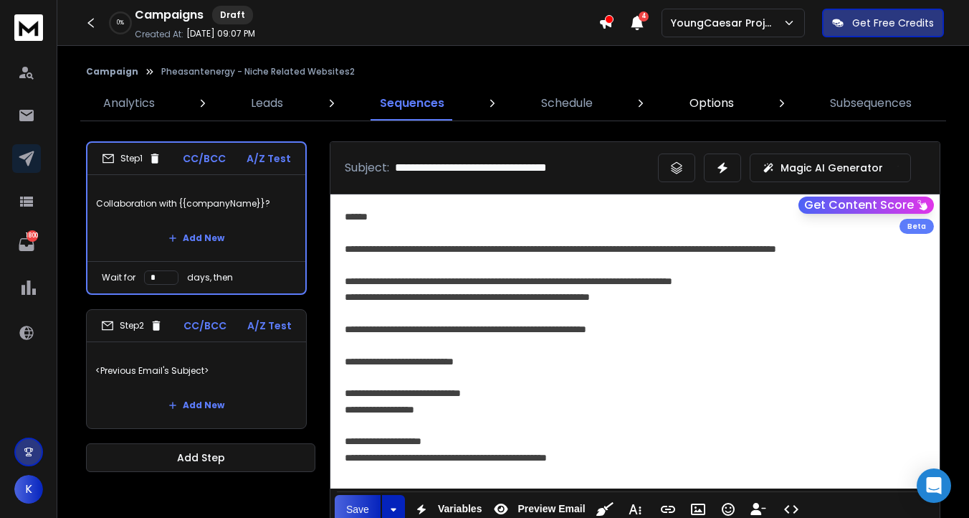
click at [712, 108] on p "Options" at bounding box center [712, 103] width 44 height 17
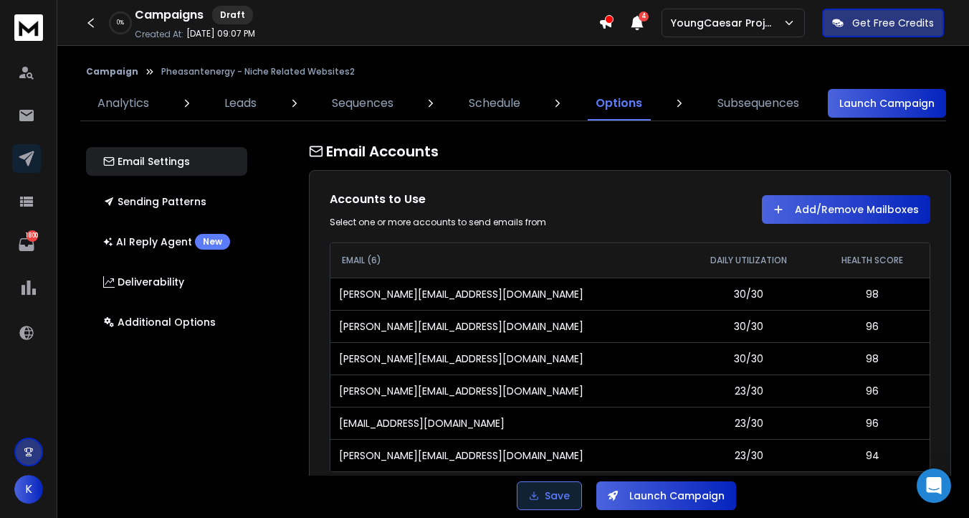
click at [555, 489] on button "Save" at bounding box center [549, 495] width 65 height 29
click at [669, 507] on button "Launch Campaign" at bounding box center [666, 495] width 140 height 29
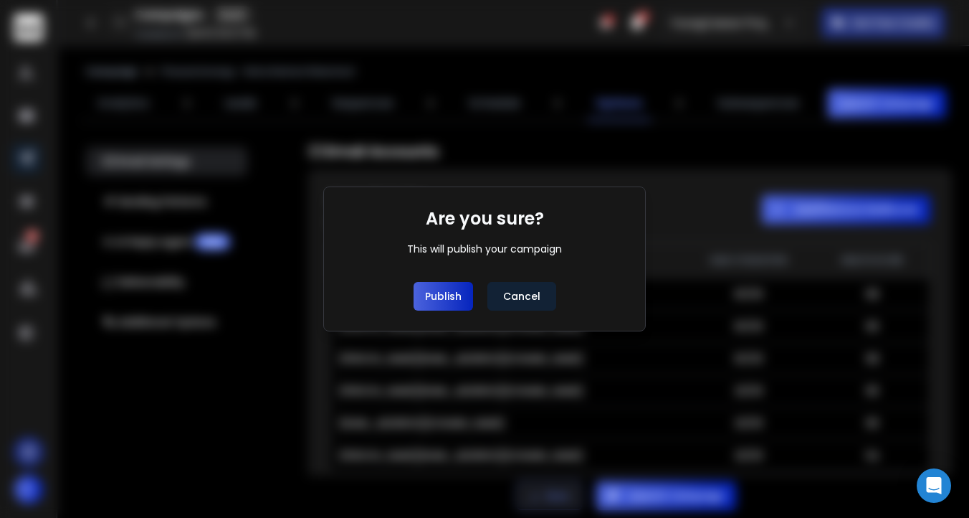
click at [451, 300] on button "Publish" at bounding box center [443, 296] width 59 height 29
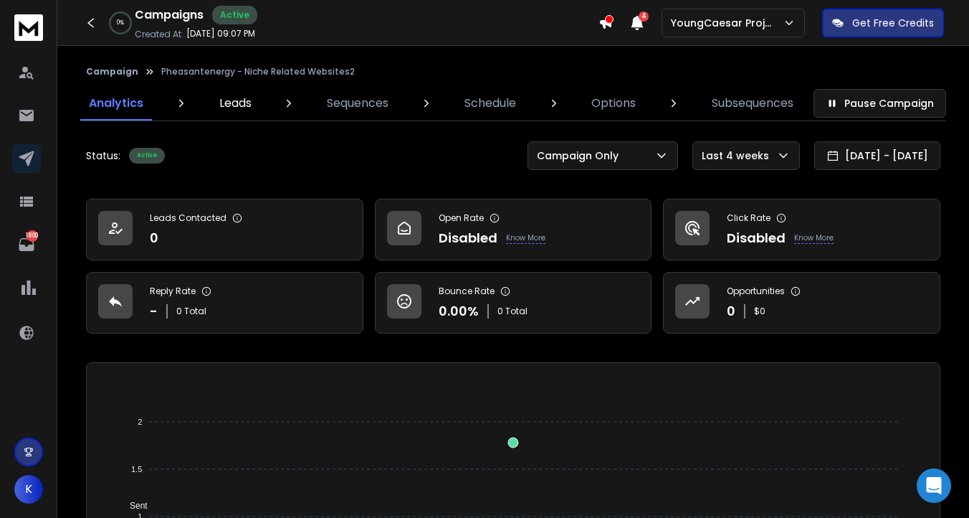
click at [247, 100] on p "Leads" at bounding box center [235, 103] width 32 height 17
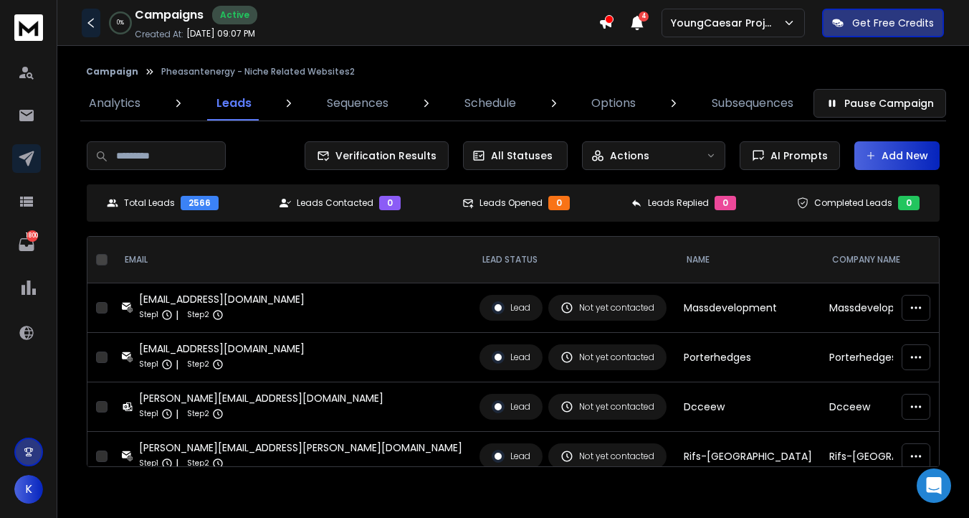
click at [92, 29] on button at bounding box center [91, 23] width 19 height 29
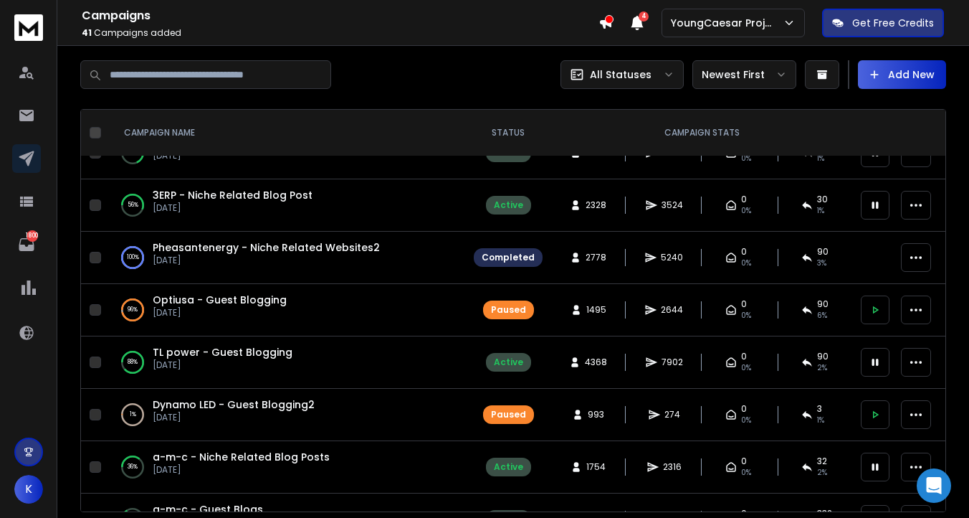
scroll to position [1470, 0]
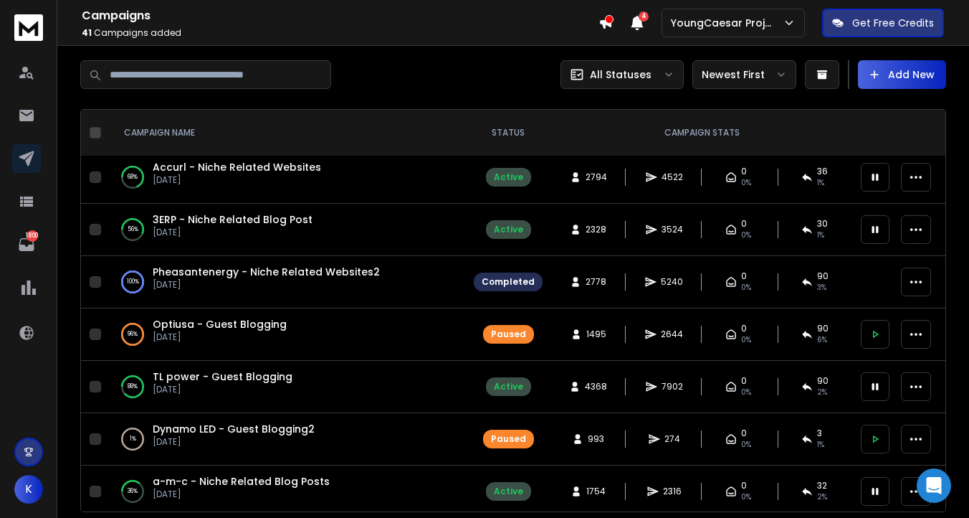
click at [915, 284] on icon "button" at bounding box center [916, 282] width 14 height 14
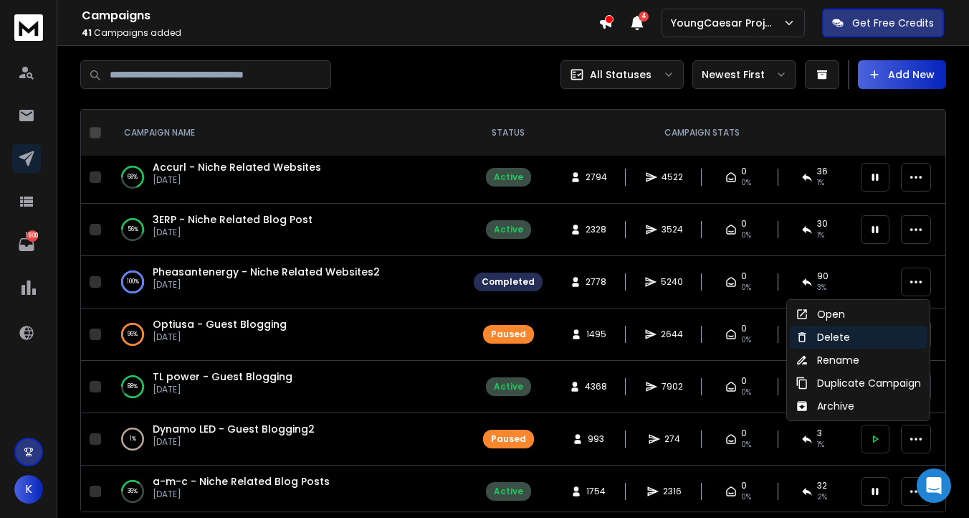
click at [833, 337] on div "Delete" at bounding box center [823, 337] width 54 height 14
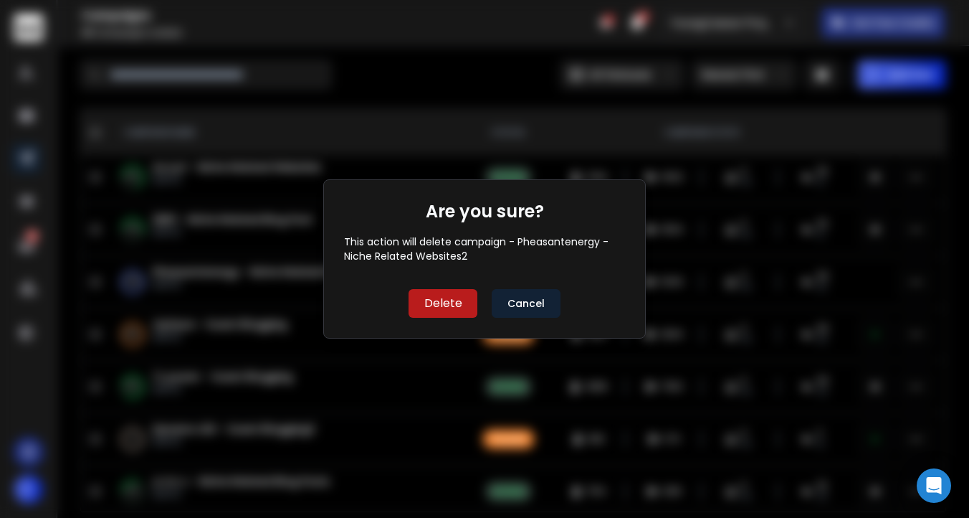
click at [450, 300] on button "Delete" at bounding box center [443, 303] width 69 height 29
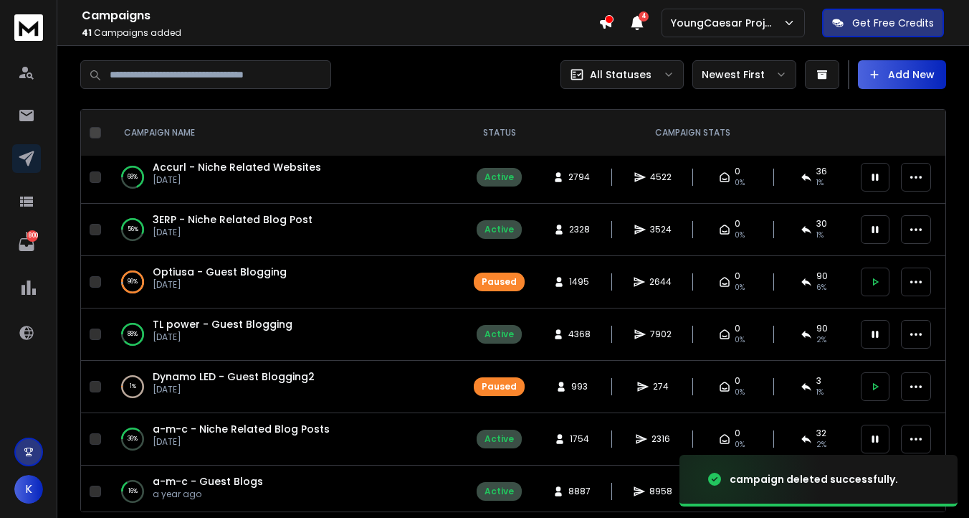
scroll to position [0, 0]
